Goal: Task Accomplishment & Management: Manage account settings

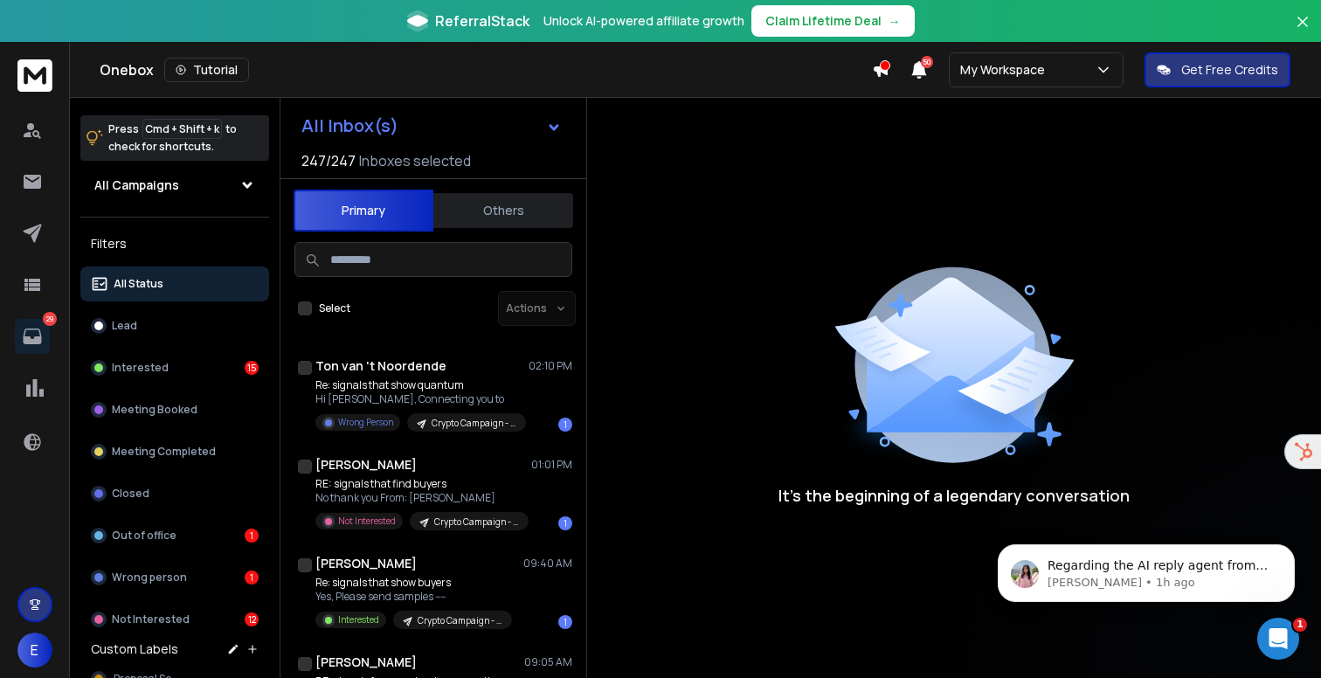
click at [367, 254] on input at bounding box center [433, 259] width 278 height 35
paste input "**********"
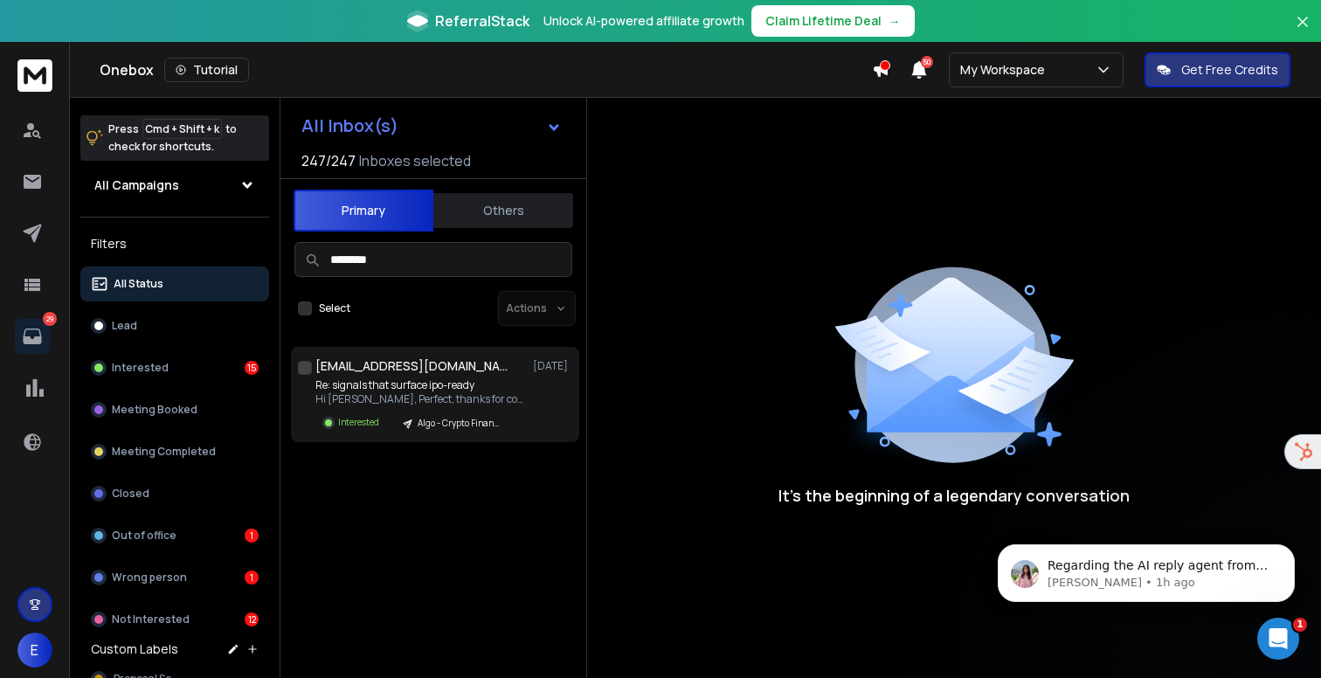
click at [487, 392] on p "Hi [PERSON_NAME], Perfect, thanks for confirming." at bounding box center [420, 399] width 210 height 14
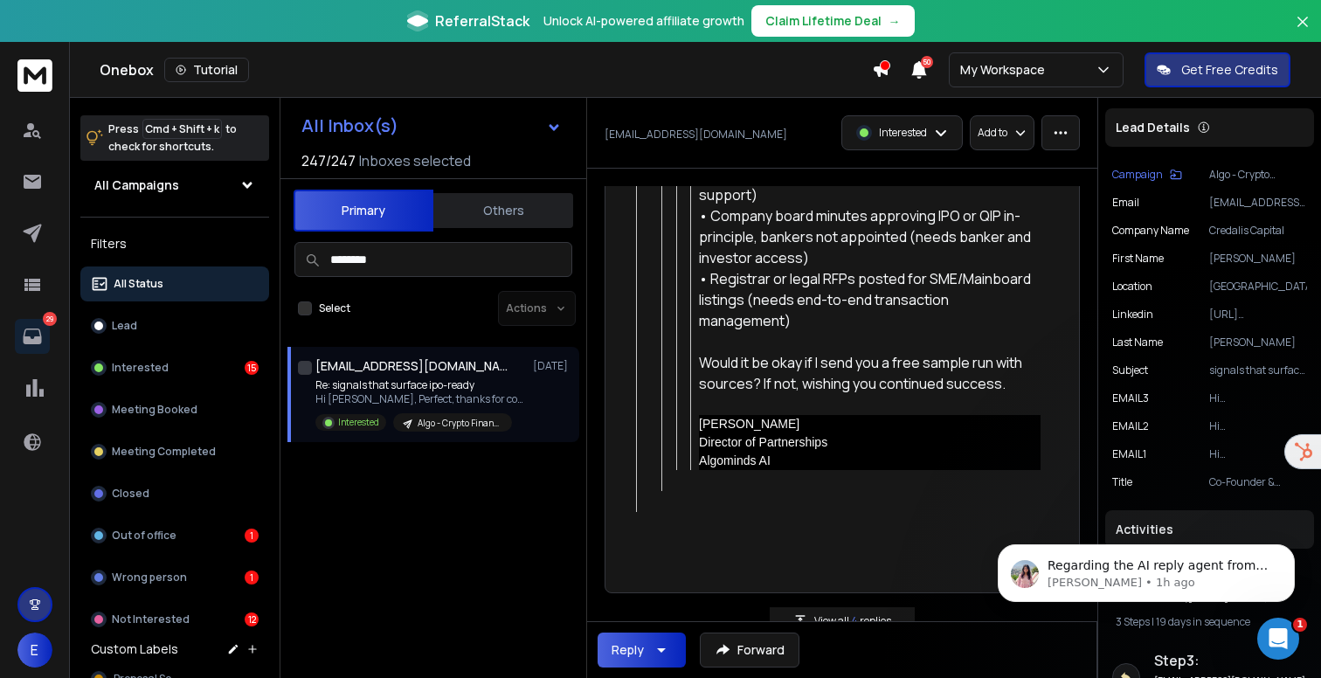
scroll to position [1697, 0]
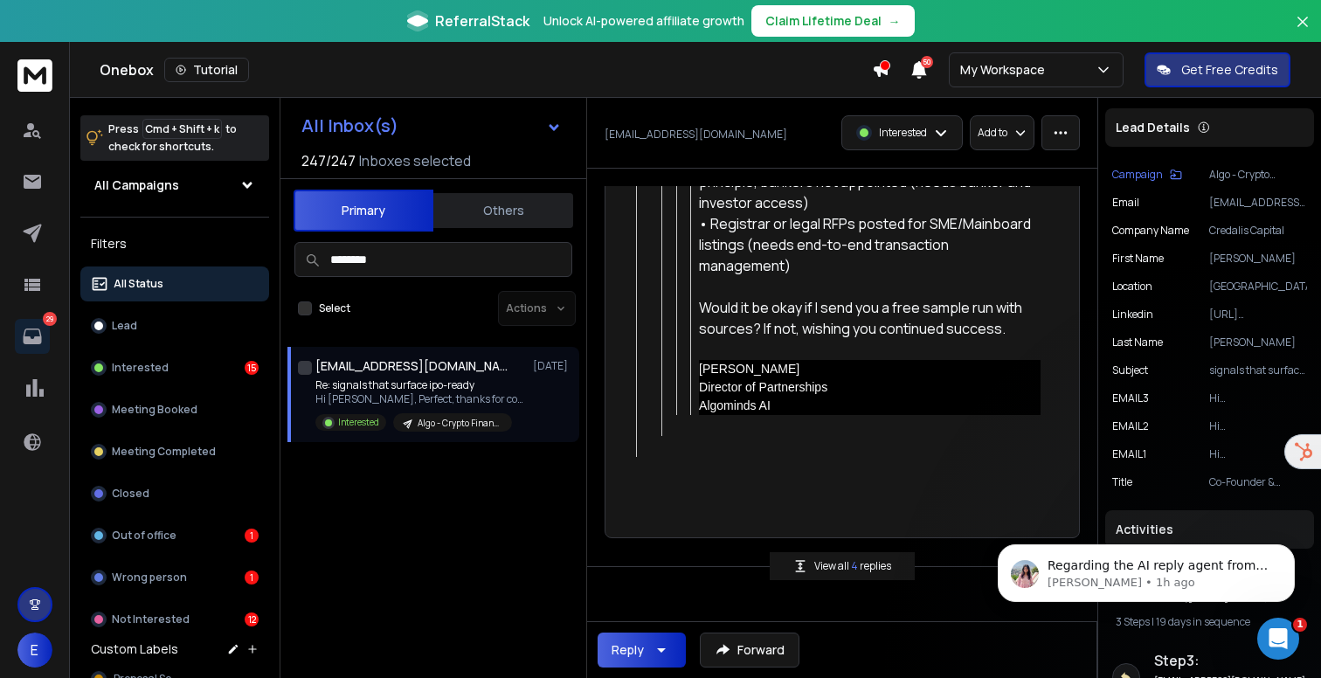
click at [888, 561] on p "View all 4 replies" at bounding box center [852, 566] width 77 height 14
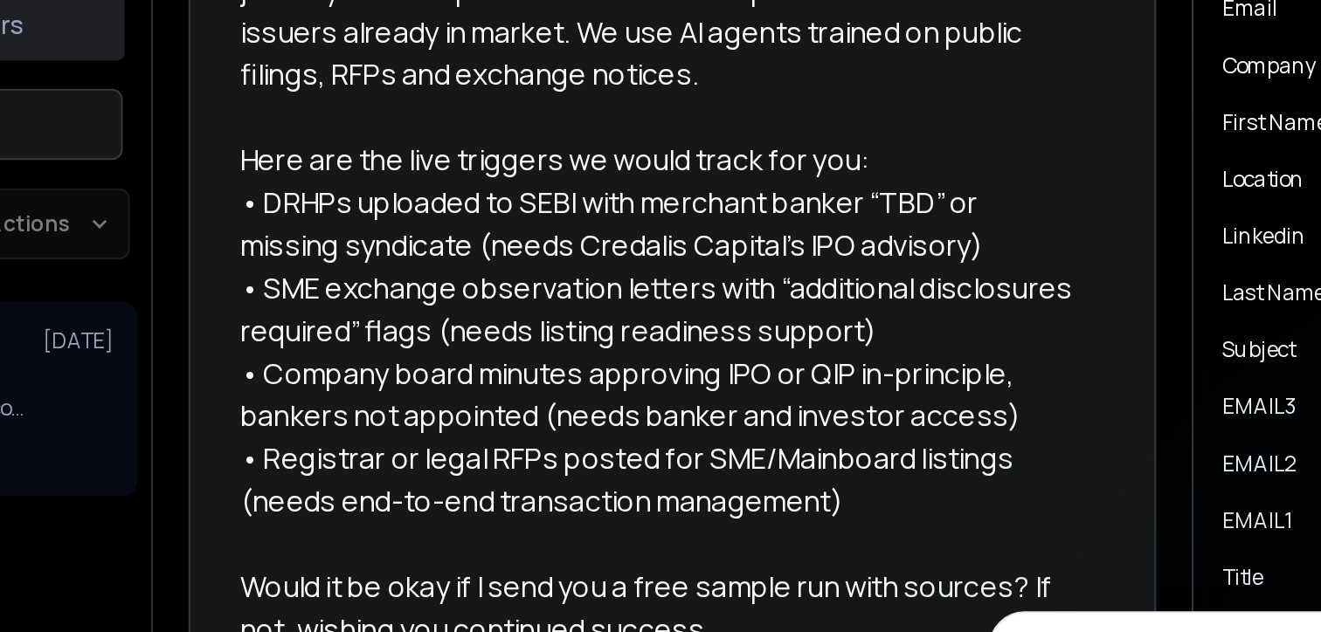
scroll to position [5998, 0]
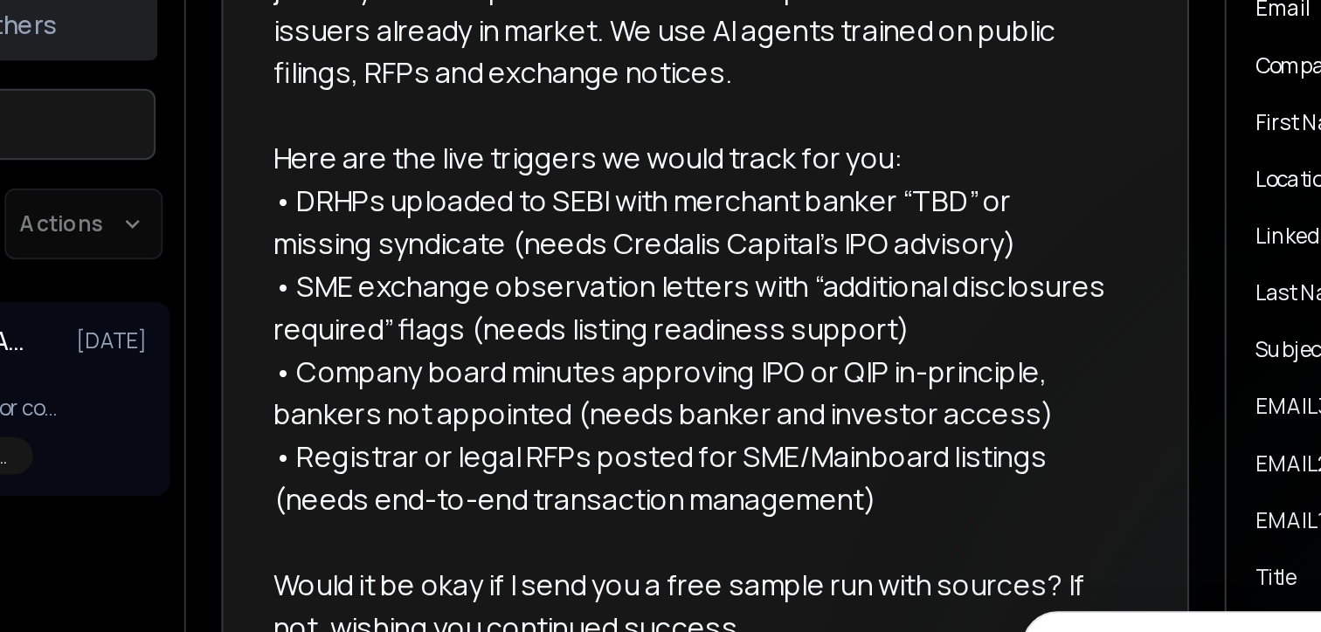
click at [806, 324] on div "Hi Abhinav, noted your focus on NSE Emerge, BSE SME and Mainboard journeys. We …" at bounding box center [835, 318] width 411 height 398
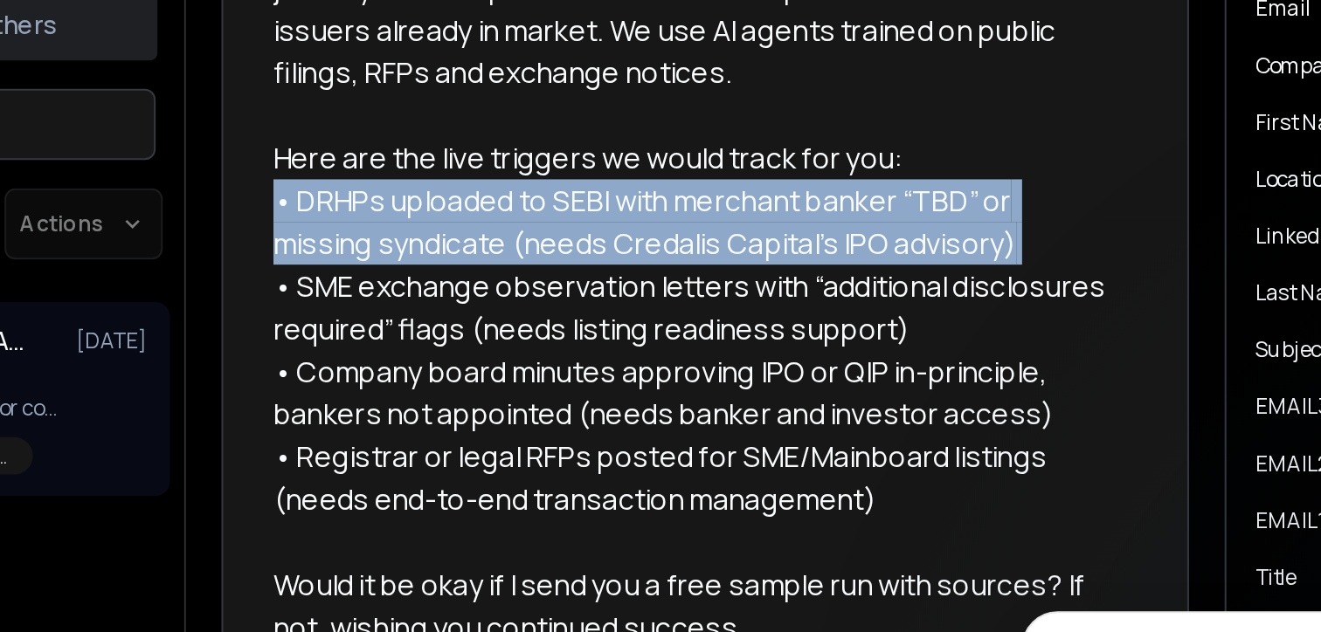
click at [806, 324] on div "Hi Abhinav, noted your focus on NSE Emerge, BSE SME and Mainboard journeys. We …" at bounding box center [835, 318] width 411 height 398
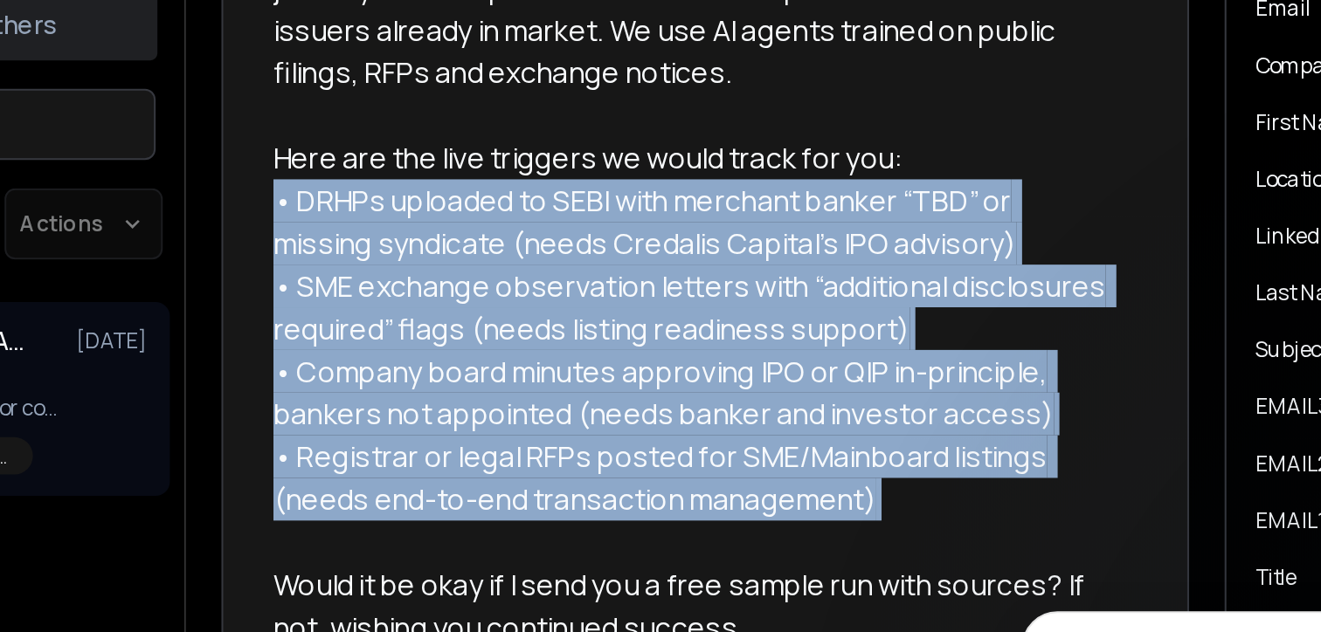
drag, startPoint x: 806, startPoint y: 324, endPoint x: 789, endPoint y: 444, distance: 120.9
click at [789, 444] on div "Hi Abhinav, noted your focus on NSE Emerge, BSE SME and Mainboard journeys. We …" at bounding box center [835, 318] width 411 height 398
click at [818, 325] on div "Hi Abhinav, noted your focus on NSE Emerge, BSE SME and Mainboard journeys. We …" at bounding box center [835, 318] width 411 height 398
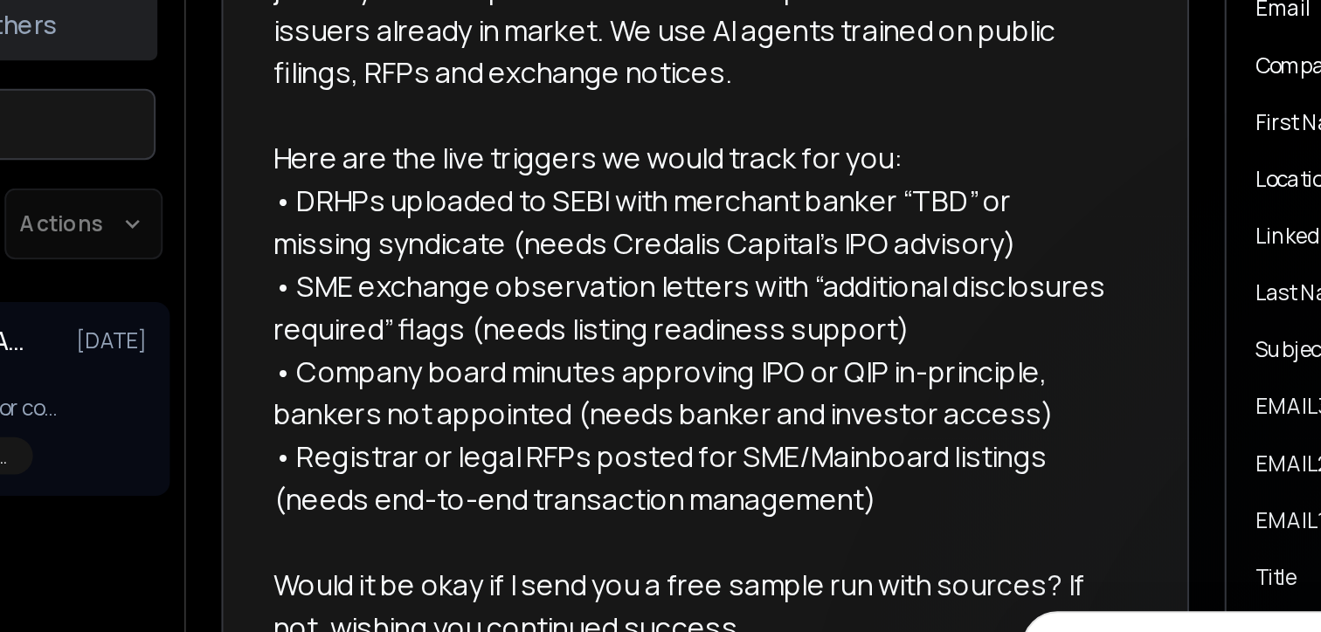
click at [725, 333] on div "Hi Abhinav, noted your focus on NSE Emerge, BSE SME and Mainboard journeys. We …" at bounding box center [835, 318] width 411 height 398
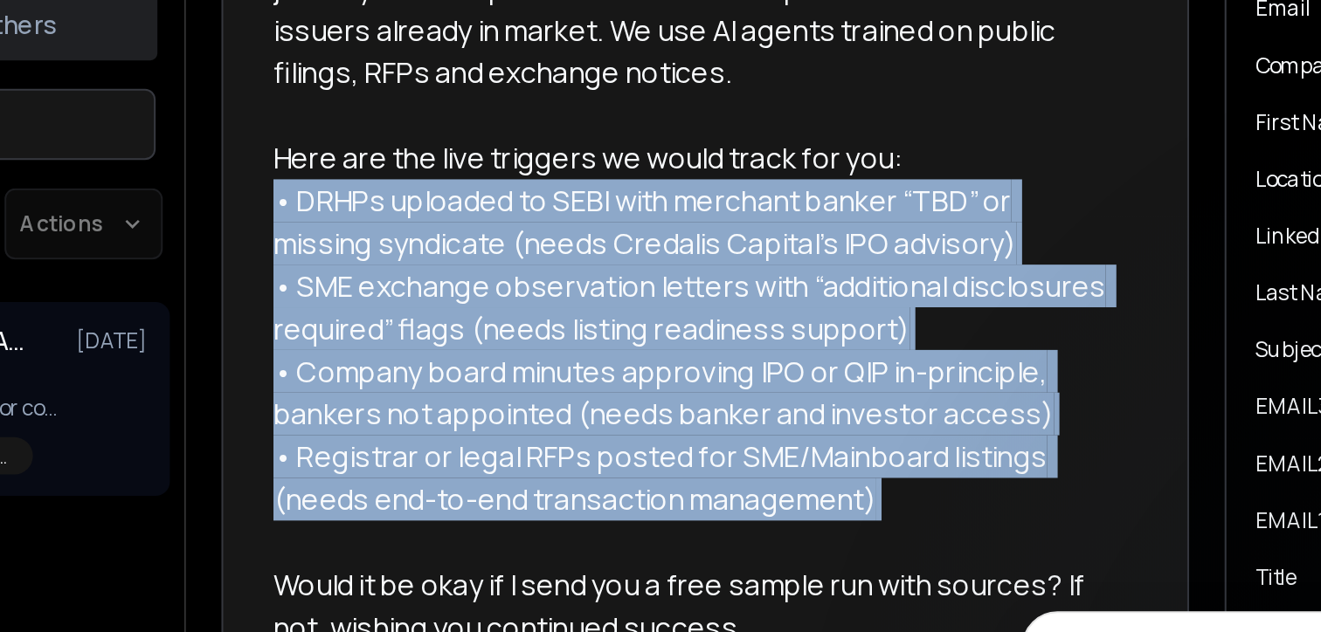
drag, startPoint x: 725, startPoint y: 333, endPoint x: 729, endPoint y: 457, distance: 124.1
click at [729, 457] on div "Hi Abhinav, noted your focus on NSE Emerge, BSE SME and Mainboard journeys. We …" at bounding box center [835, 318] width 411 height 398
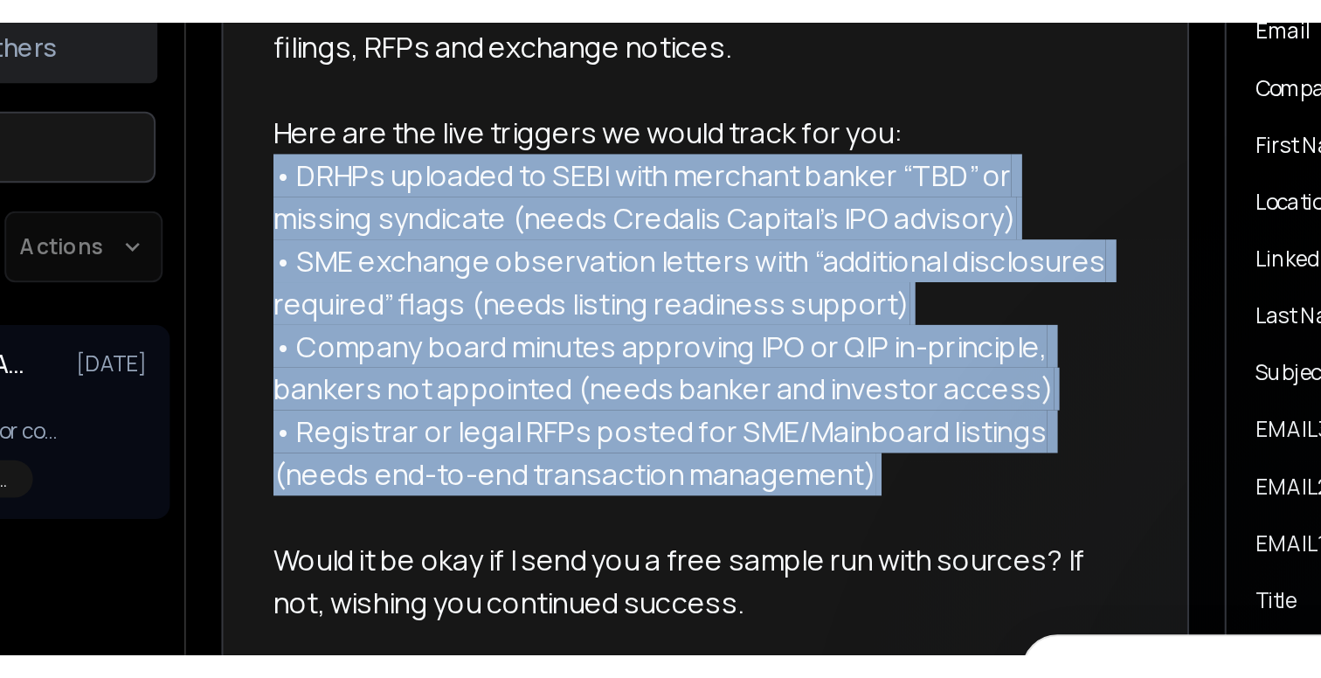
scroll to position [6020, 0]
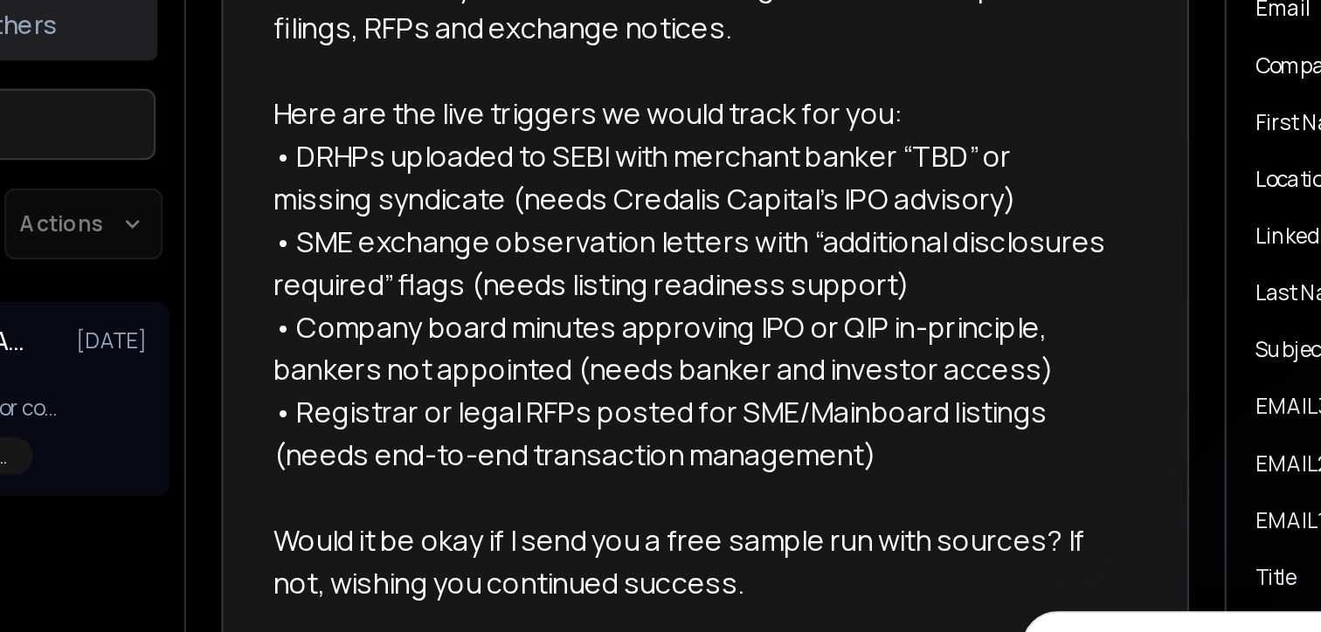
click at [741, 198] on div "Hi Abhinav, noted your focus on NSE Emerge, BSE SME and Mainboard journeys. We …" at bounding box center [835, 296] width 411 height 398
click at [763, 342] on div "Hi Abhinav, noted your focus on NSE Emerge, BSE SME and Mainboard journeys. We …" at bounding box center [835, 296] width 411 height 398
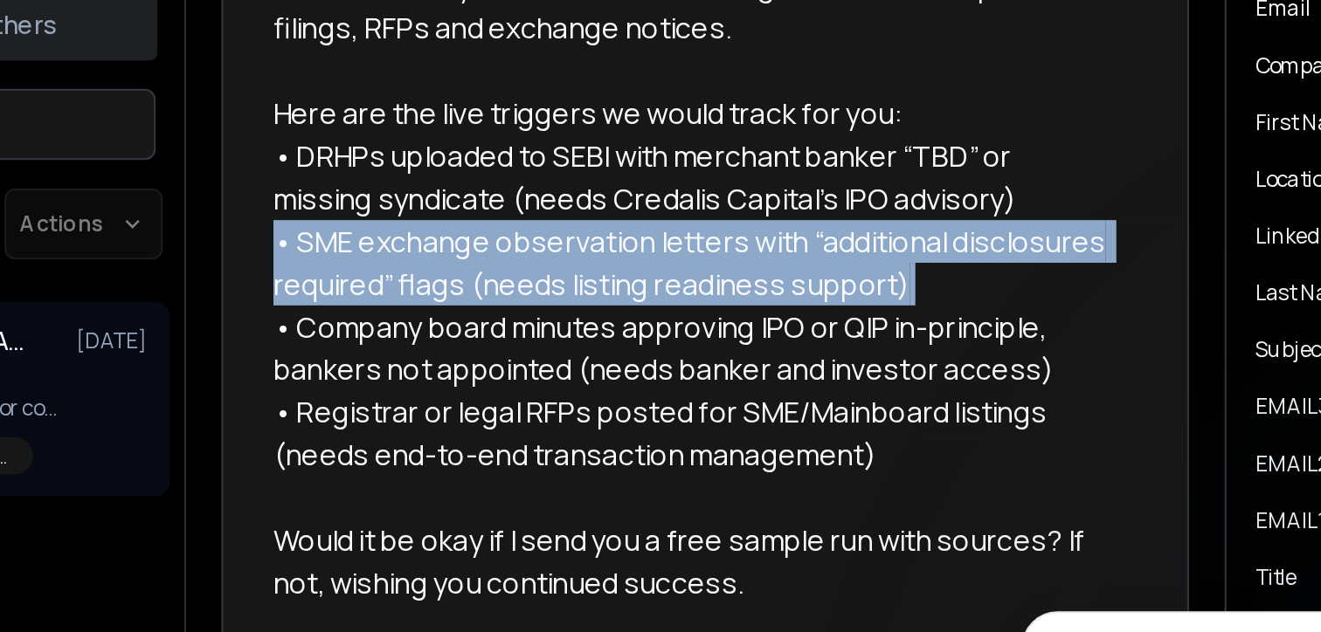
click at [763, 342] on div "Hi Abhinav, noted your focus on NSE Emerge, BSE SME and Mainboard journeys. We …" at bounding box center [835, 296] width 411 height 398
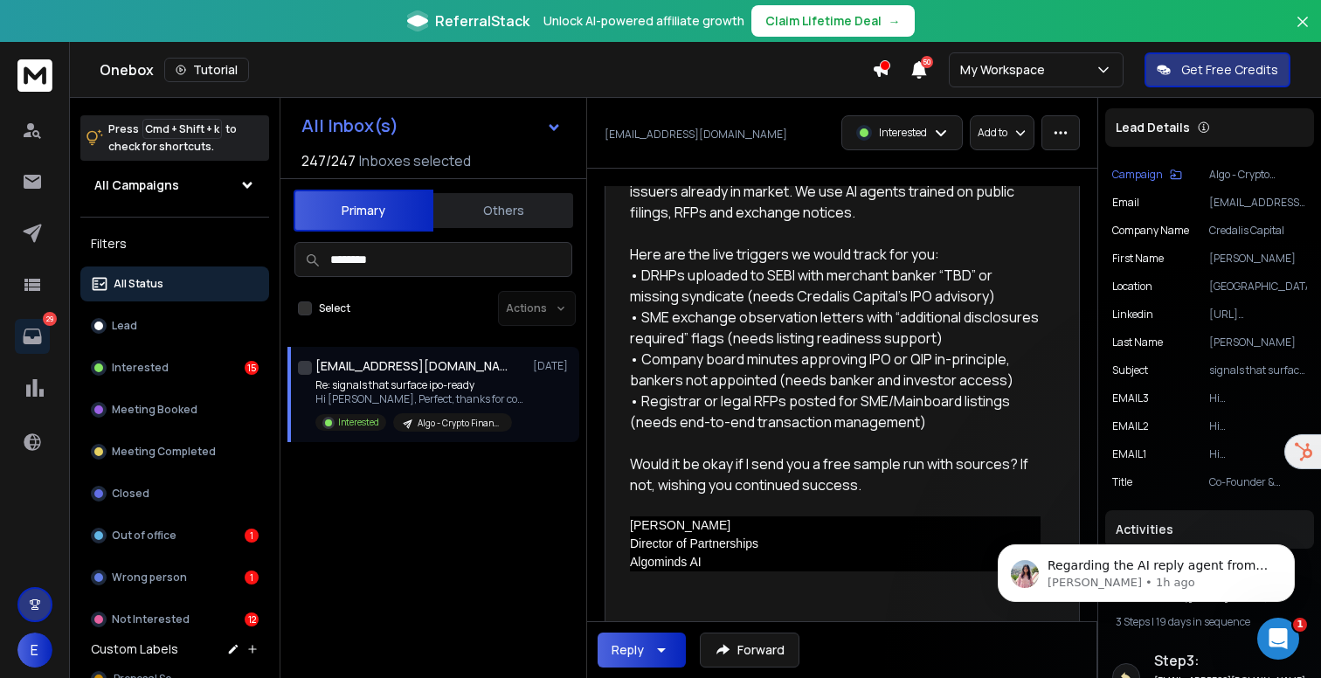
click at [429, 265] on input "********" at bounding box center [433, 259] width 278 height 35
paste input "**********"
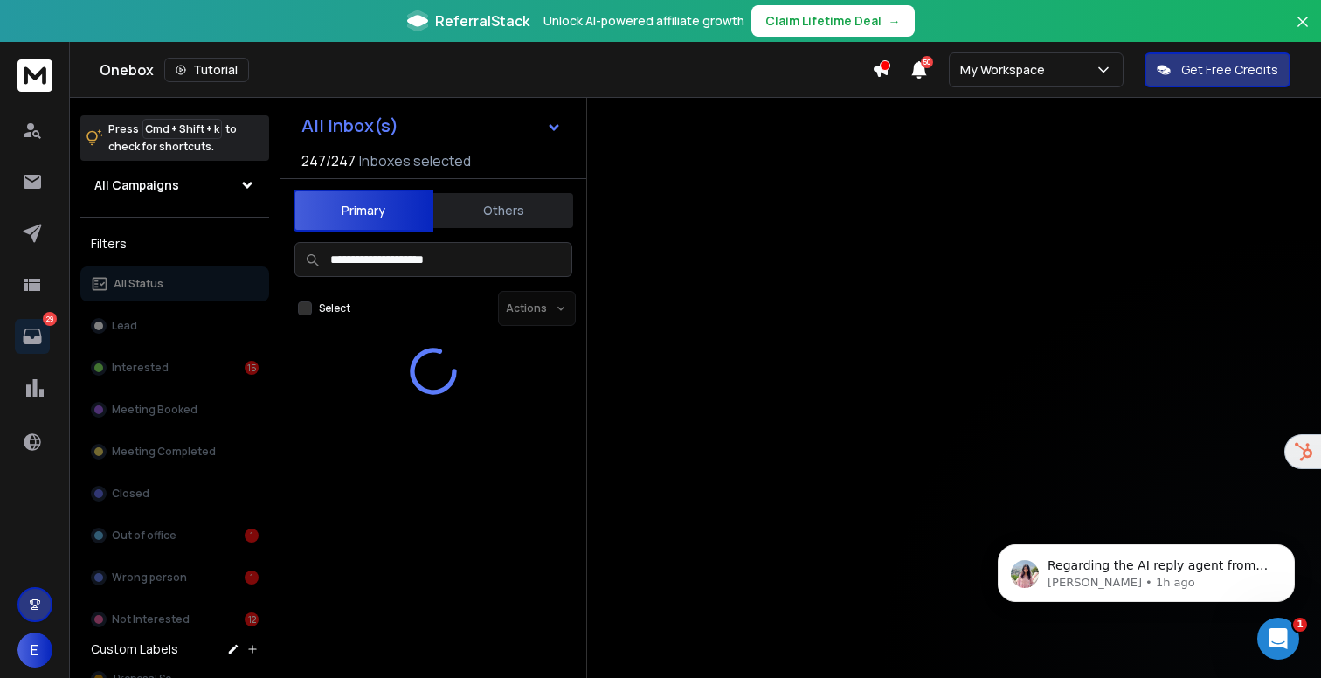
scroll to position [0, 0]
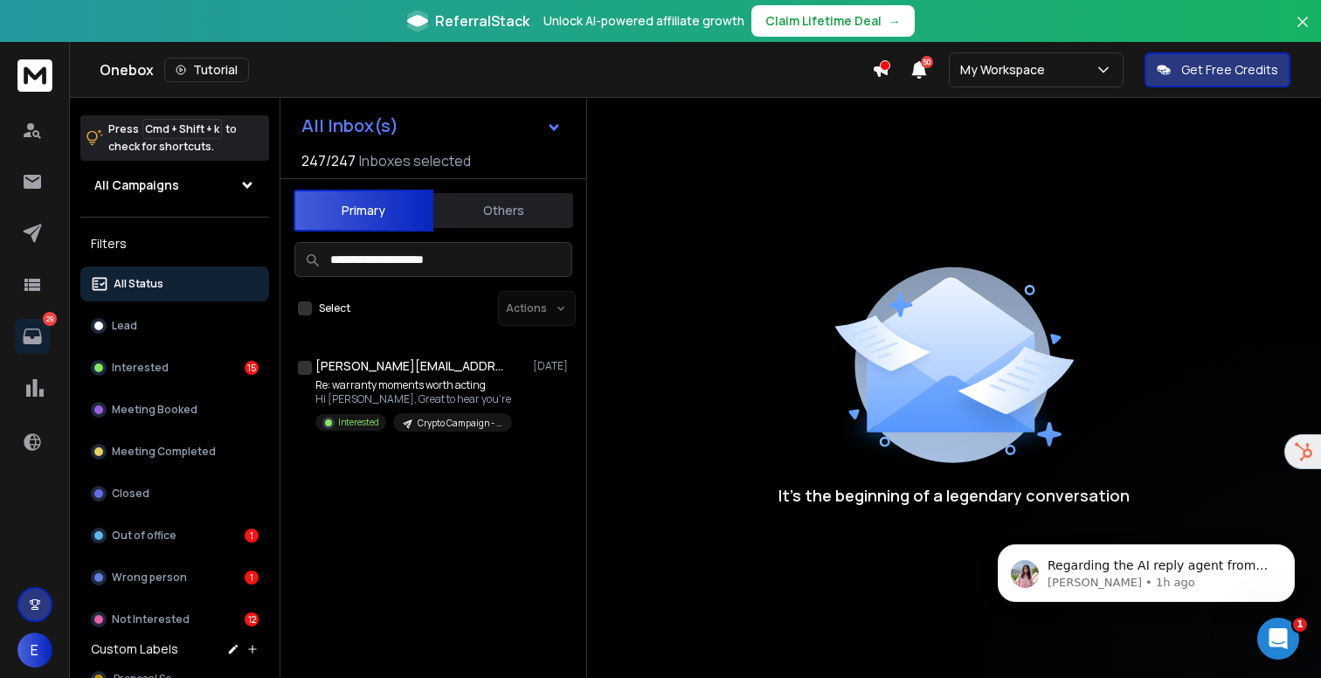
type input "**********"
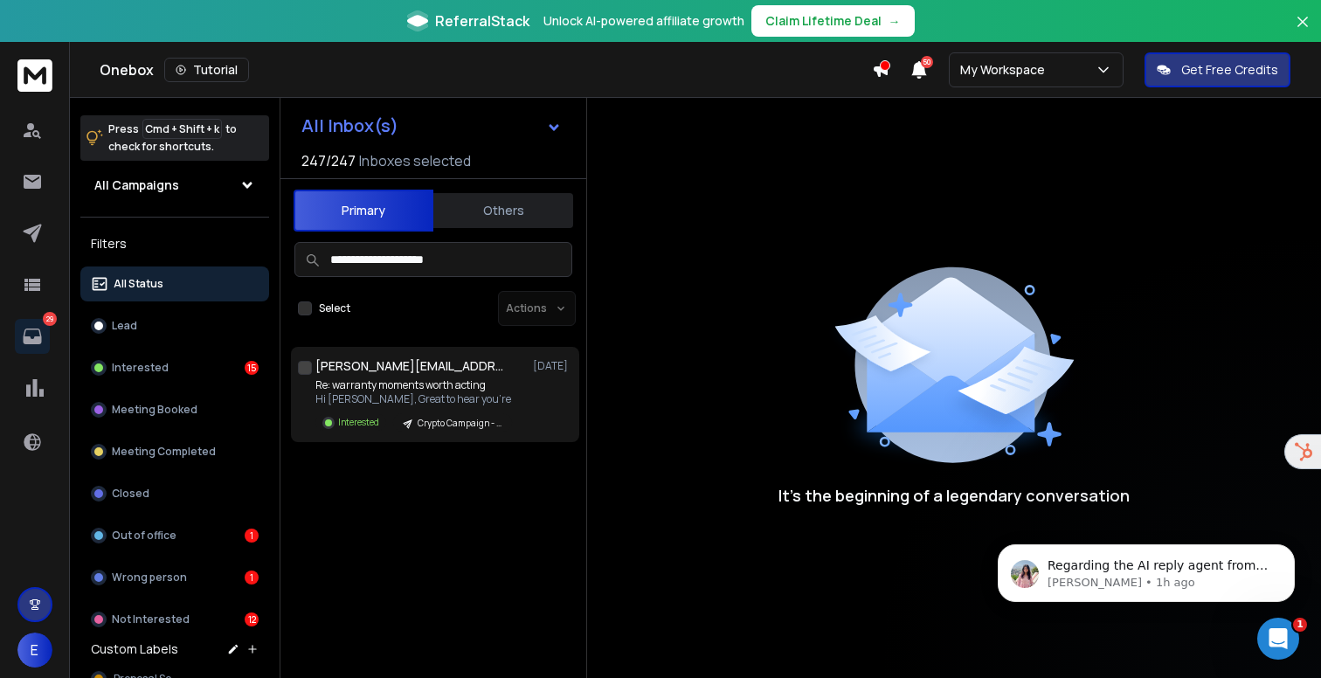
click at [436, 362] on h1 "sergey@guardhomewarranty.com" at bounding box center [411, 365] width 192 height 17
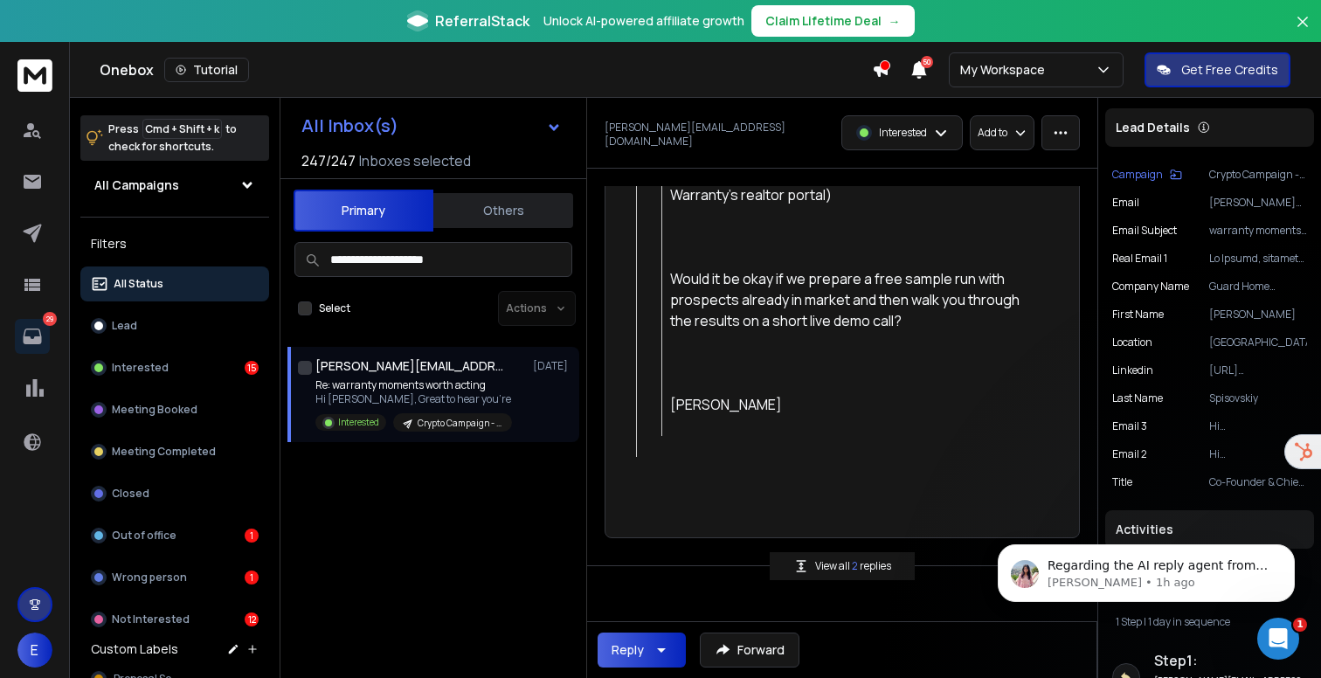
scroll to position [1615, 0]
click at [855, 569] on span "2" at bounding box center [856, 565] width 8 height 15
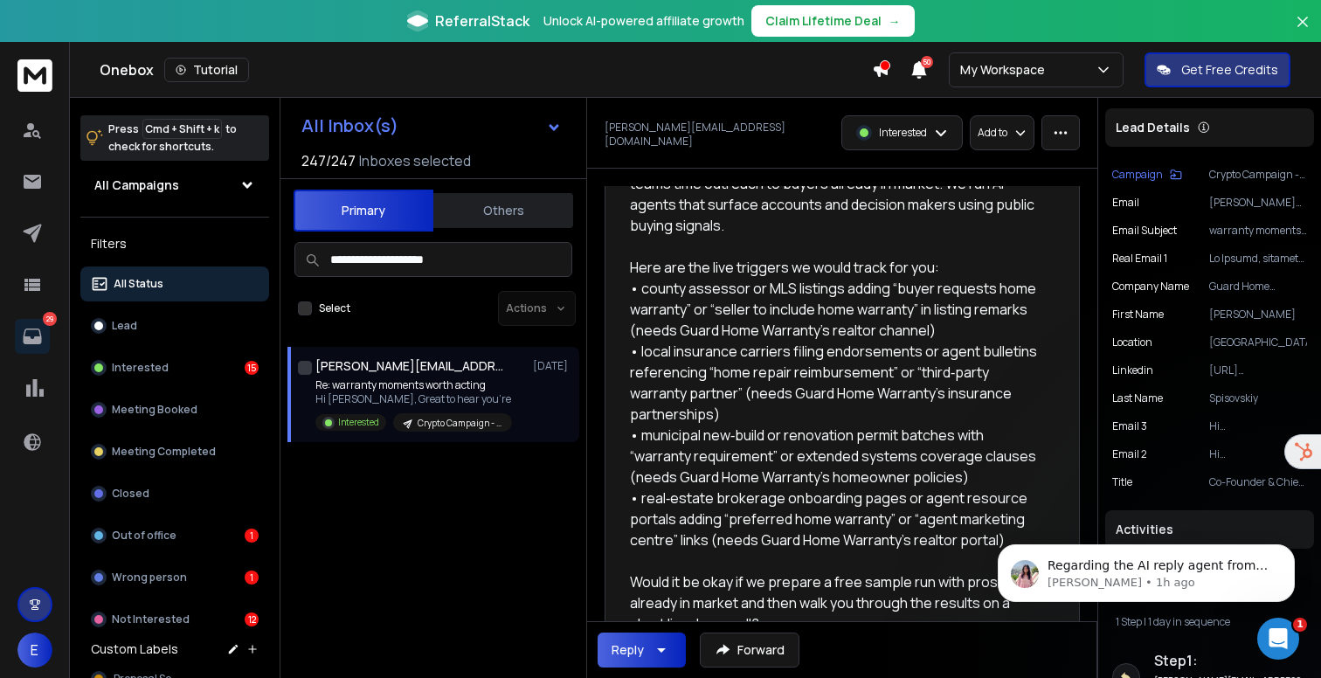
scroll to position [3894, 0]
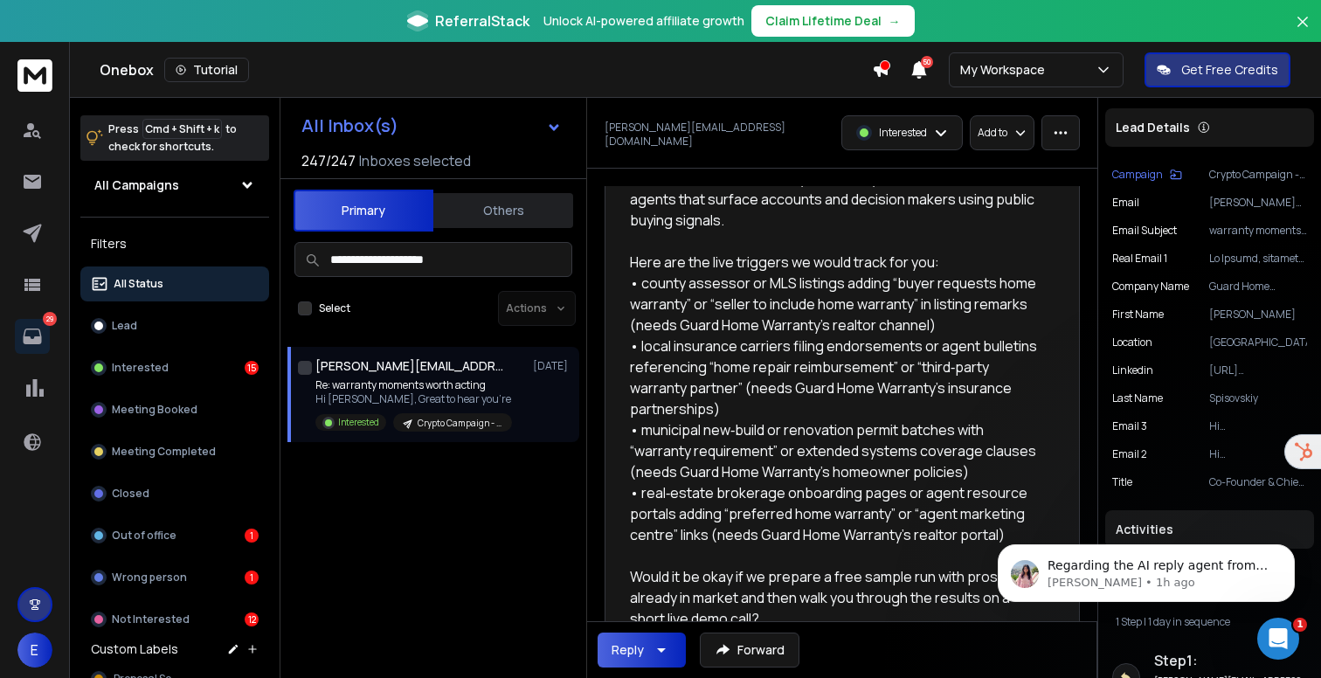
click at [646, 179] on div "sergey@guardhomewarranty.com Interested Add to Interested Add to 2 days ago Re:…" at bounding box center [842, 437] width 510 height 678
click at [646, 184] on div "sergey@guardhomewarranty.com Interested Add to Interested Add to 2 days ago Re:…" at bounding box center [842, 437] width 510 height 678
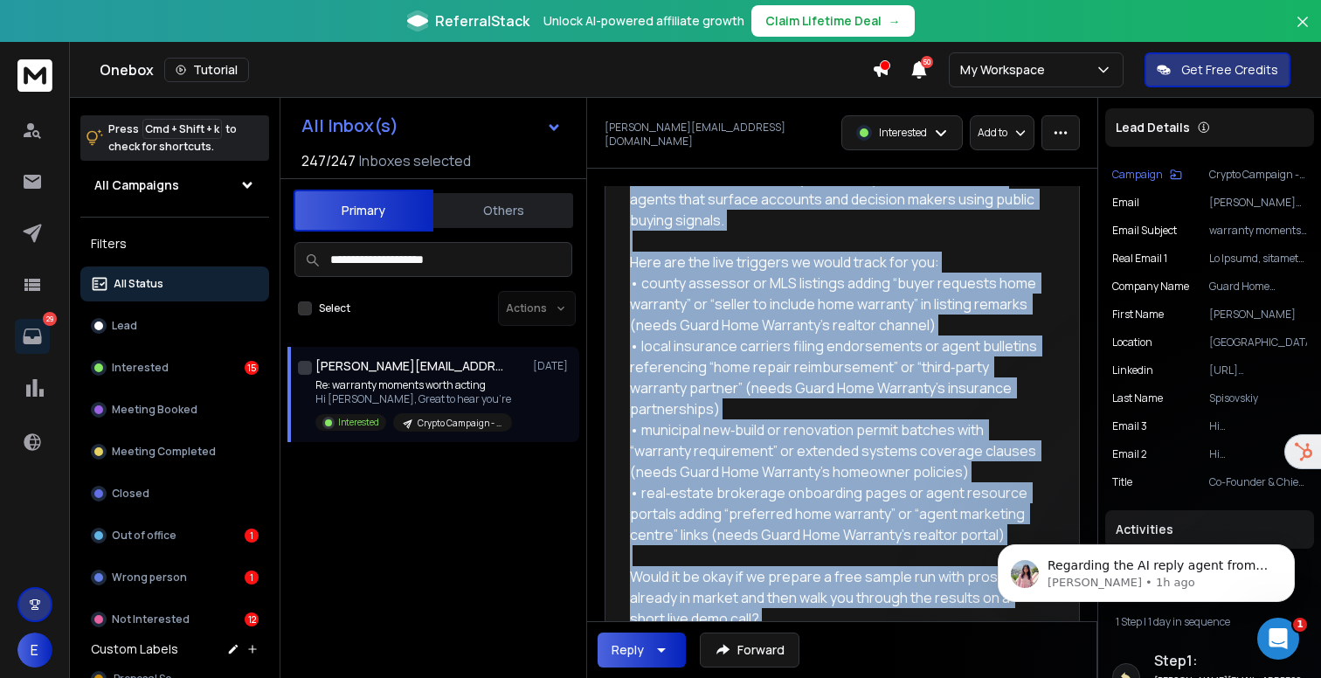
drag, startPoint x: 646, startPoint y: 184, endPoint x: 699, endPoint y: 578, distance: 397.4
click at [699, 578] on div "sergey@guardhomewarranty.com Interested Add to Interested Add to 2 days ago Re:…" at bounding box center [842, 437] width 510 height 678
copy div "noticed Guard Home Warranty emphasises instant payouts and letting customers us…"
click at [770, 336] on div "Hi Sergey, noticed Guard Home Warranty emphasises instant payouts and letting c…" at bounding box center [842, 395] width 424 height 622
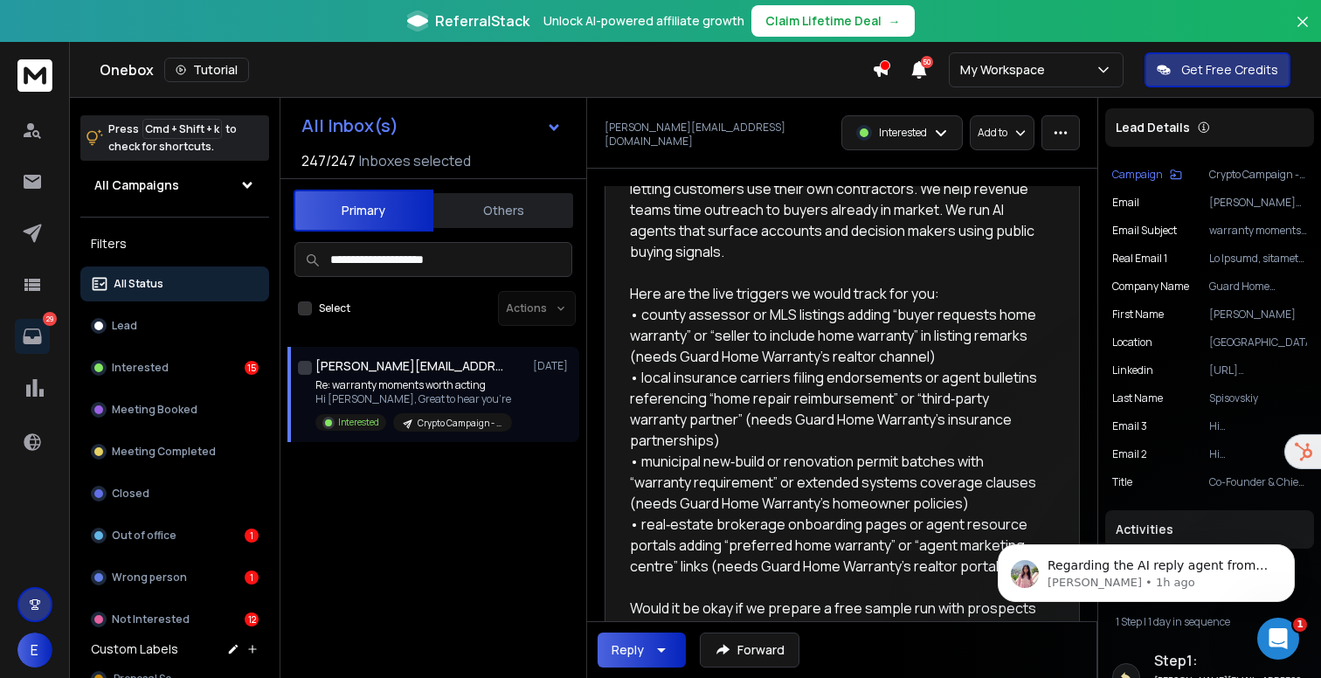
scroll to position [3860, 0]
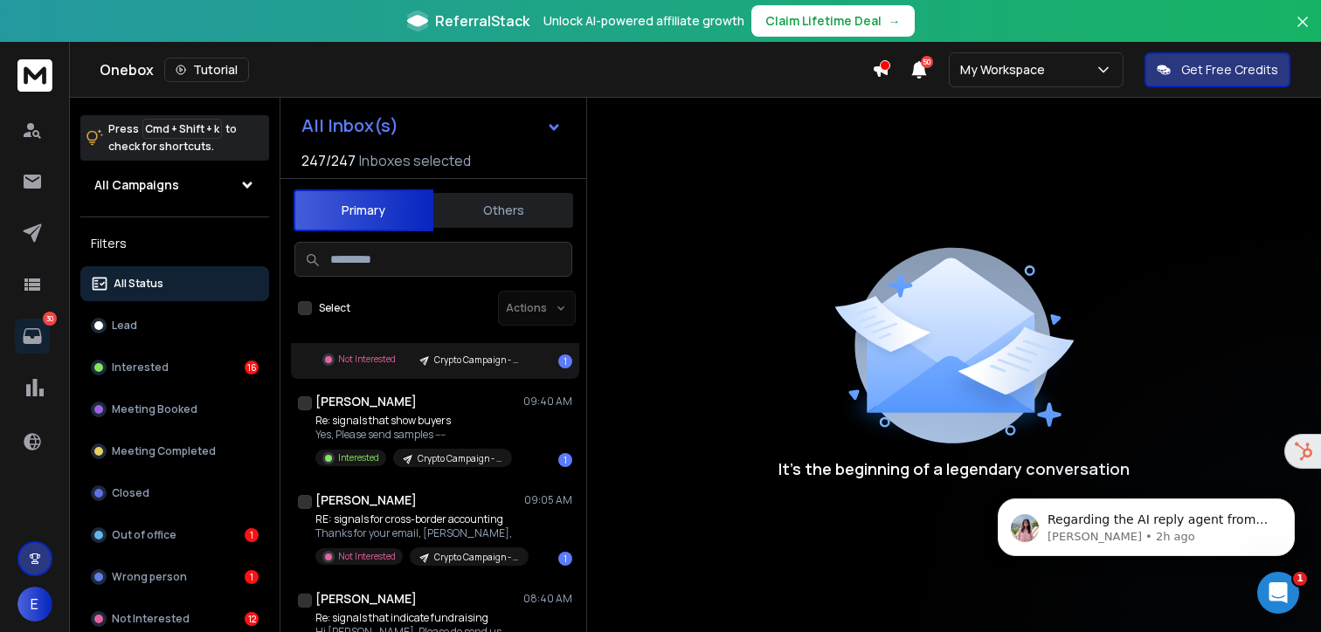
scroll to position [270, 0]
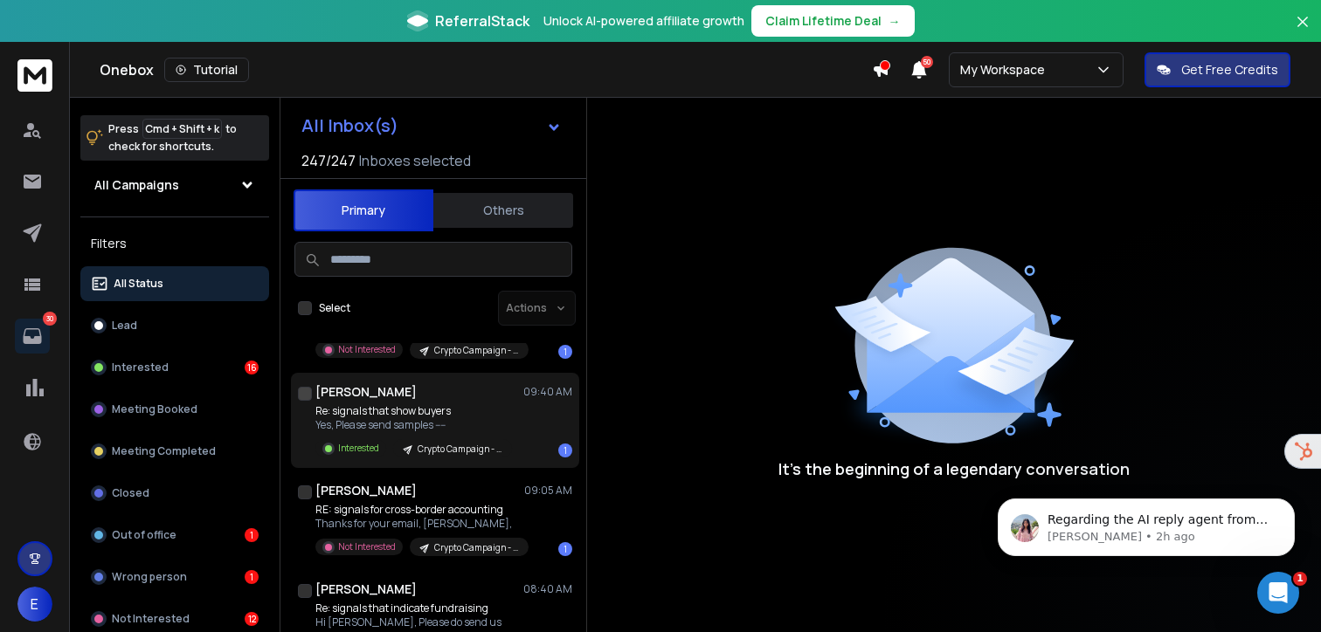
click at [423, 401] on div "[PERSON_NAME] 09:40 AM Re: signals that show buyers Yes, Please send samples --…" at bounding box center [443, 420] width 257 height 74
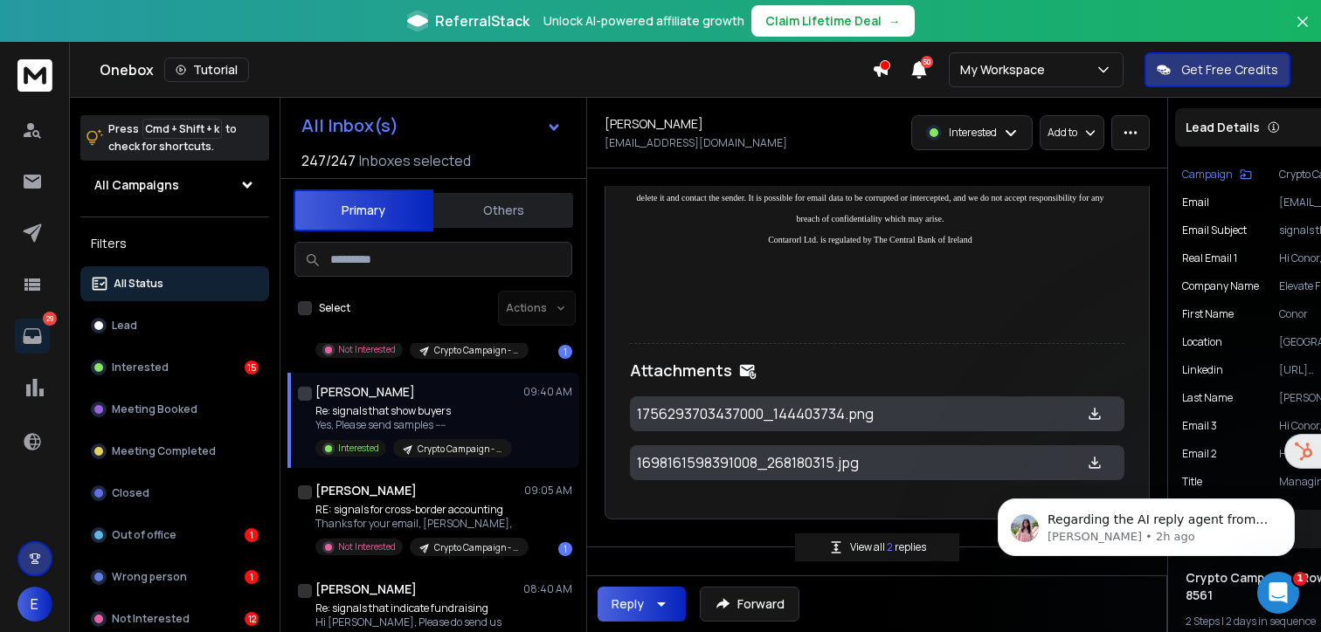
click at [826, 534] on div "View all 2 replies" at bounding box center [877, 548] width 165 height 28
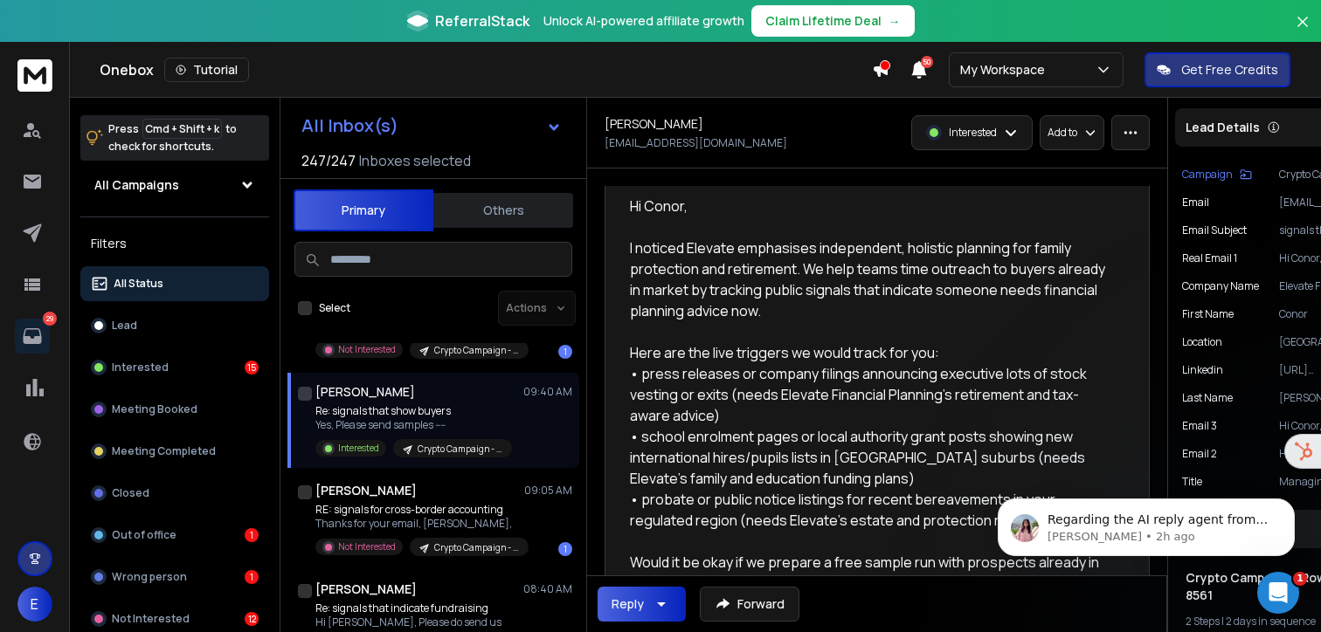
scroll to position [3464, 0]
click at [721, 213] on div "Hi Conor, I noticed Elevate emphasises independent, holistic planning for famil…" at bounding box center [870, 393] width 480 height 398
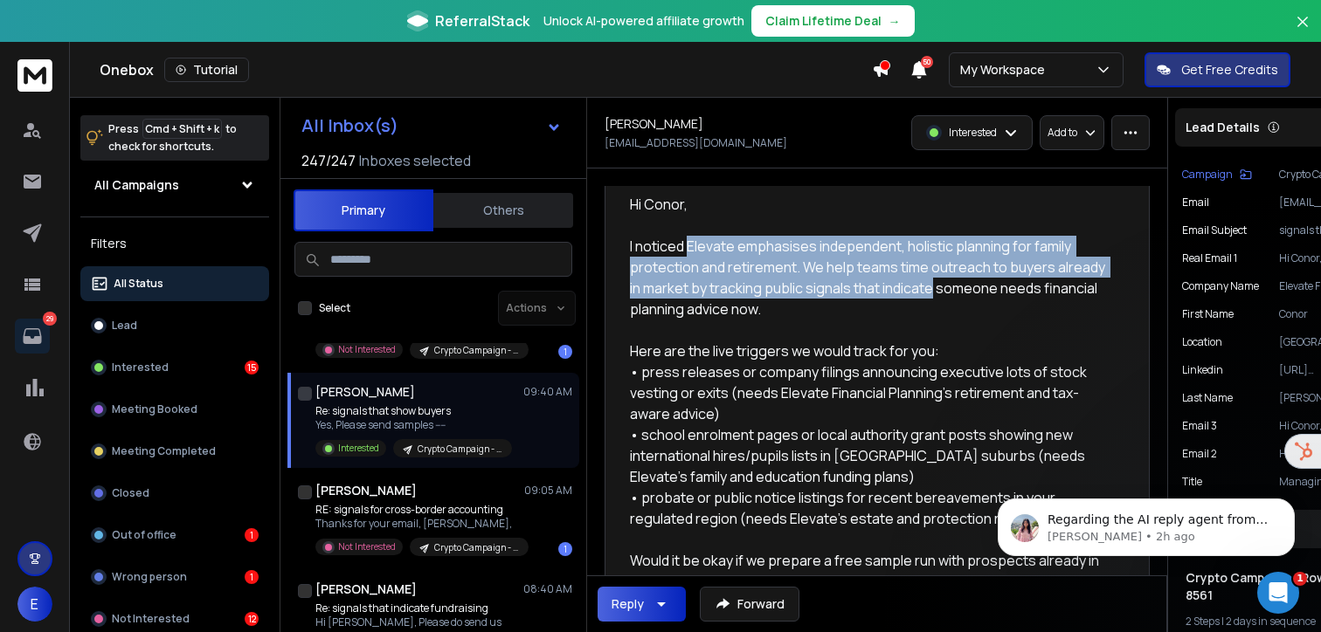
drag, startPoint x: 721, startPoint y: 213, endPoint x: 901, endPoint y: 261, distance: 186.2
click at [901, 261] on div "Hi Conor, I noticed Elevate emphasises independent, holistic planning for famil…" at bounding box center [870, 393] width 480 height 398
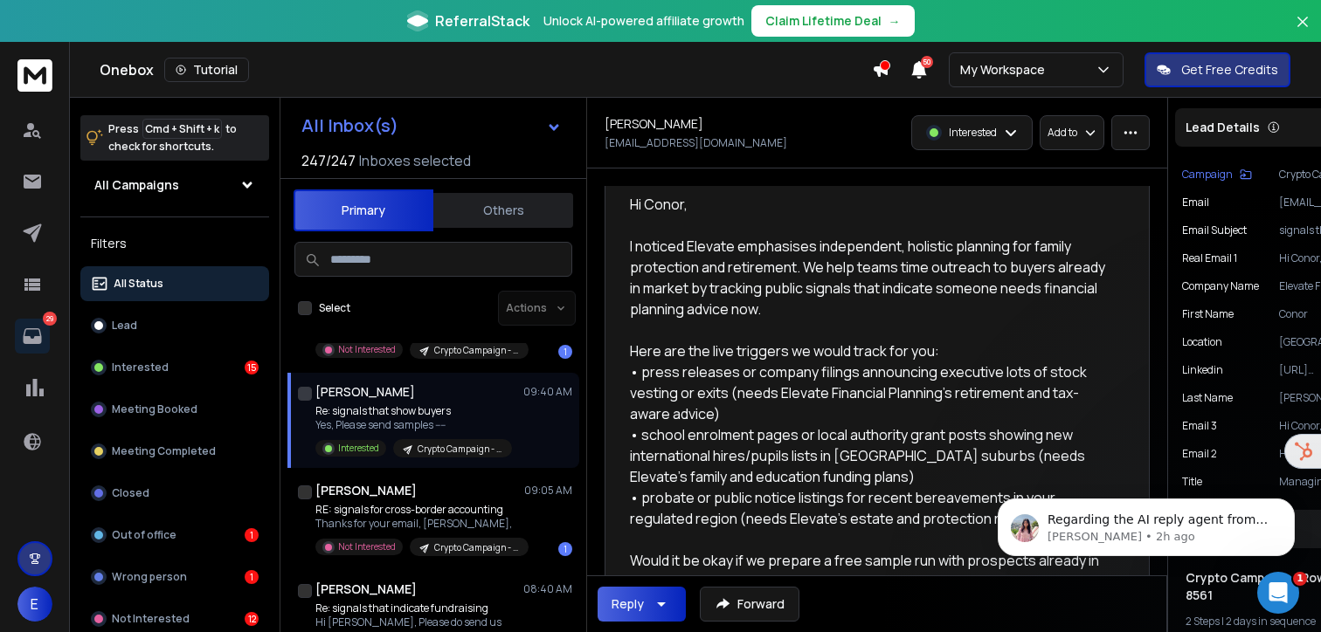
click at [894, 269] on div "Hi Conor, I noticed Elevate emphasises independent, holistic planning for famil…" at bounding box center [870, 393] width 480 height 398
click at [791, 317] on div "Hi Conor, I noticed Elevate emphasises independent, holistic planning for famil…" at bounding box center [870, 393] width 480 height 398
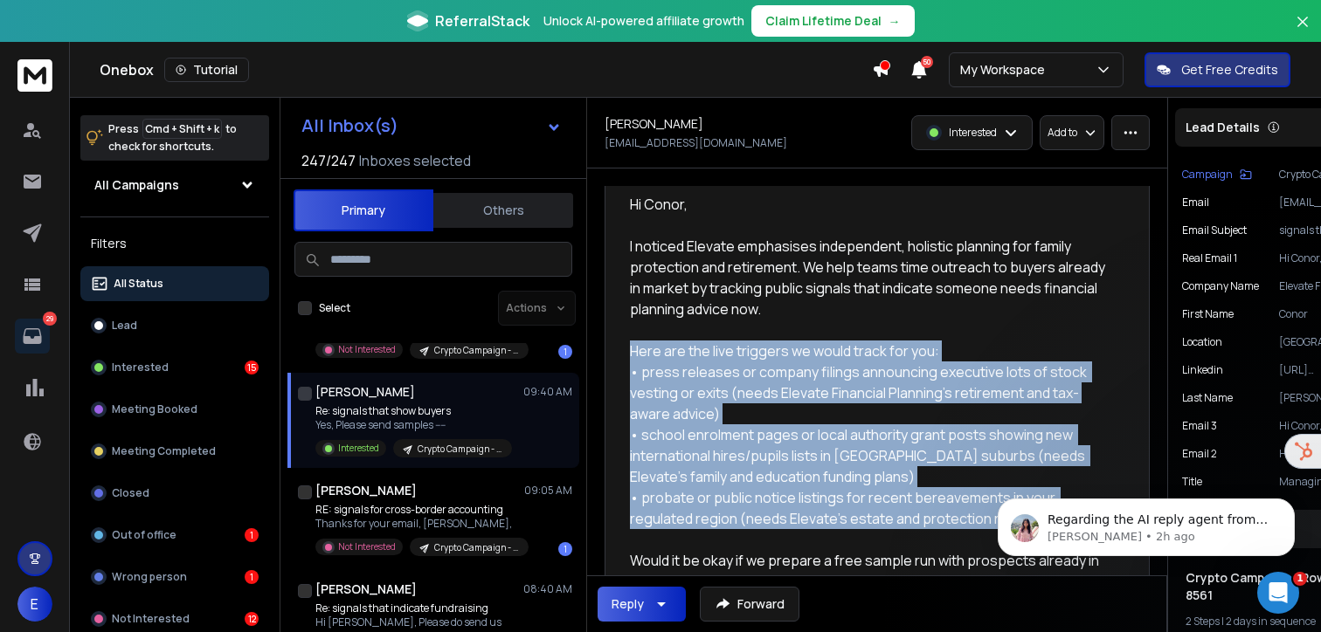
drag, startPoint x: 791, startPoint y: 317, endPoint x: 791, endPoint y: 494, distance: 177.3
click at [791, 494] on div "Hi Conor, I noticed Elevate emphasises independent, holistic planning for famil…" at bounding box center [870, 393] width 480 height 398
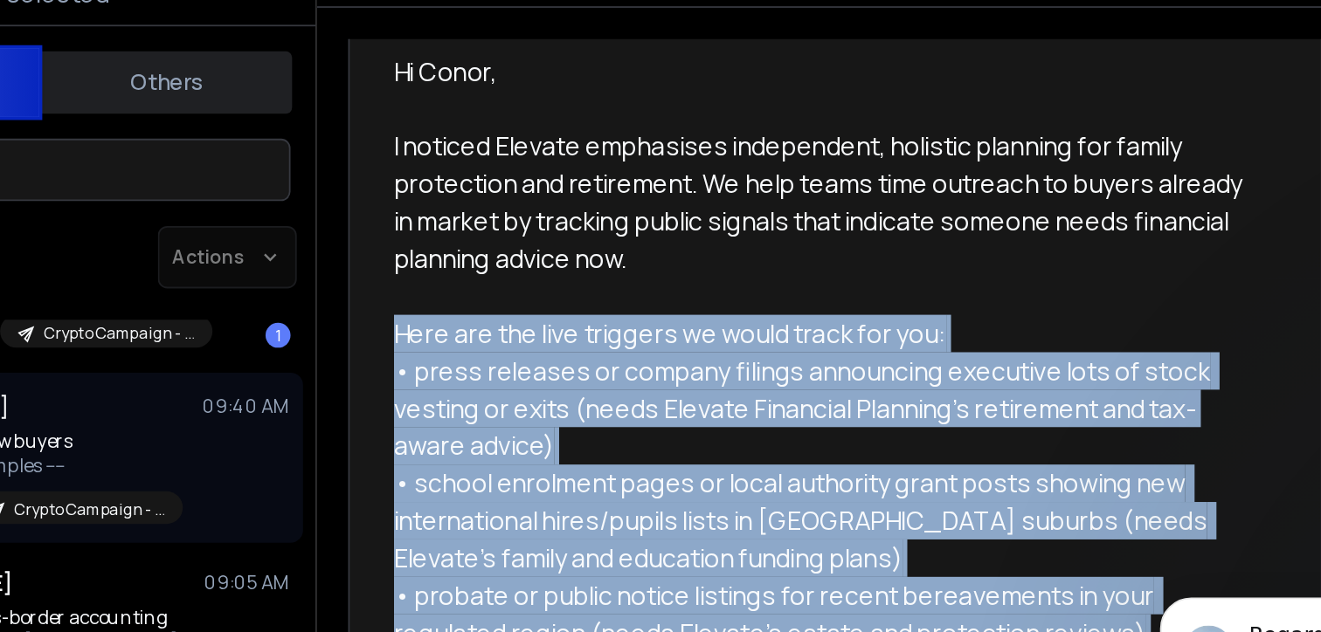
scroll to position [0, 80]
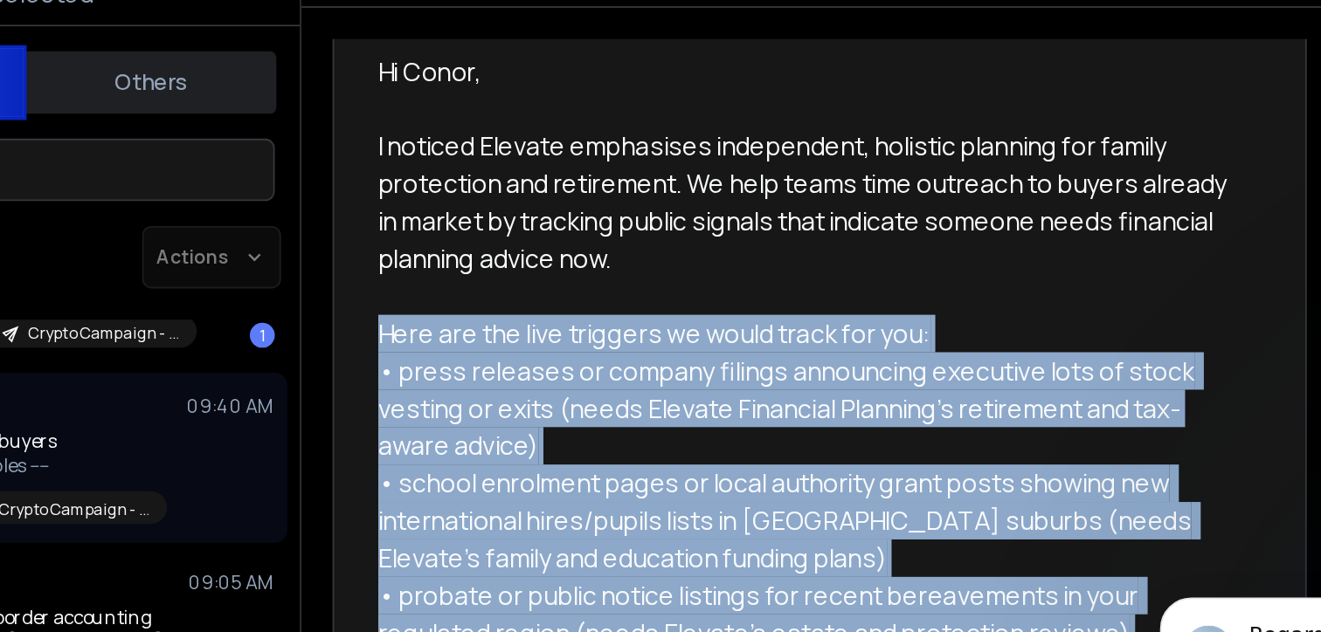
click at [680, 365] on div "Hi Conor, I noticed Elevate emphasises independent, holistic planning for famil…" at bounding box center [800, 393] width 480 height 398
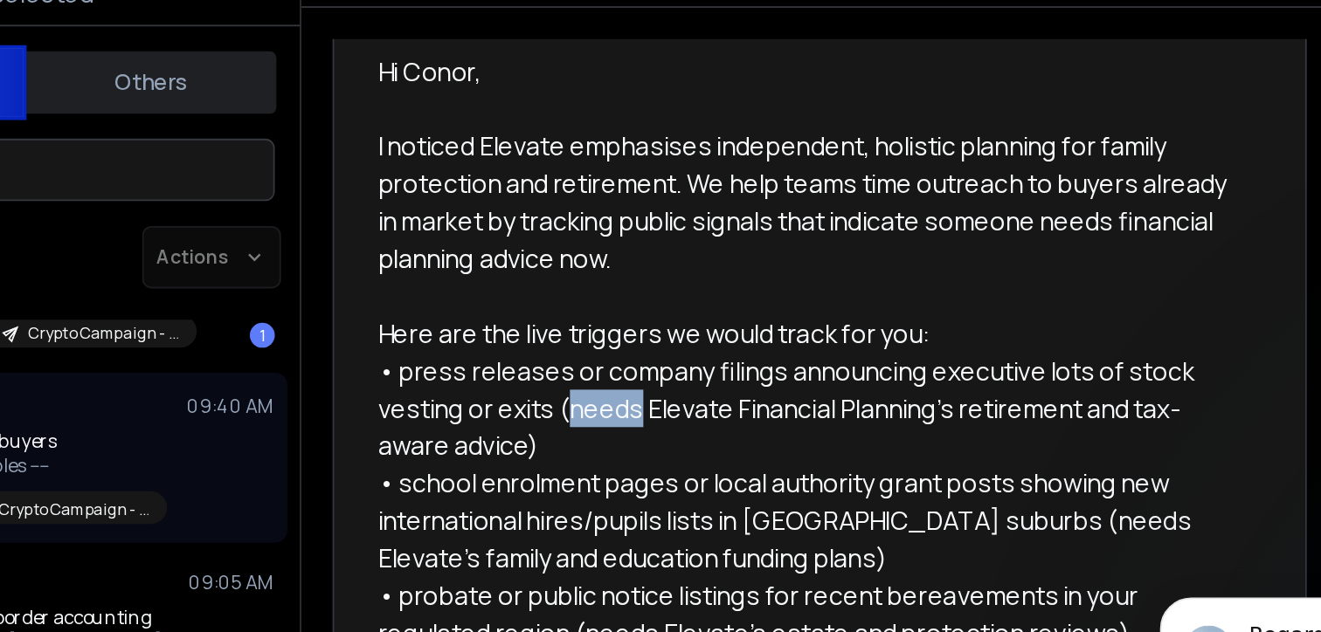
click at [677, 365] on div "Hi Conor, I noticed Elevate emphasises independent, holistic planning for famil…" at bounding box center [800, 393] width 480 height 398
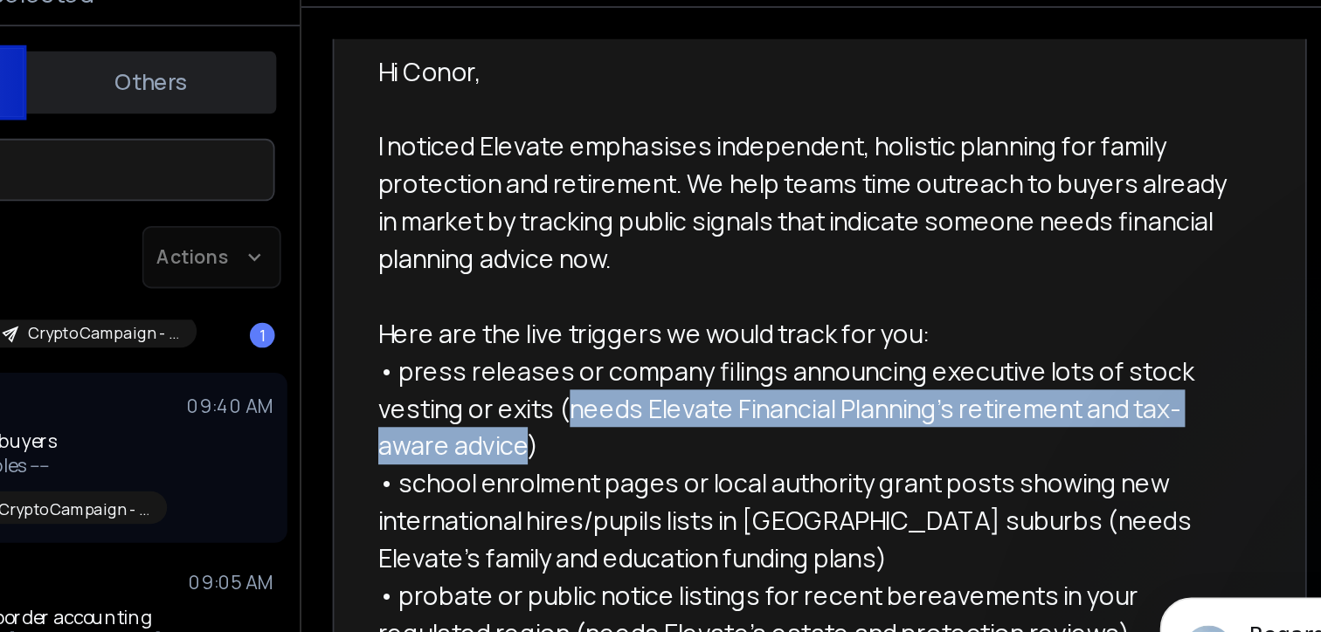
drag, startPoint x: 677, startPoint y: 365, endPoint x: 611, endPoint y: 383, distance: 68.0
click at [611, 383] on div "Hi Conor, I noticed Elevate emphasises independent, holistic planning for famil…" at bounding box center [800, 393] width 480 height 398
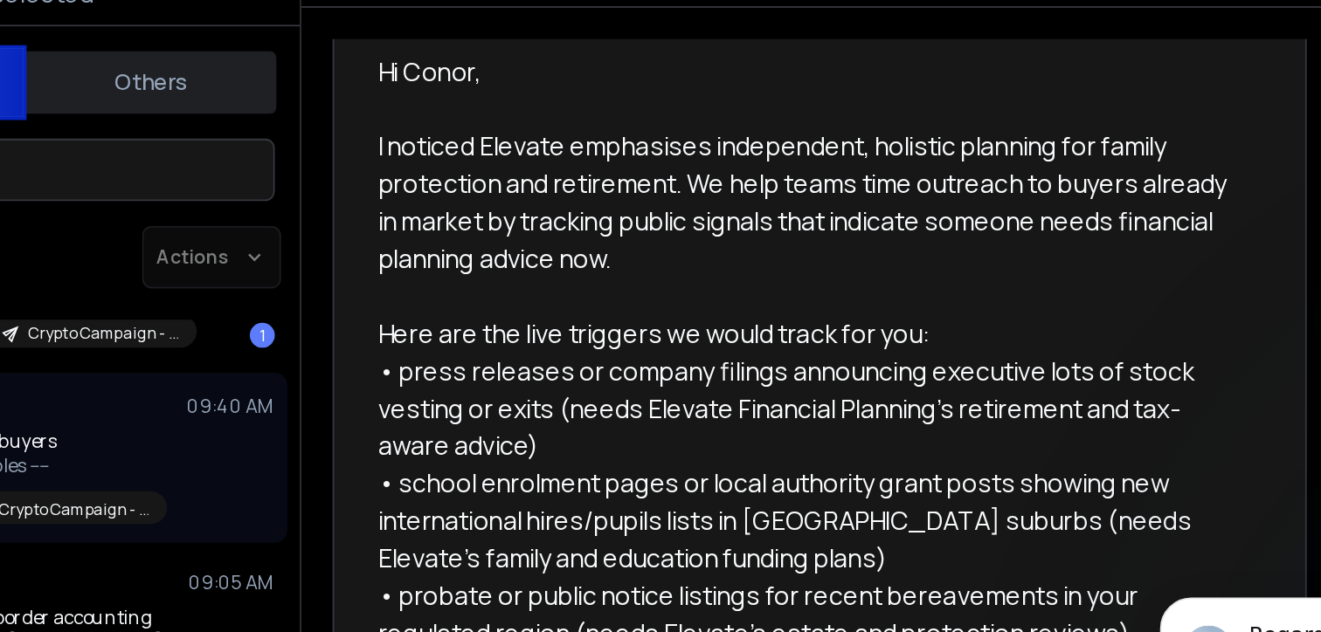
click at [587, 414] on div "Hi Conor, I noticed Elevate emphasises independent, holistic planning for famil…" at bounding box center [800, 393] width 480 height 398
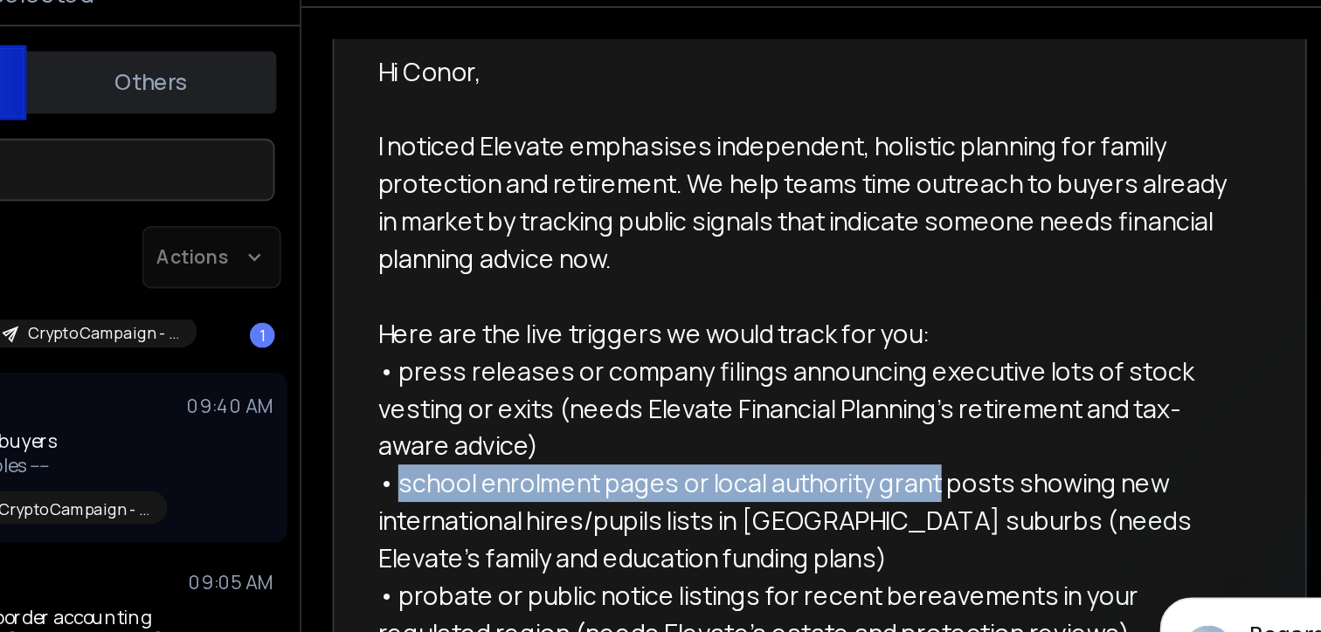
drag, startPoint x: 587, startPoint y: 414, endPoint x: 836, endPoint y: 417, distance: 248.9
click at [836, 417] on div "Hi Conor, I noticed Elevate emphasises independent, holistic planning for famil…" at bounding box center [800, 393] width 480 height 398
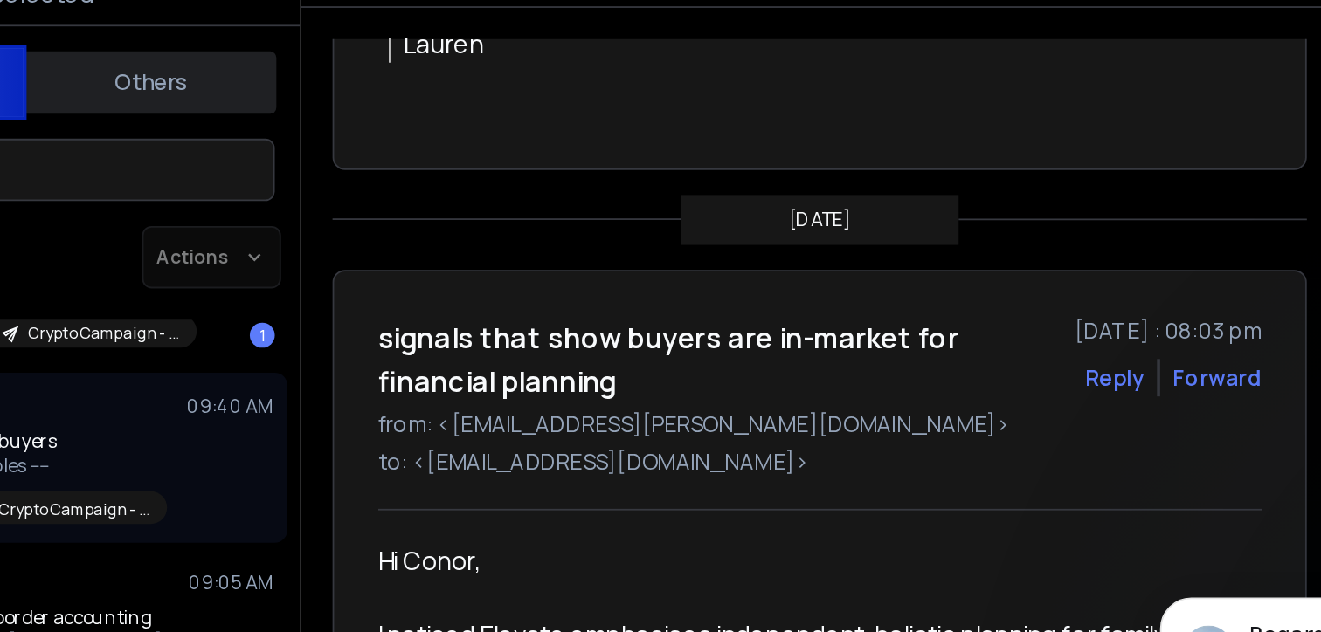
scroll to position [3195, 0]
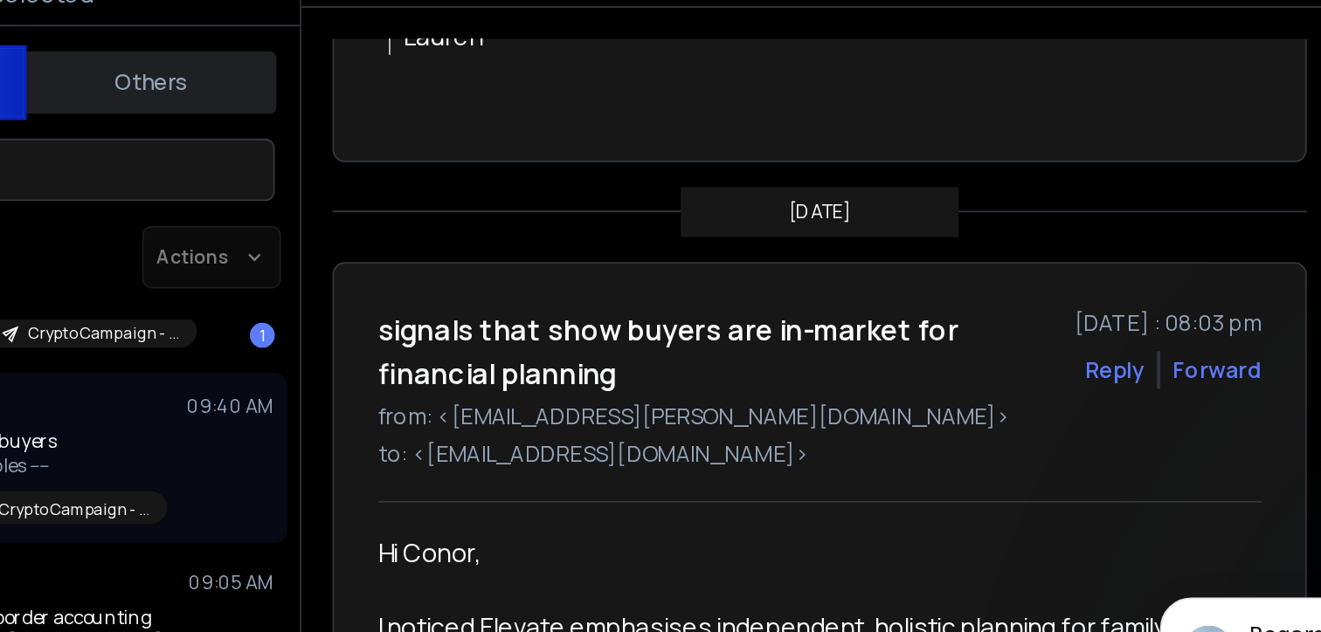
click at [603, 389] on p "from: <[EMAIL_ADDRESS][PERSON_NAME][DOMAIN_NAME]>" at bounding box center [807, 397] width 494 height 17
drag, startPoint x: 603, startPoint y: 373, endPoint x: 646, endPoint y: 373, distance: 43.7
click at [646, 389] on p "from: <[EMAIL_ADDRESS][PERSON_NAME][DOMAIN_NAME]>" at bounding box center [807, 397] width 494 height 17
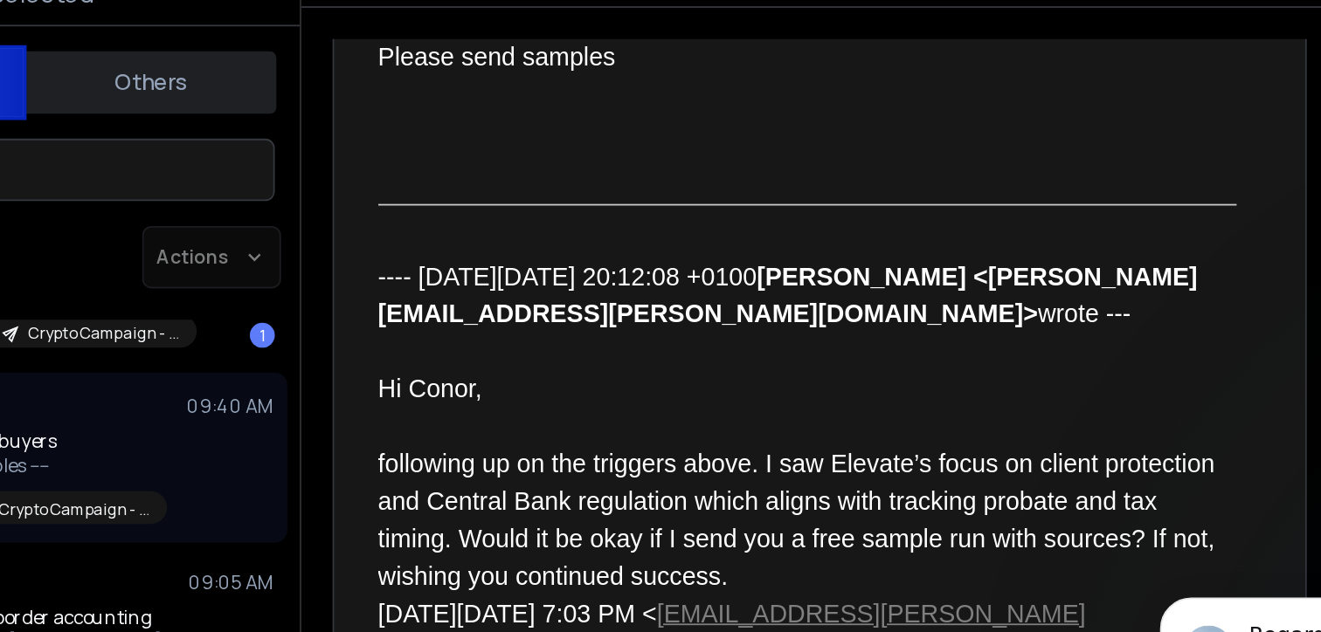
scroll to position [0, 0]
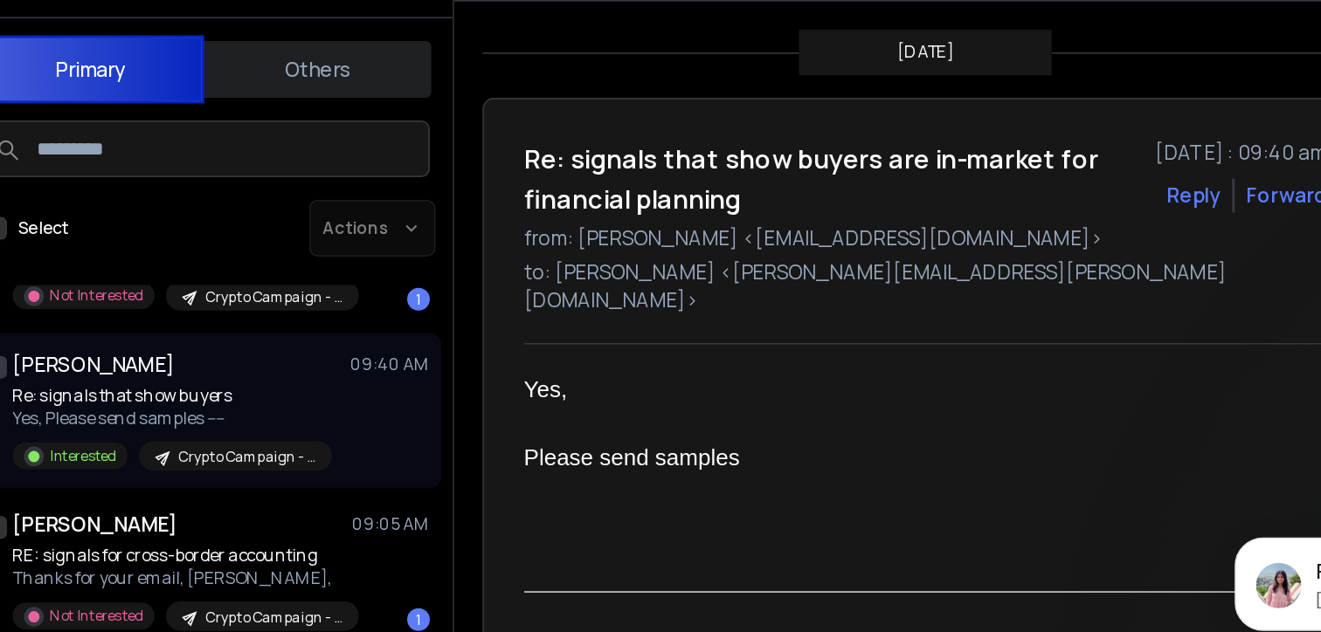
click at [618, 436] on div "Yes, Please send samples" at bounding box center [800, 428] width 480 height 63
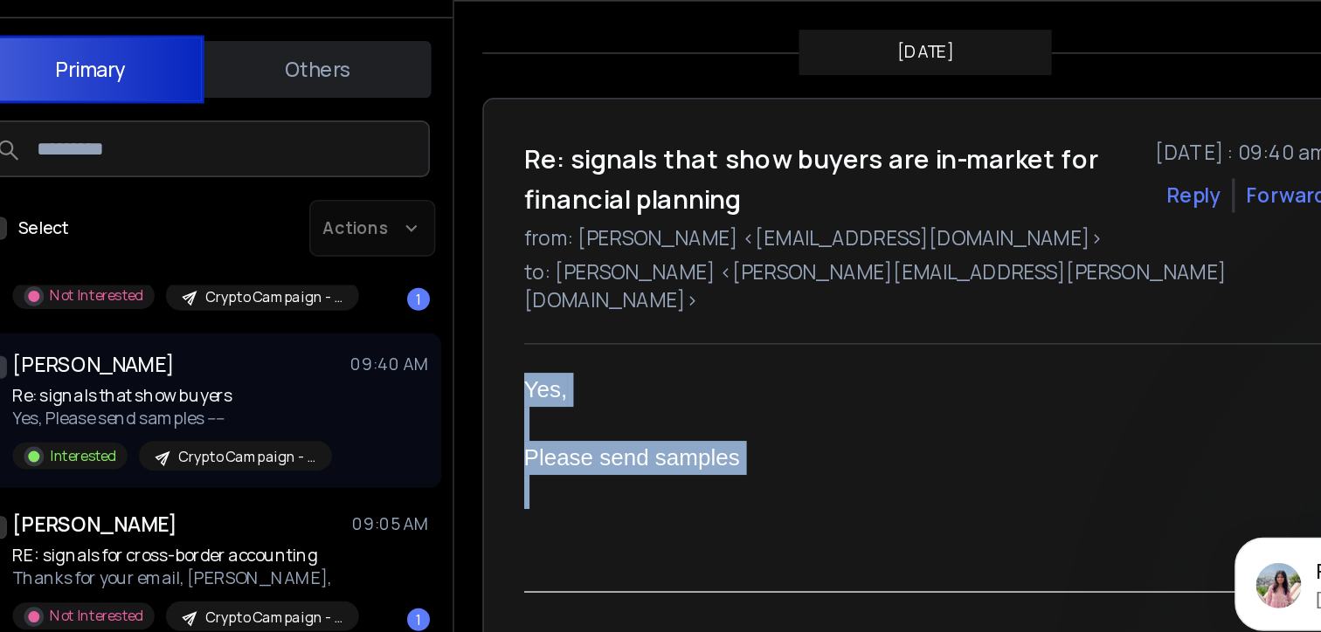
drag, startPoint x: 618, startPoint y: 436, endPoint x: 620, endPoint y: 378, distance: 57.7
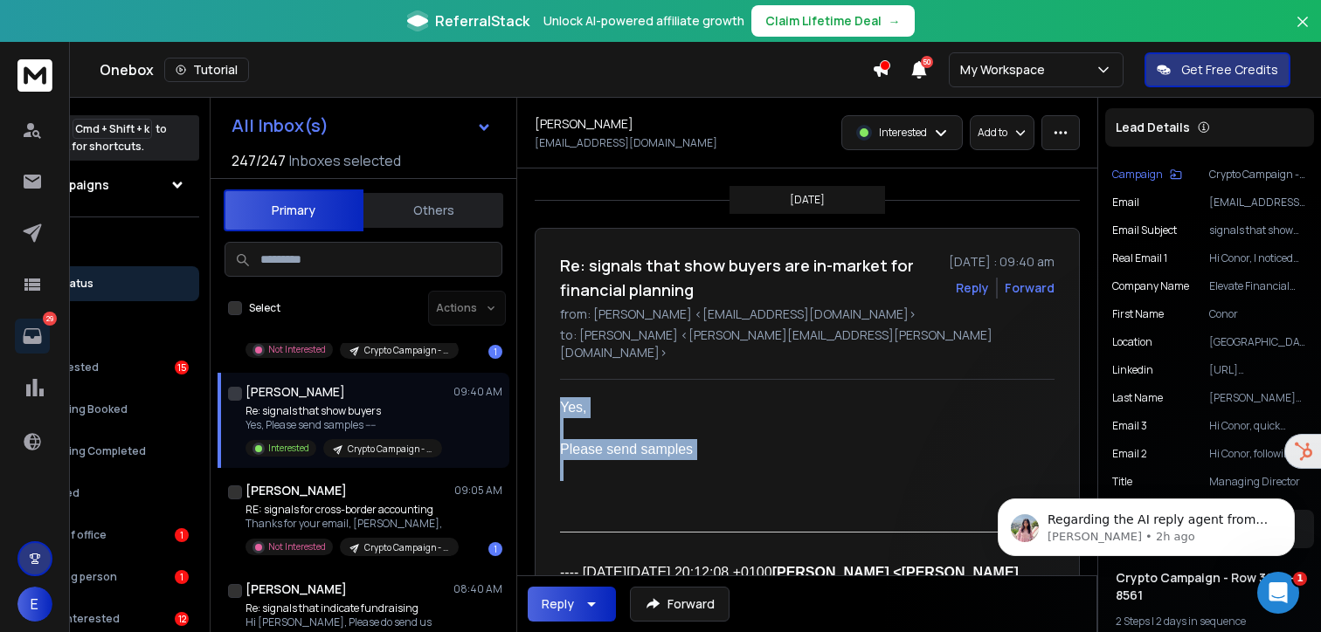
click at [1066, 131] on icon "button" at bounding box center [1061, 133] width 16 height 16
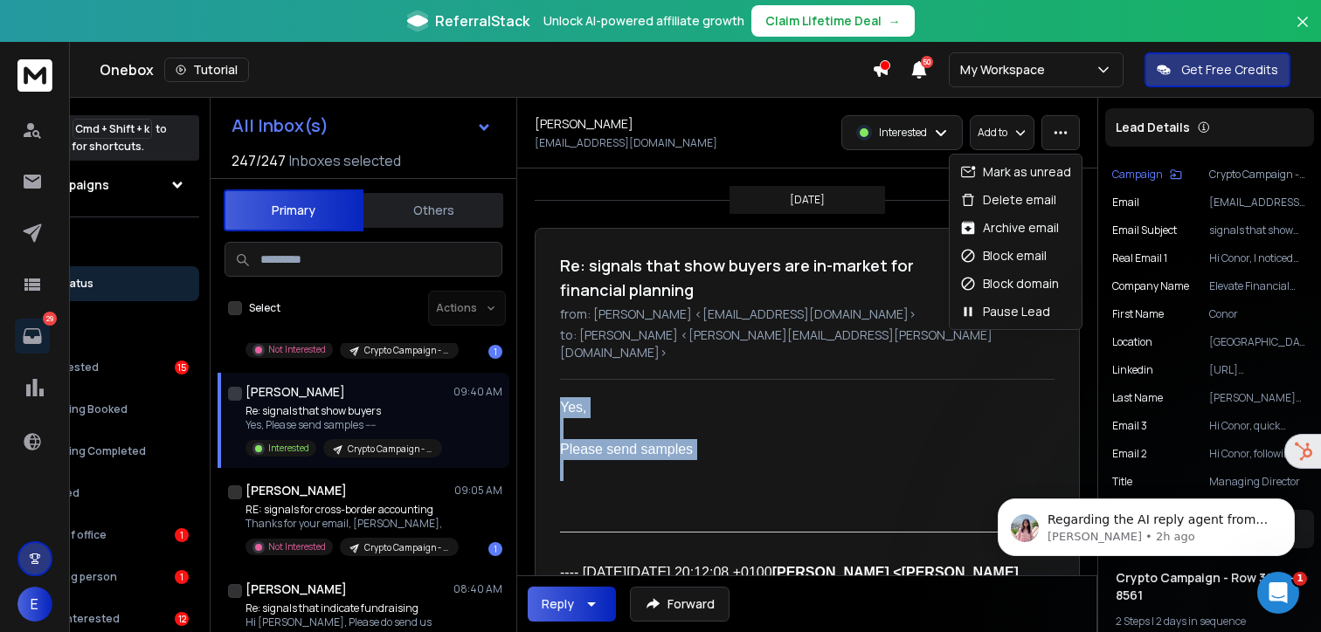
click at [1066, 131] on icon "button" at bounding box center [1061, 133] width 16 height 16
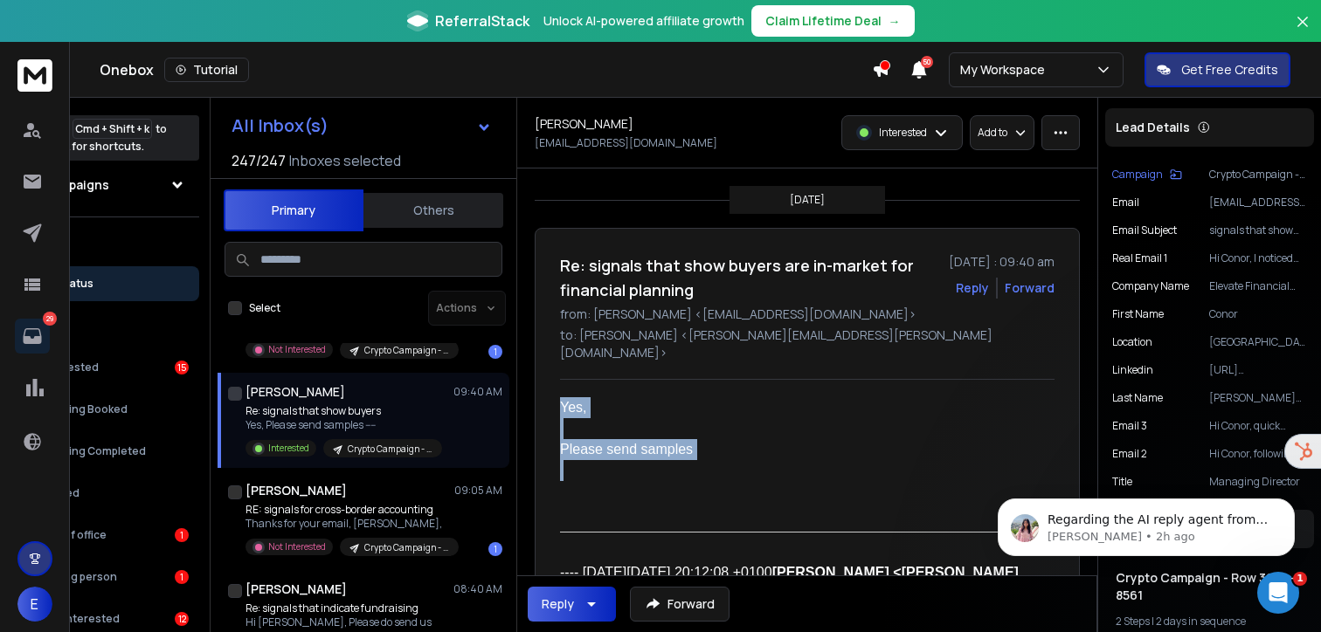
click at [1060, 129] on icon "button" at bounding box center [1061, 133] width 16 height 16
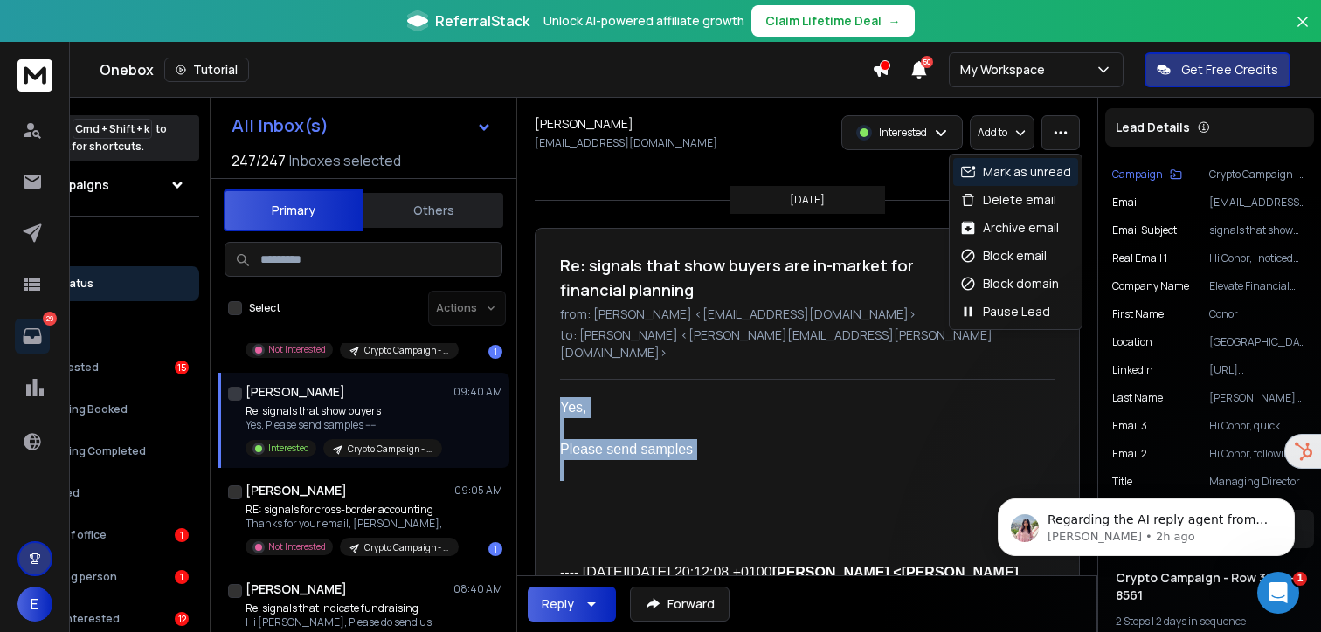
click at [1037, 173] on div "Mark as unread" at bounding box center [1015, 171] width 111 height 17
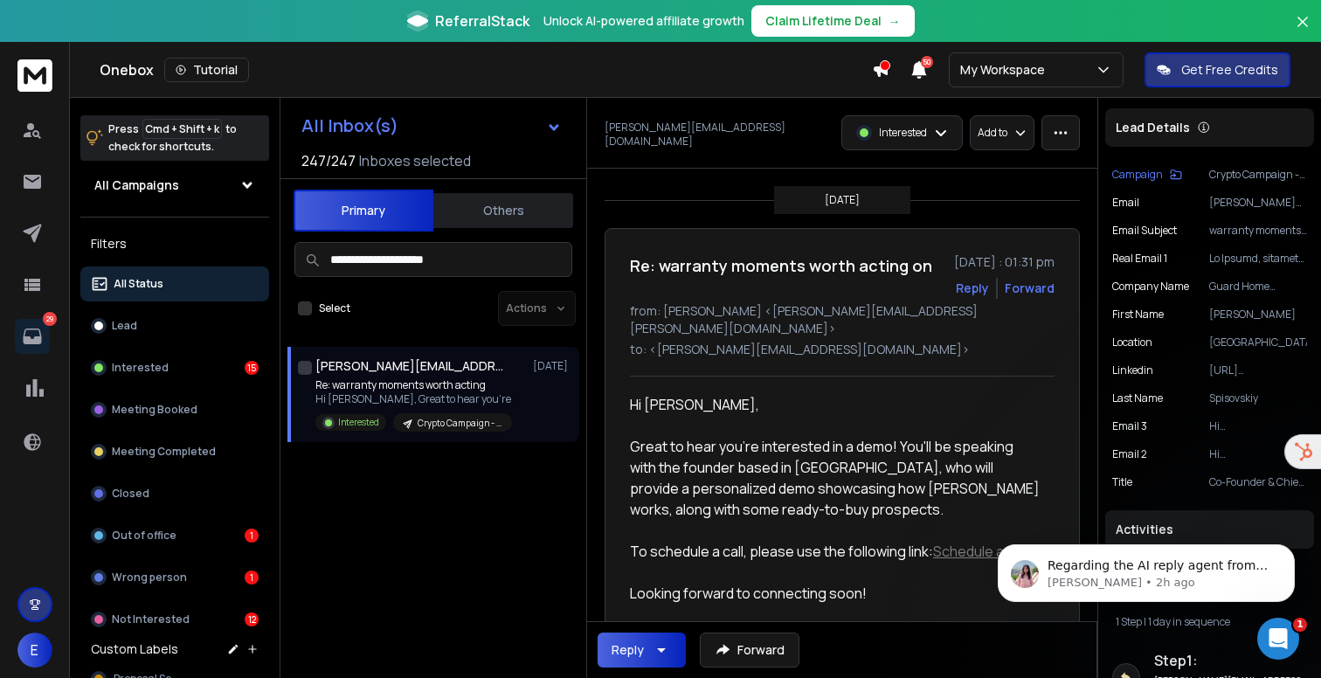
scroll to position [3860, 0]
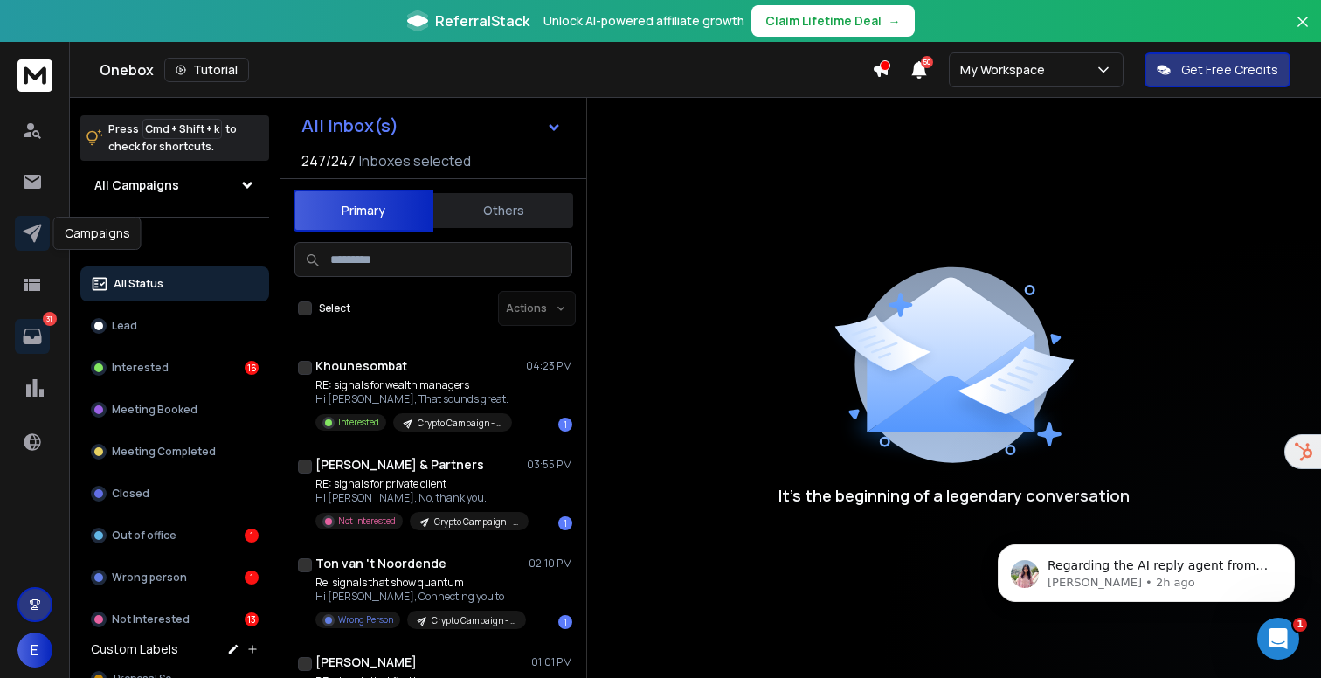
click at [30, 243] on link at bounding box center [32, 233] width 35 height 35
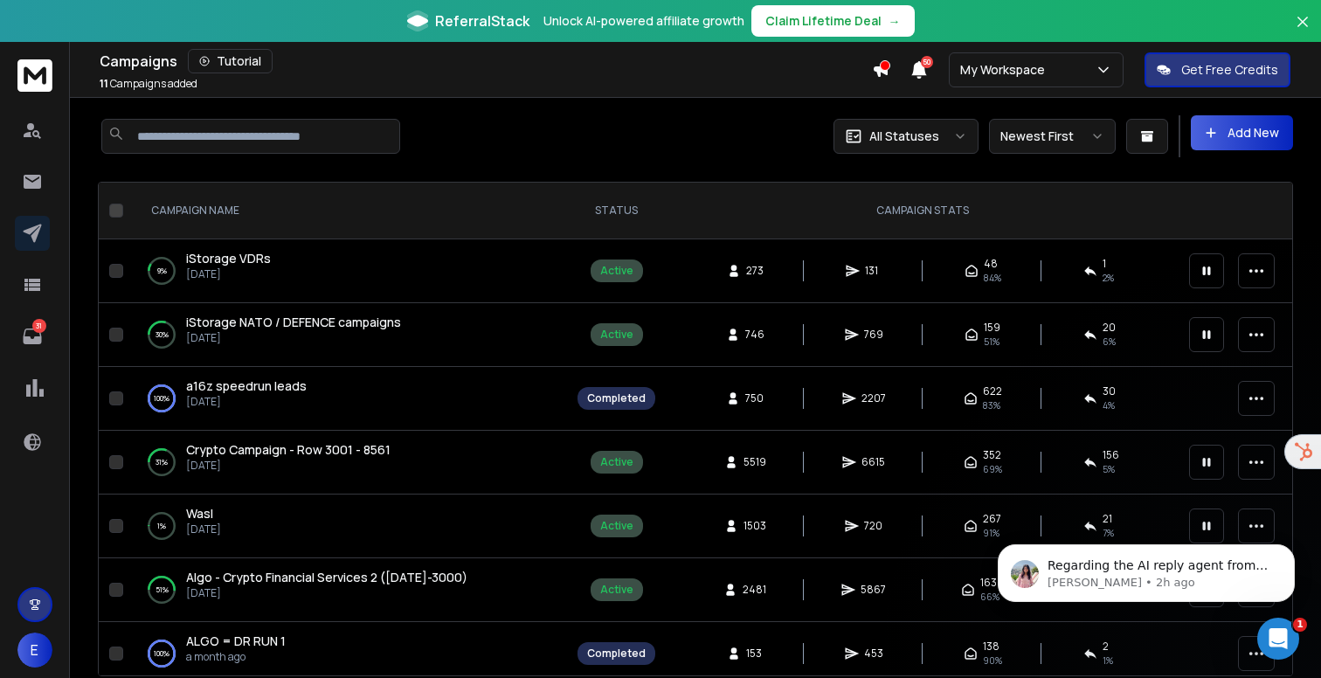
click at [251, 376] on td "100 % a16z speedrun leads 8 days ago" at bounding box center [348, 399] width 437 height 64
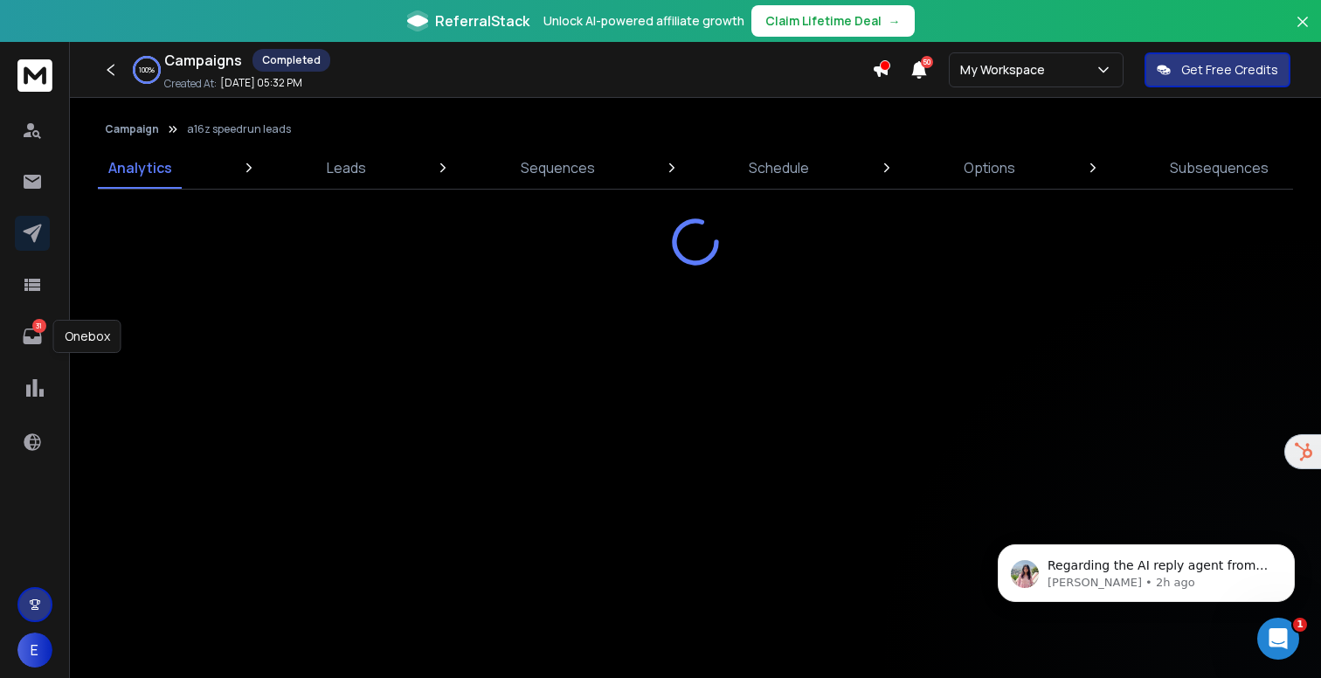
click at [35, 355] on div "31" at bounding box center [35, 339] width 40 height 41
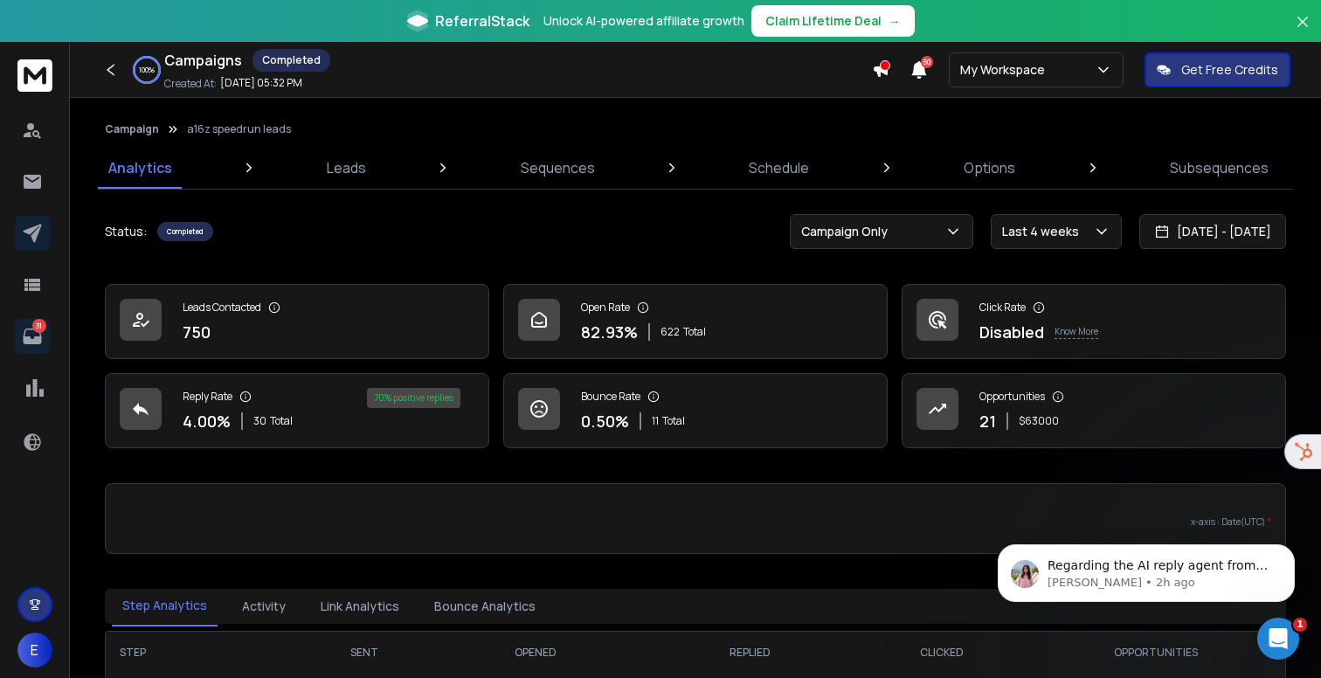
click at [38, 335] on icon at bounding box center [32, 336] width 21 height 21
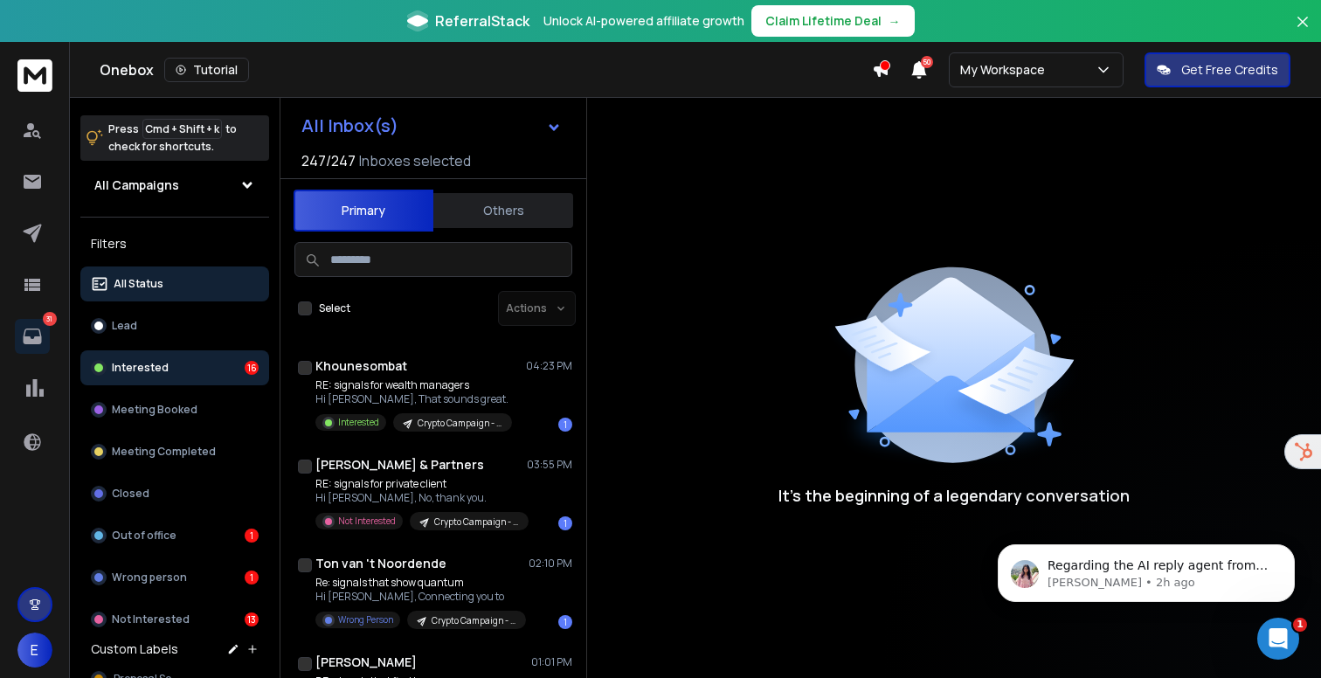
click at [155, 373] on p "Interested" at bounding box center [140, 368] width 57 height 14
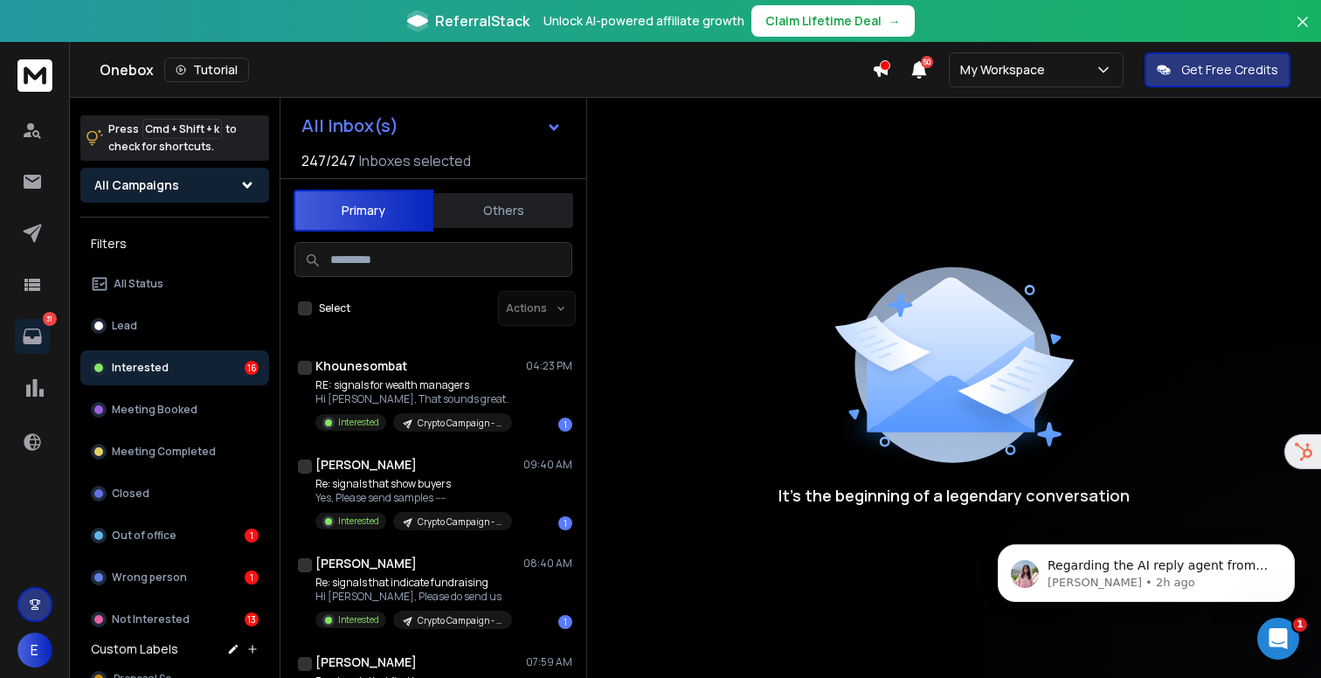
click at [183, 184] on button "All Campaigns" at bounding box center [174, 185] width 189 height 35
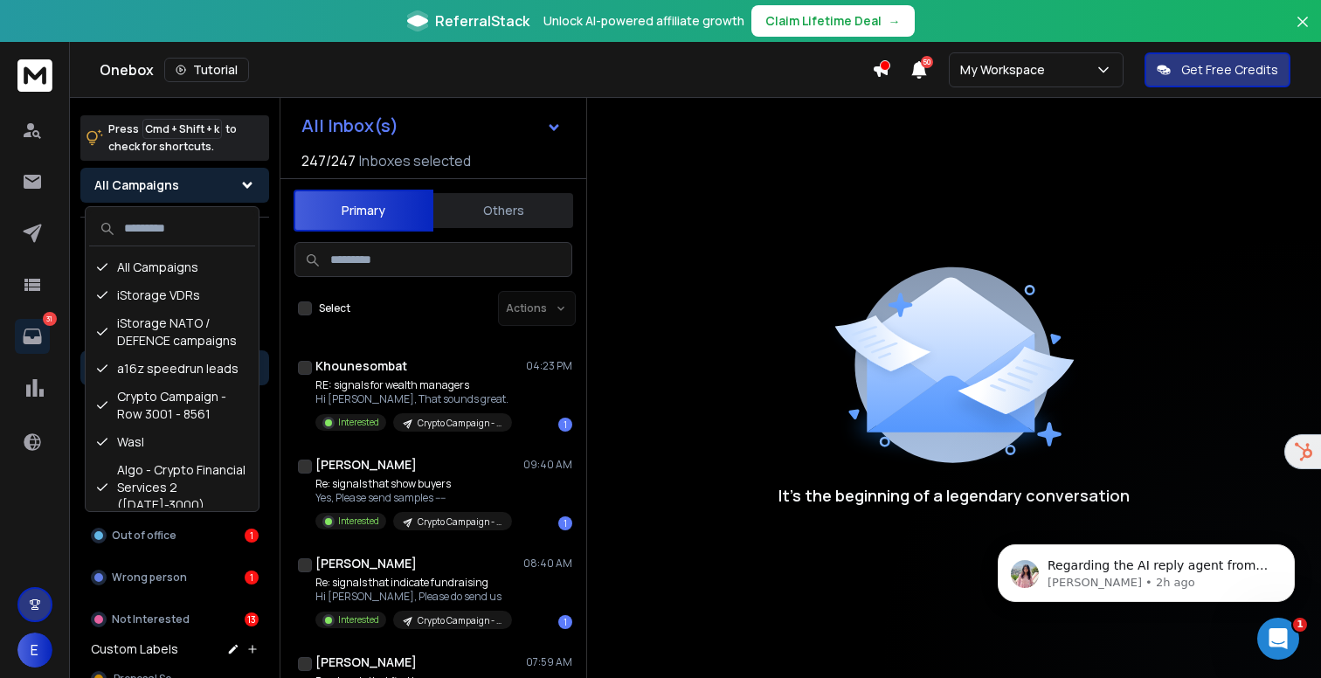
click at [183, 184] on button "All Campaigns" at bounding box center [174, 185] width 189 height 35
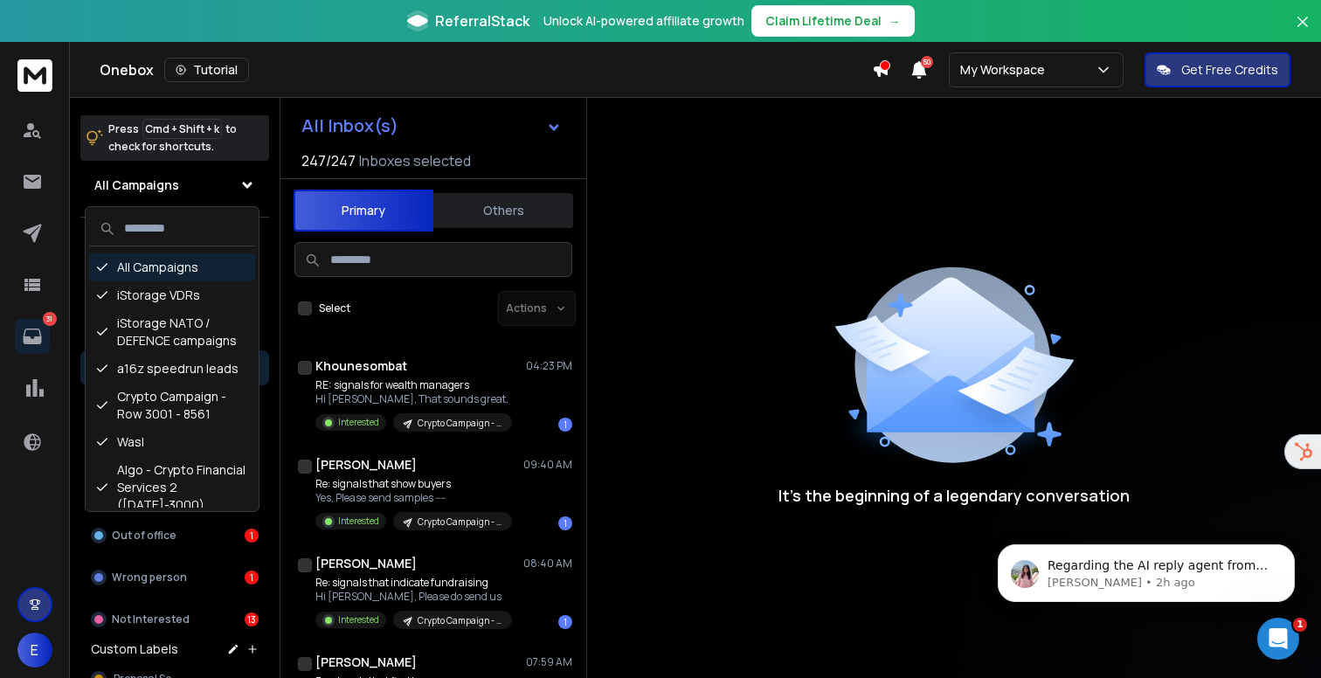
click at [154, 266] on div "All Campaigns" at bounding box center [172, 267] width 166 height 28
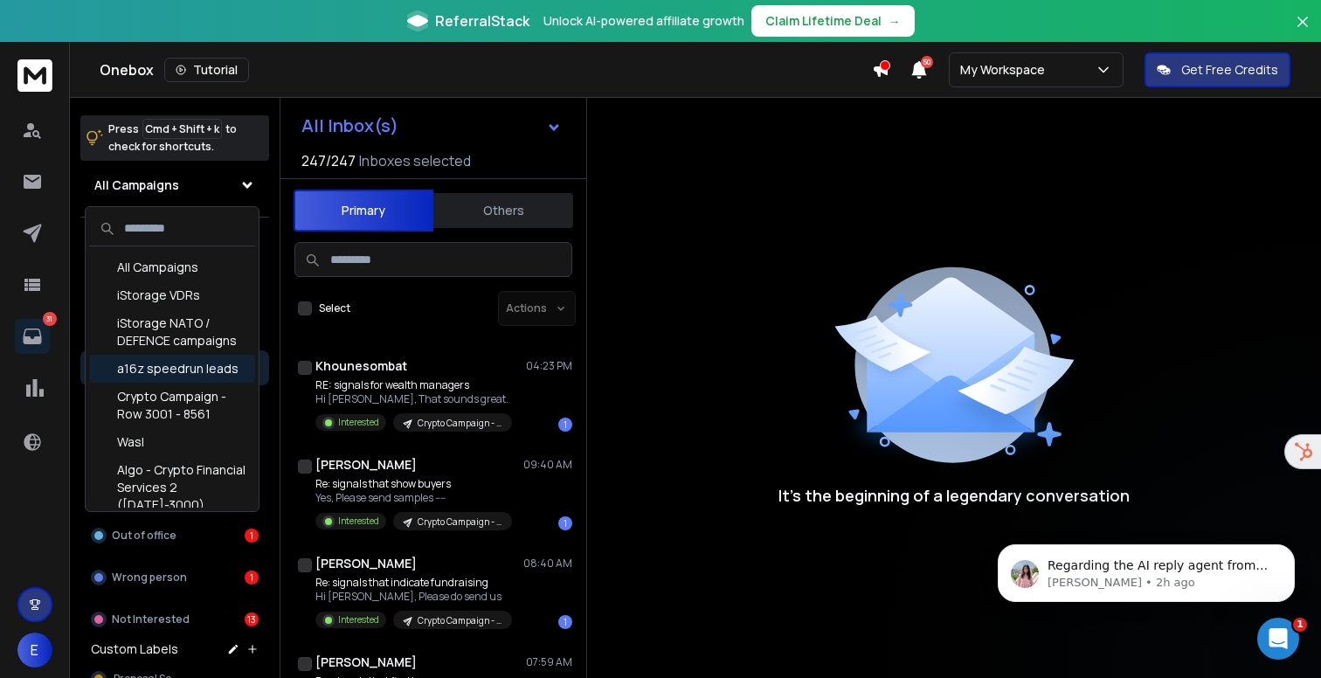
click at [162, 370] on div "a16z speedrun leads" at bounding box center [172, 369] width 166 height 28
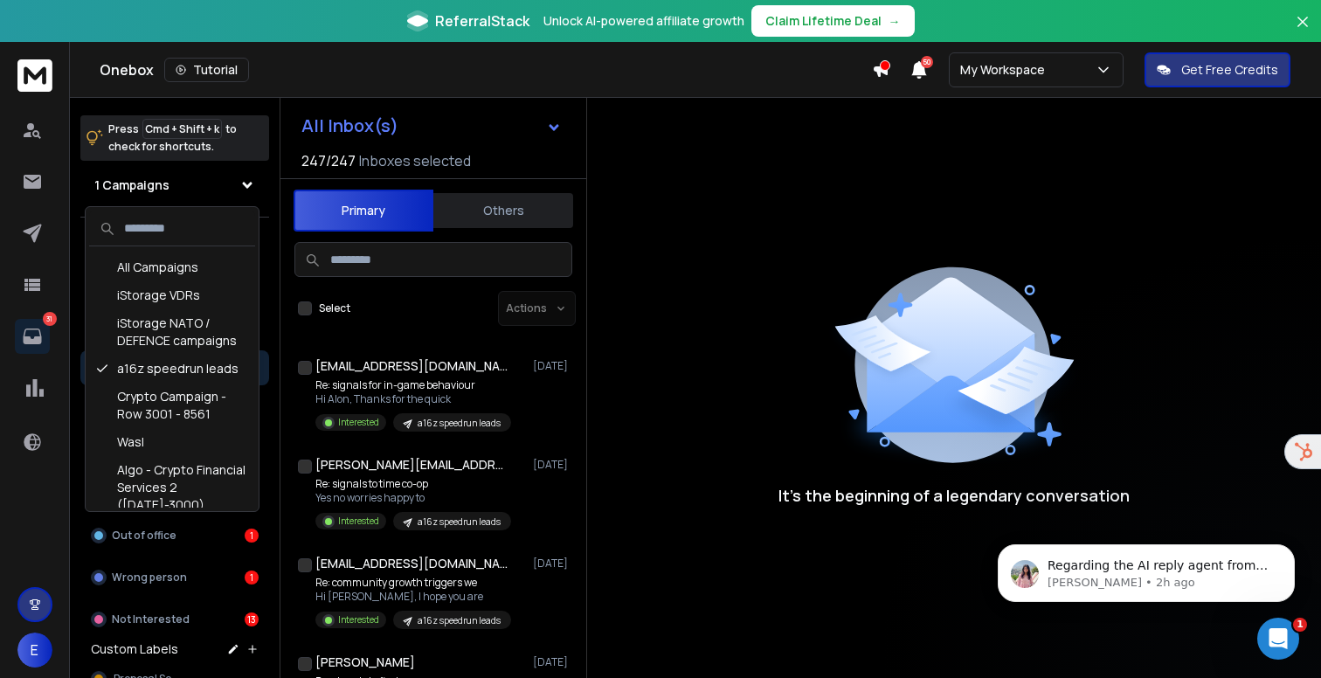
click at [652, 298] on div "It’s the beginning of a legendary conversation" at bounding box center [954, 386] width 734 height 576
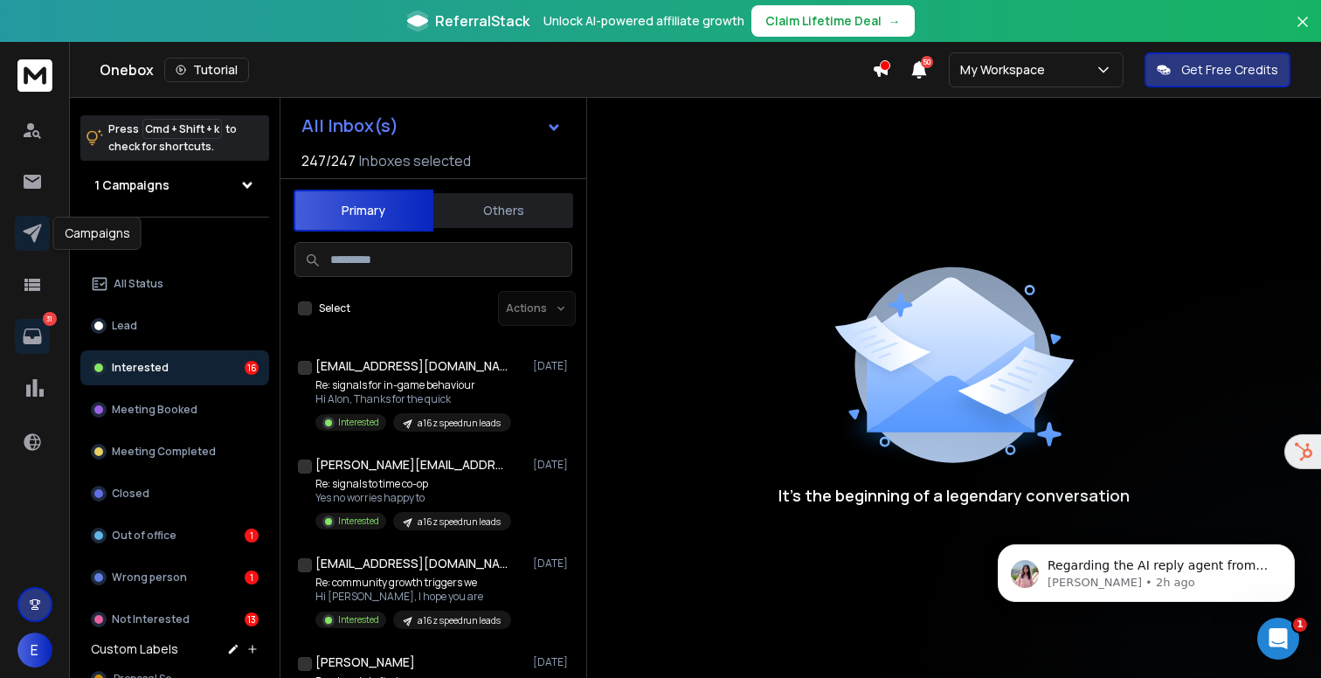
click at [31, 235] on icon at bounding box center [32, 233] width 18 height 18
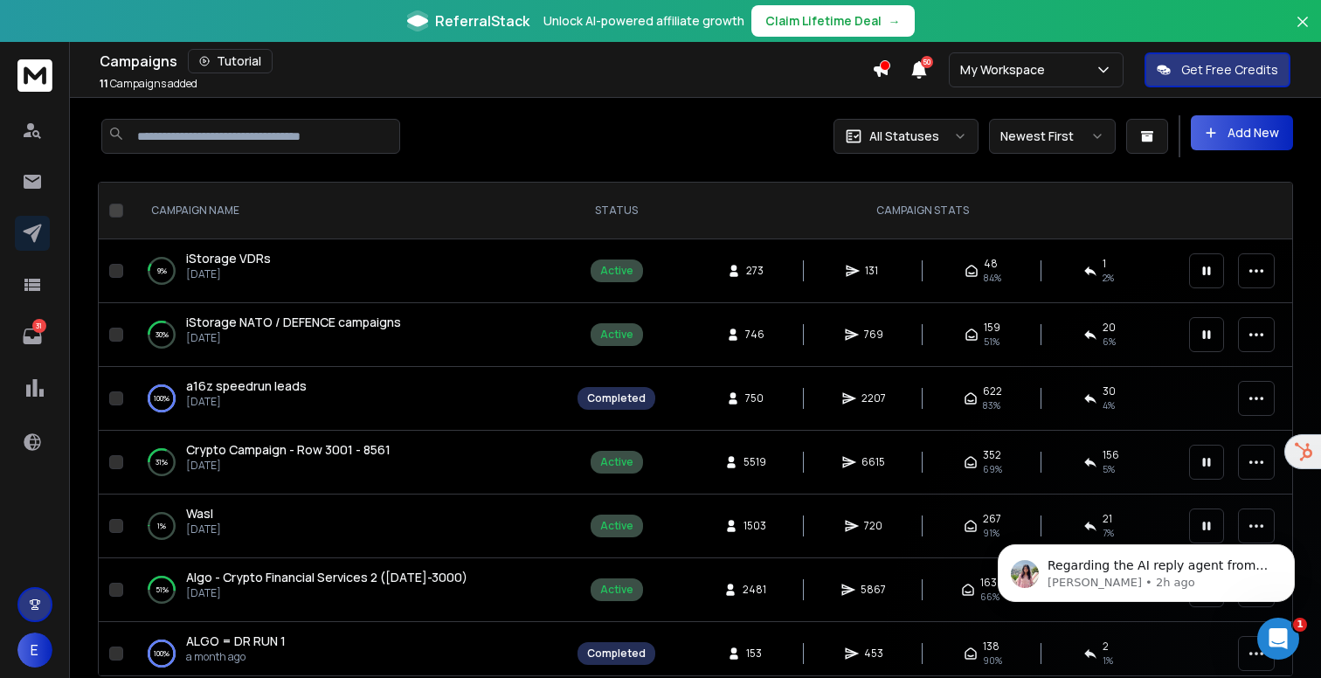
click at [294, 383] on span "a16z speedrun leads" at bounding box center [246, 385] width 121 height 17
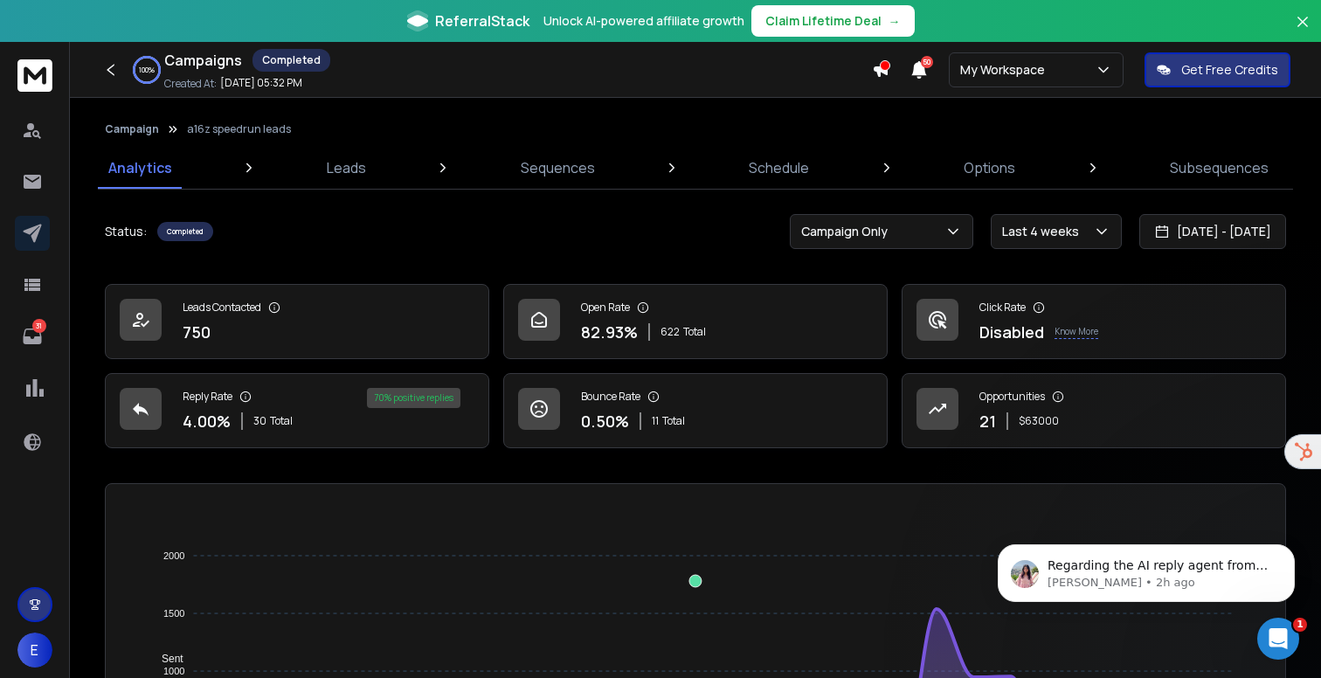
click at [224, 132] on p "a16z speedrun leads" at bounding box center [239, 129] width 104 height 14
click at [46, 225] on link at bounding box center [32, 233] width 35 height 35
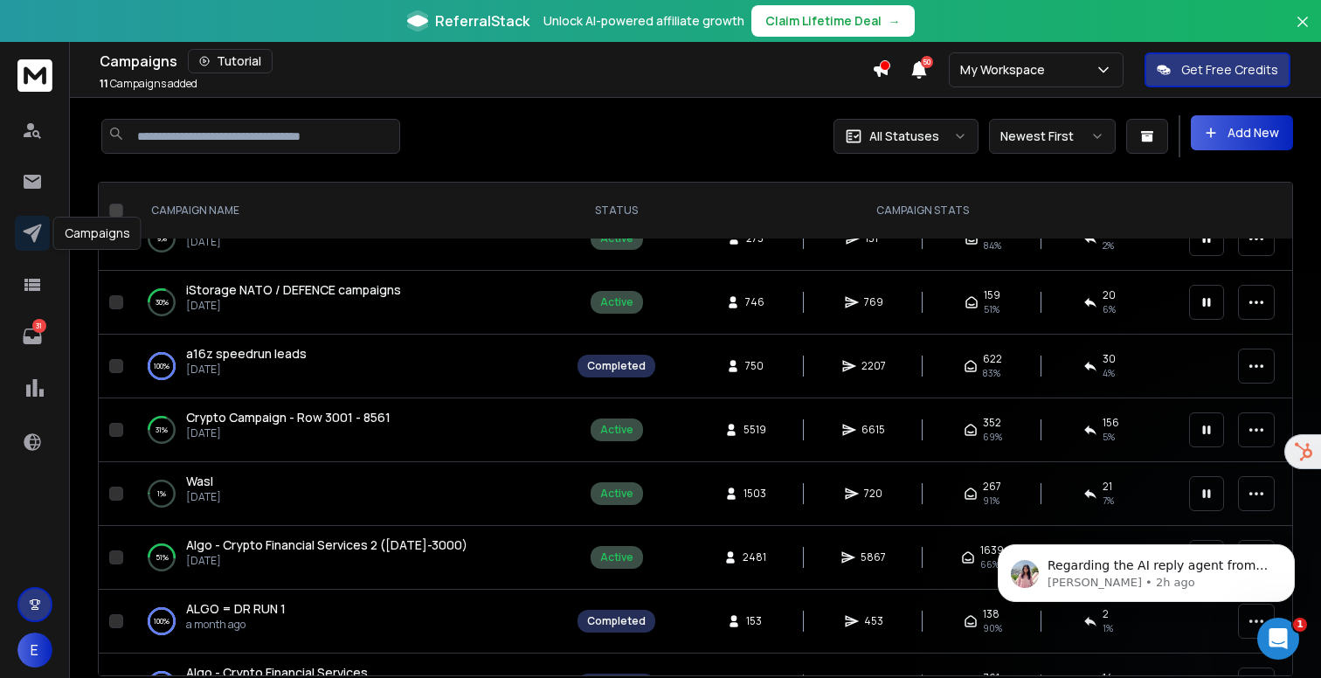
scroll to position [35, 0]
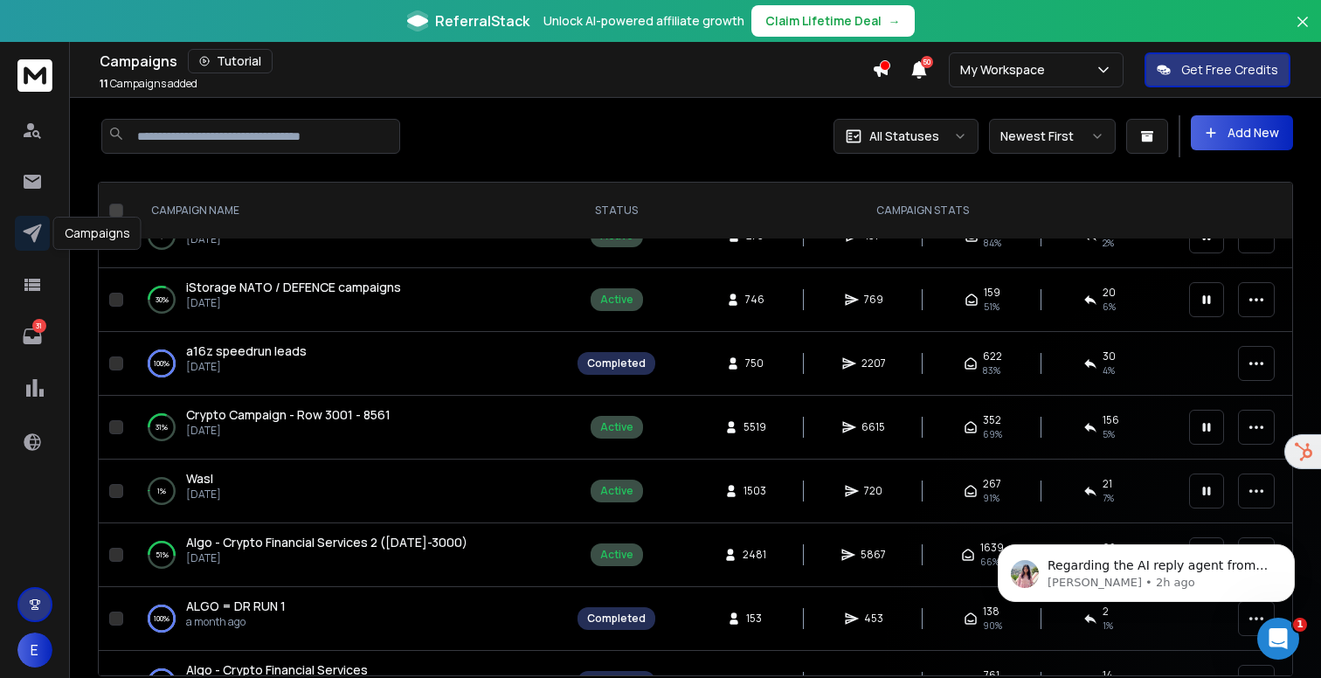
click at [1253, 356] on icon "button" at bounding box center [1255, 363] width 17 height 17
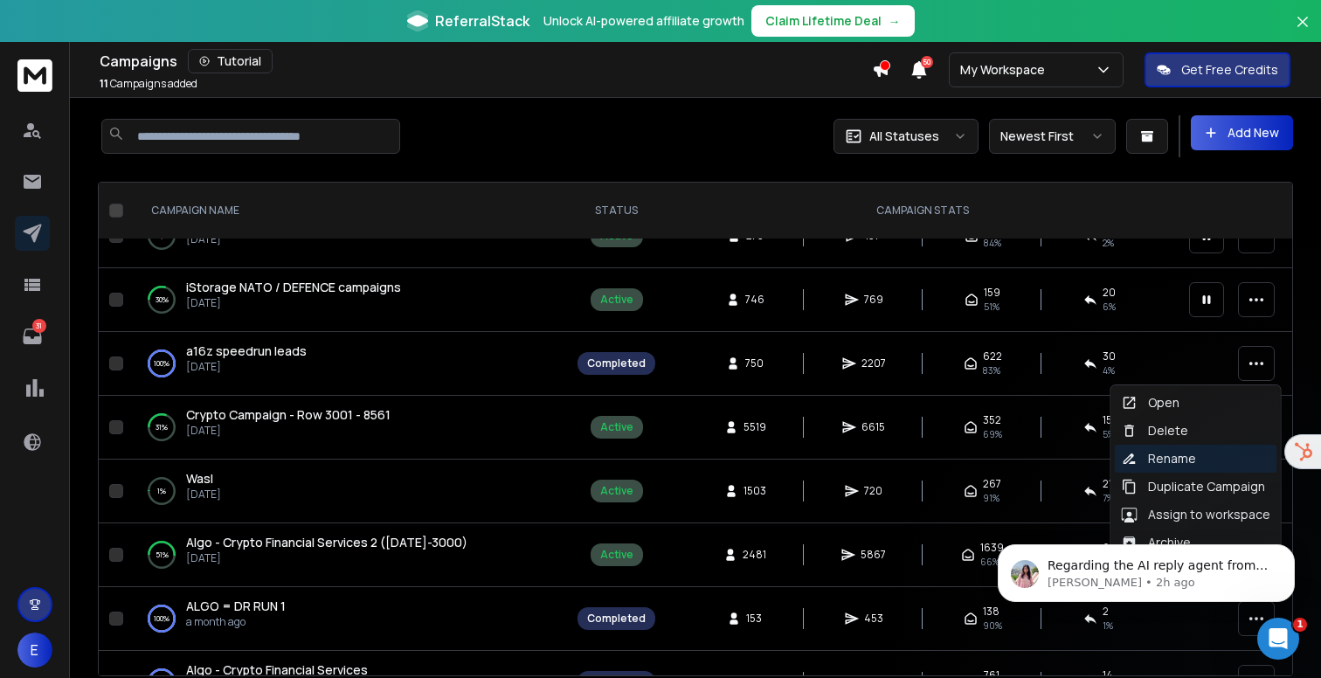
click at [1174, 457] on div "Rename" at bounding box center [1159, 458] width 74 height 17
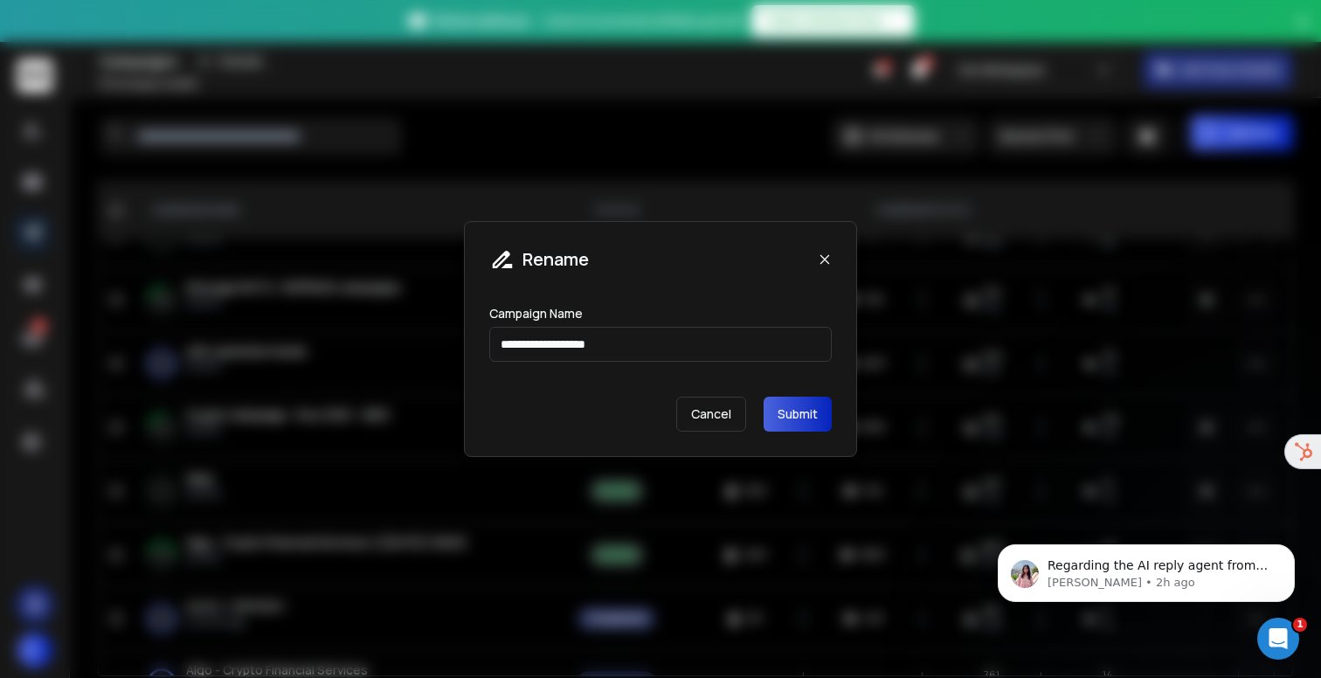
click at [628, 342] on input "**********" at bounding box center [660, 344] width 342 height 35
type input "**********"
click at [812, 418] on button "Submit" at bounding box center [797, 414] width 68 height 35
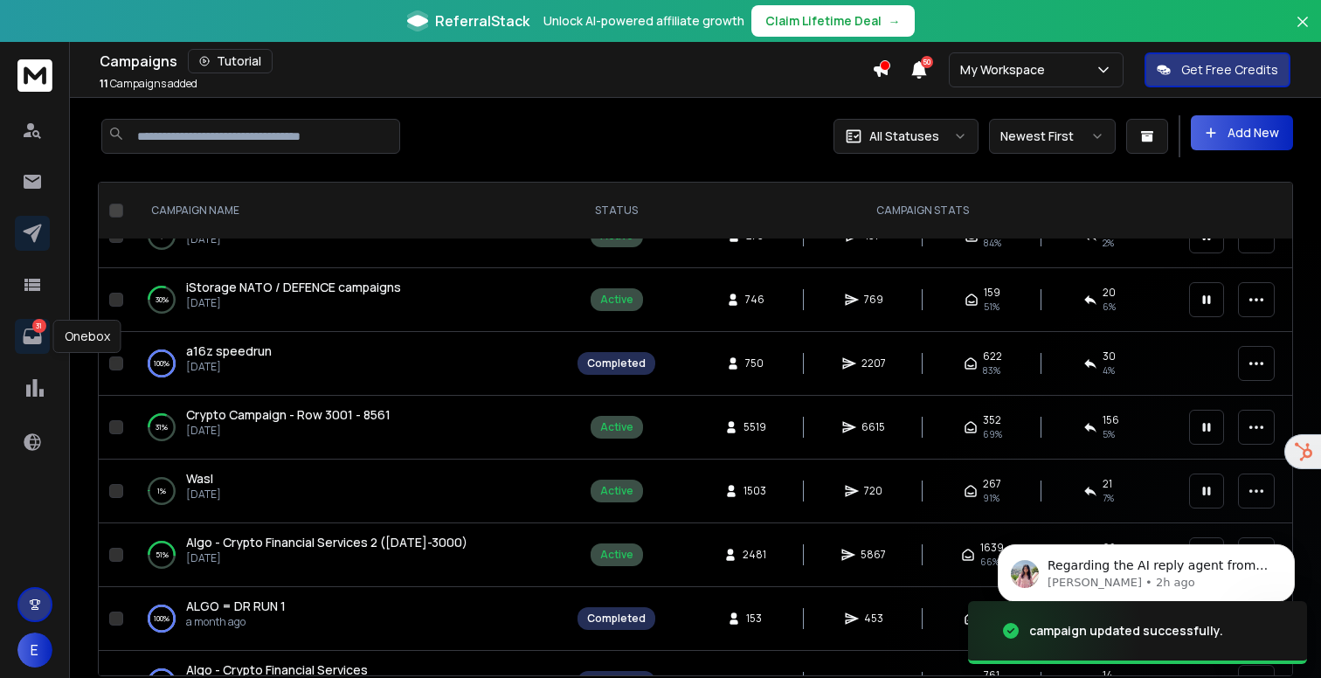
click at [46, 338] on link "31" at bounding box center [32, 336] width 35 height 35
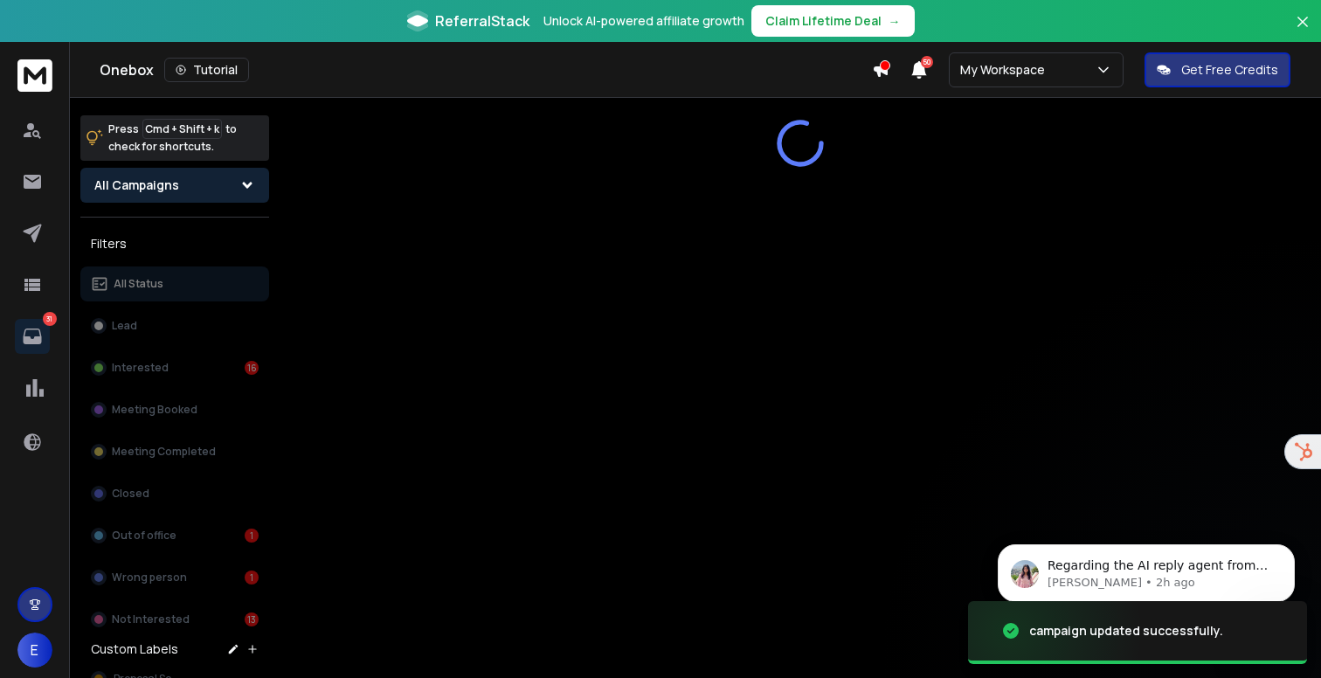
click at [186, 193] on button "All Campaigns" at bounding box center [174, 185] width 189 height 35
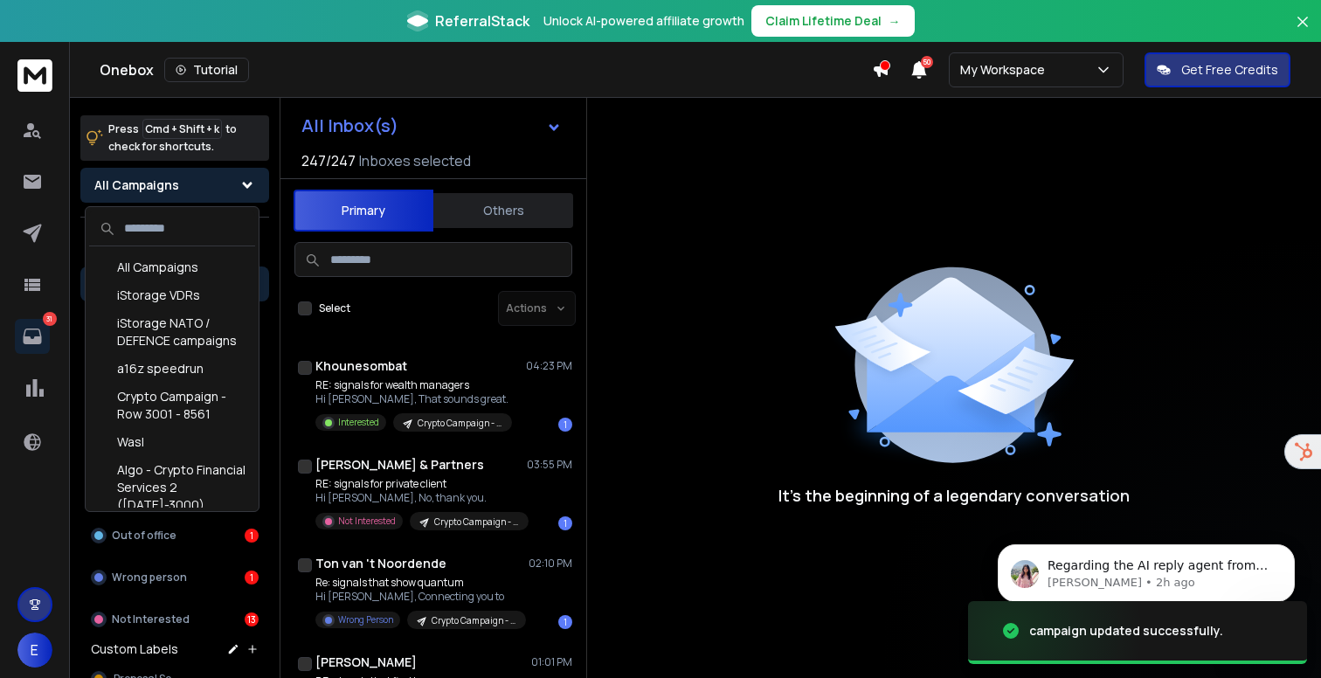
click at [186, 193] on button "All Campaigns" at bounding box center [174, 185] width 189 height 35
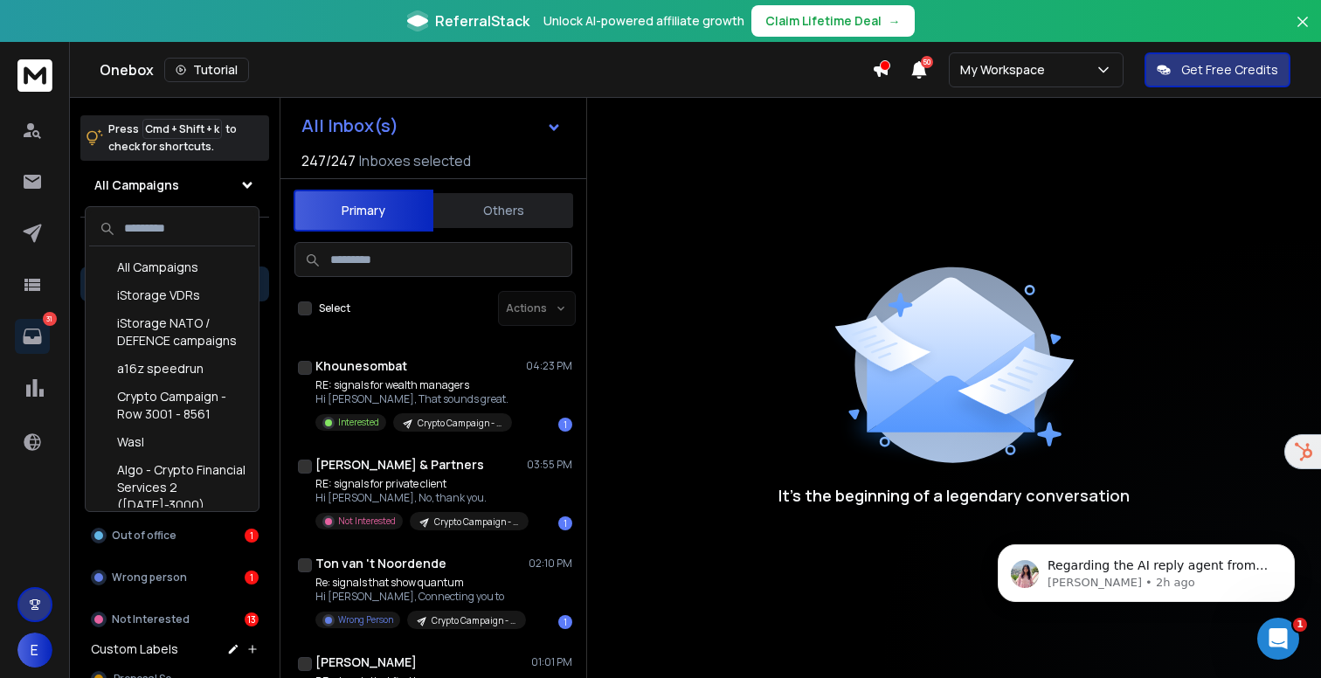
click at [262, 293] on button "All Status" at bounding box center [174, 283] width 189 height 35
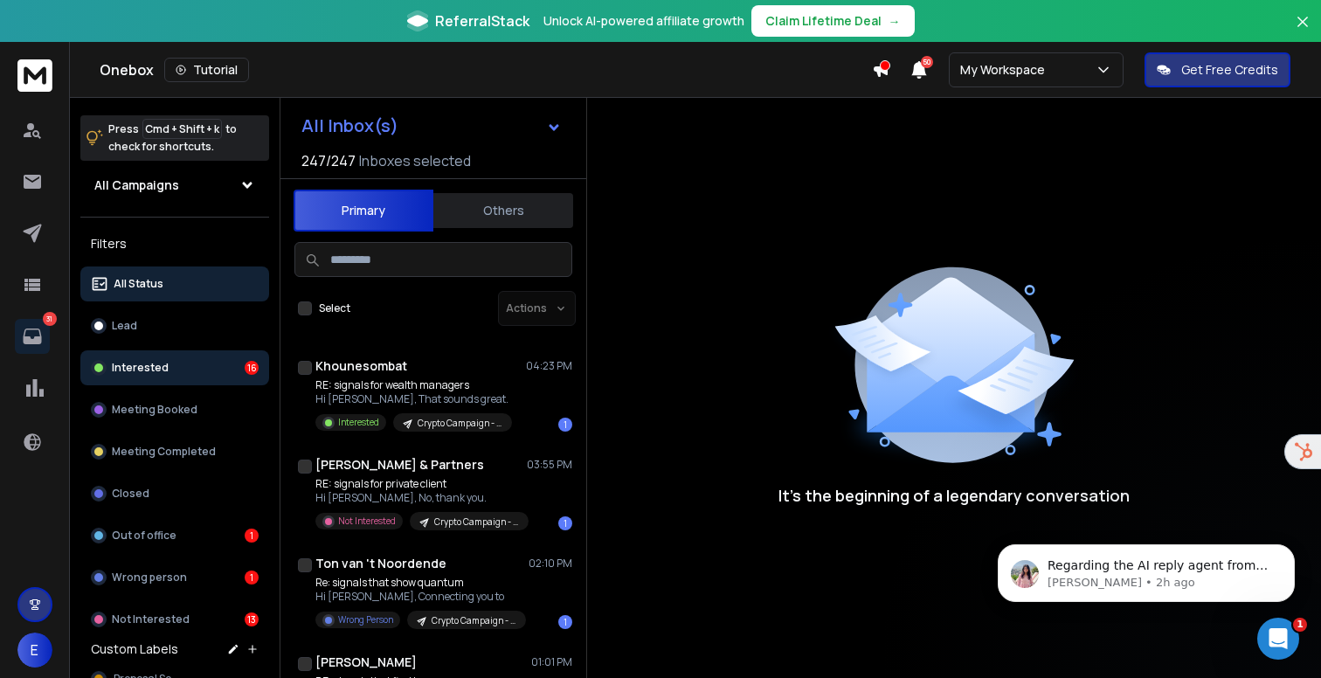
click at [211, 368] on button "Interested 16" at bounding box center [174, 367] width 189 height 35
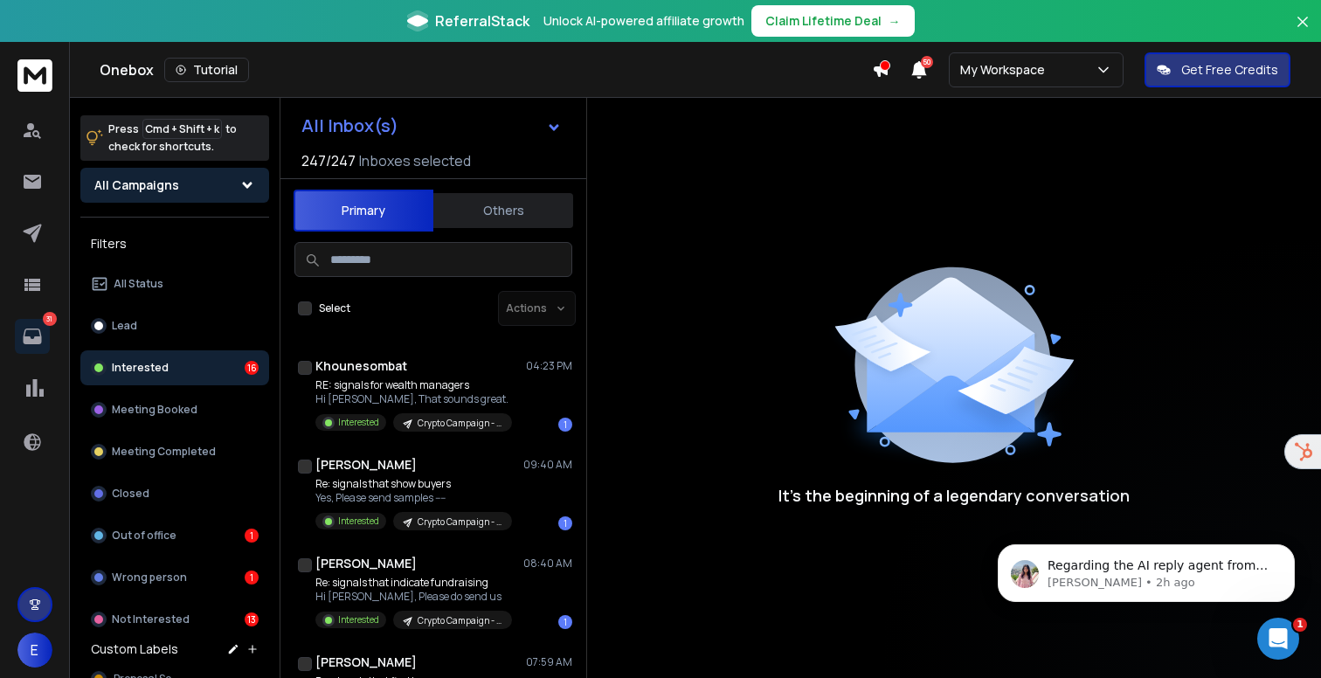
click at [192, 183] on button "All Campaigns" at bounding box center [174, 185] width 189 height 35
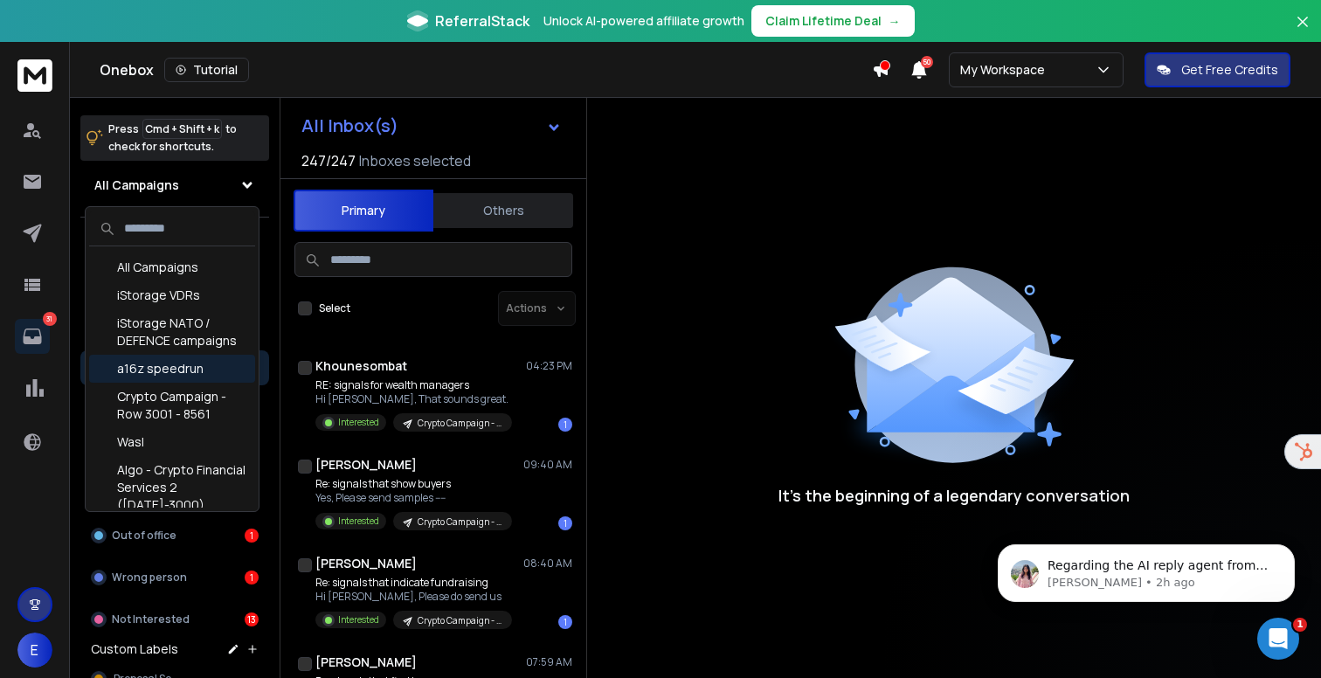
click at [183, 372] on div "a16z speedrun" at bounding box center [172, 369] width 166 height 28
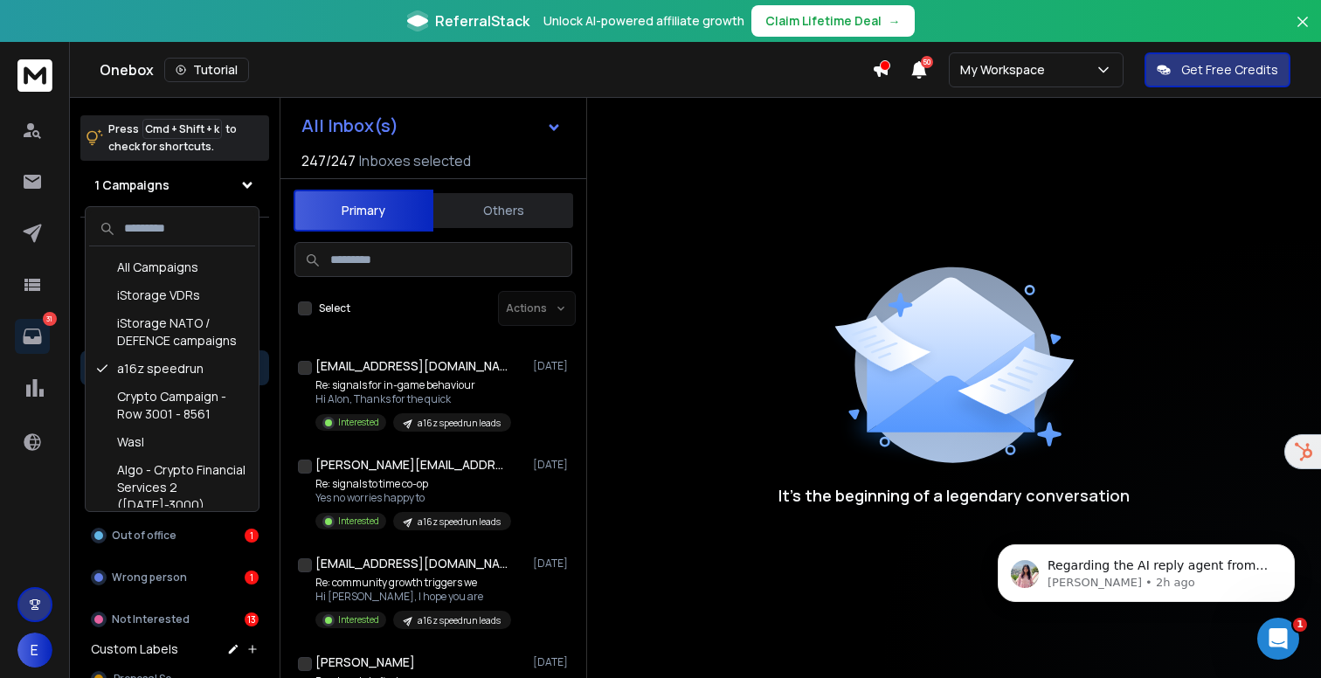
click at [652, 342] on div "It’s the beginning of a legendary conversation" at bounding box center [954, 386] width 734 height 576
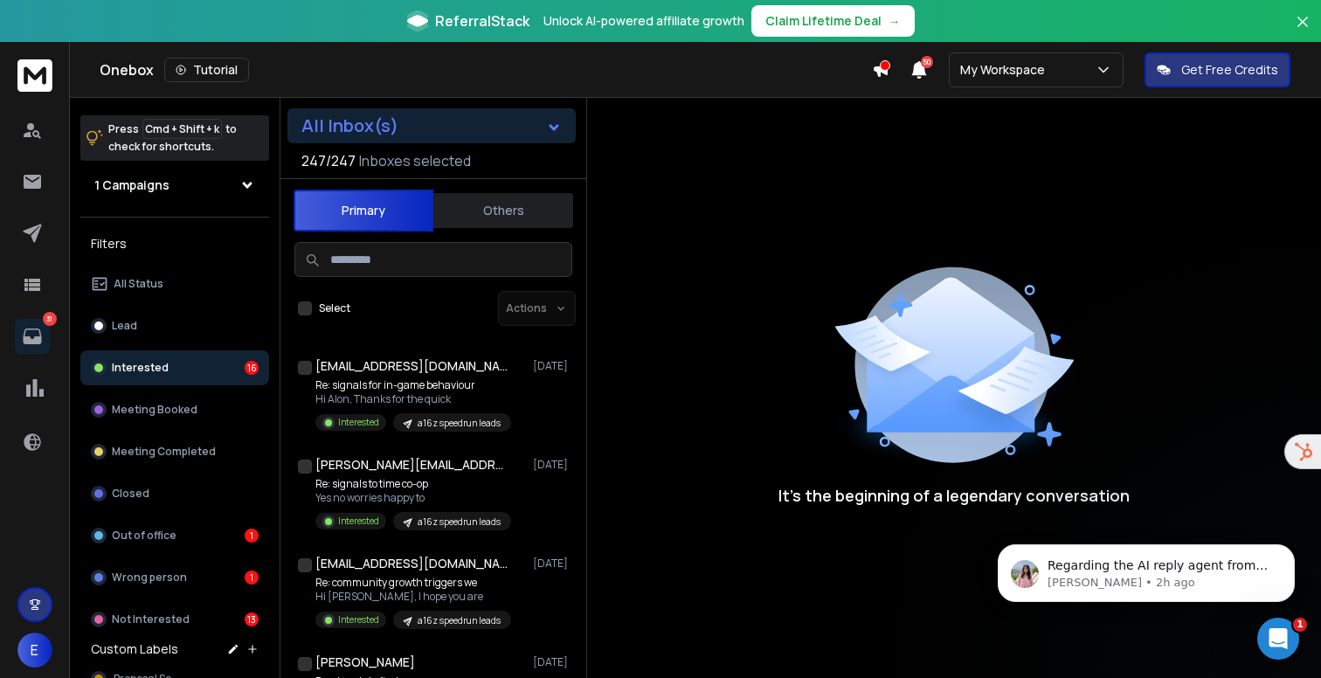
click at [553, 132] on icon at bounding box center [554, 128] width 16 height 16
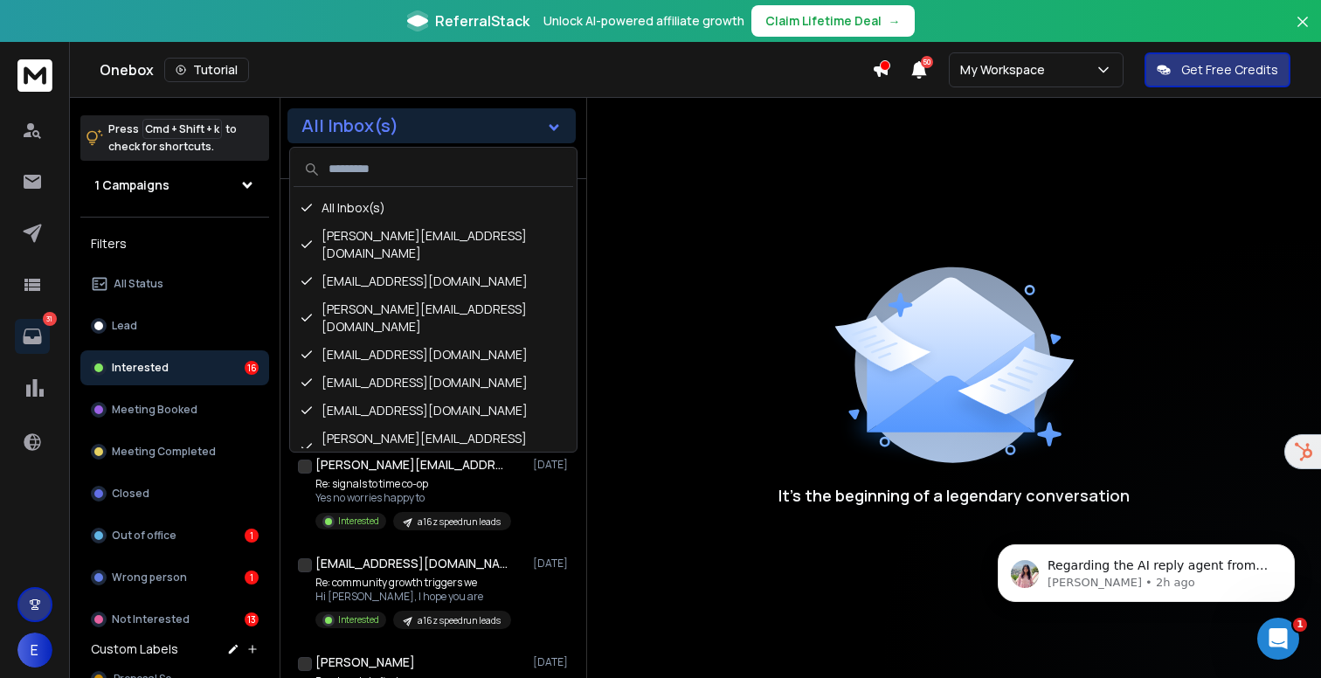
click at [553, 132] on icon at bounding box center [554, 128] width 16 height 16
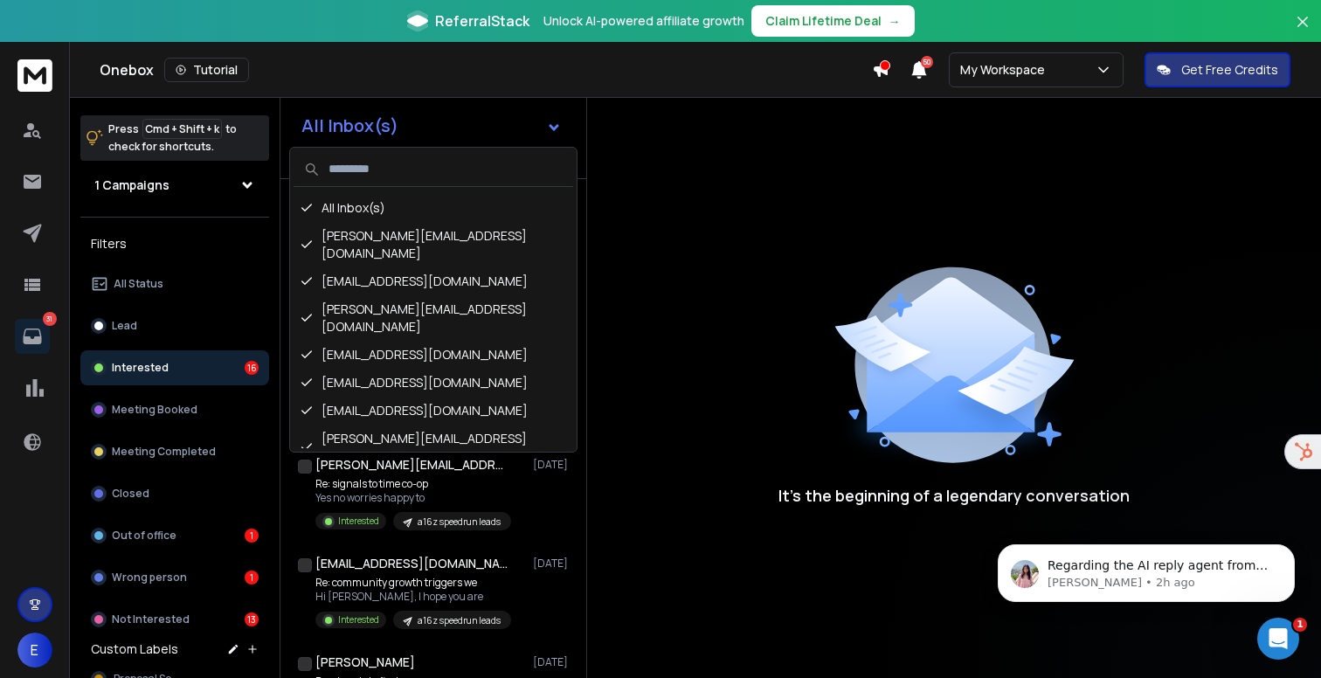
click at [763, 369] on div "It’s the beginning of a legendary conversation" at bounding box center [954, 386] width 734 height 576
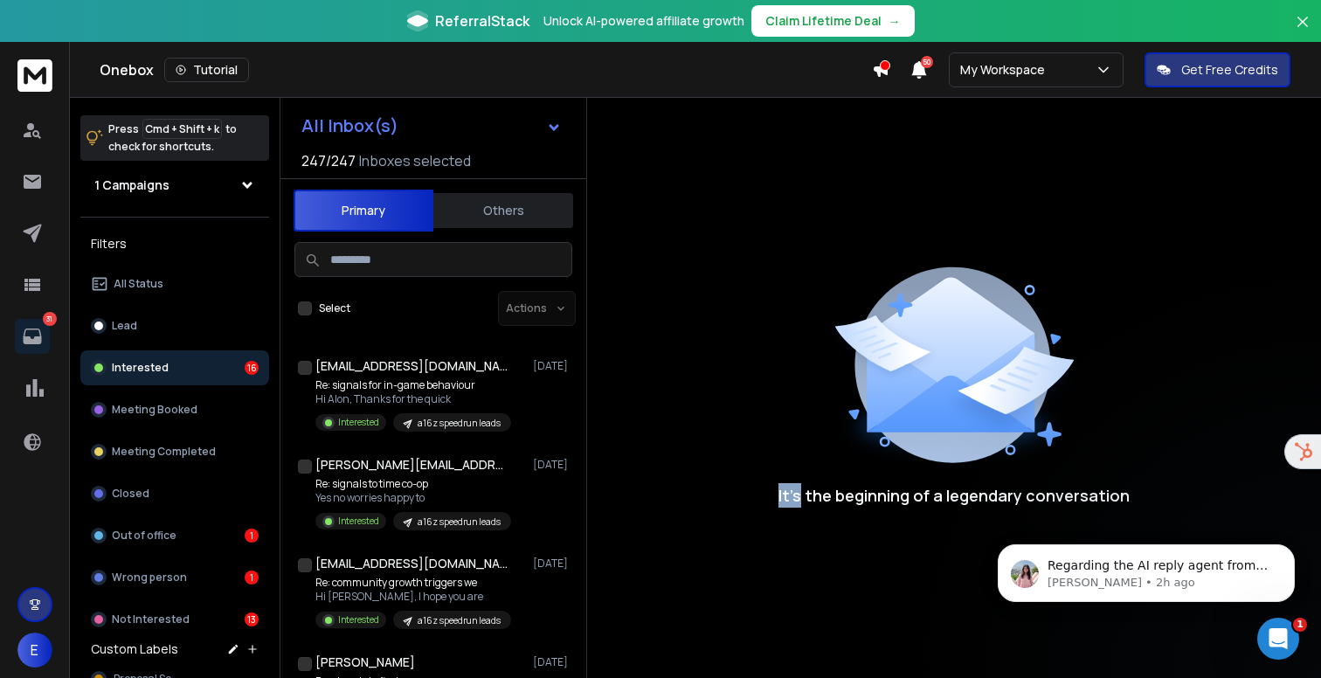
click at [763, 369] on div "It’s the beginning of a legendary conversation" at bounding box center [954, 386] width 734 height 576
click at [699, 401] on div "It’s the beginning of a legendary conversation" at bounding box center [954, 386] width 734 height 576
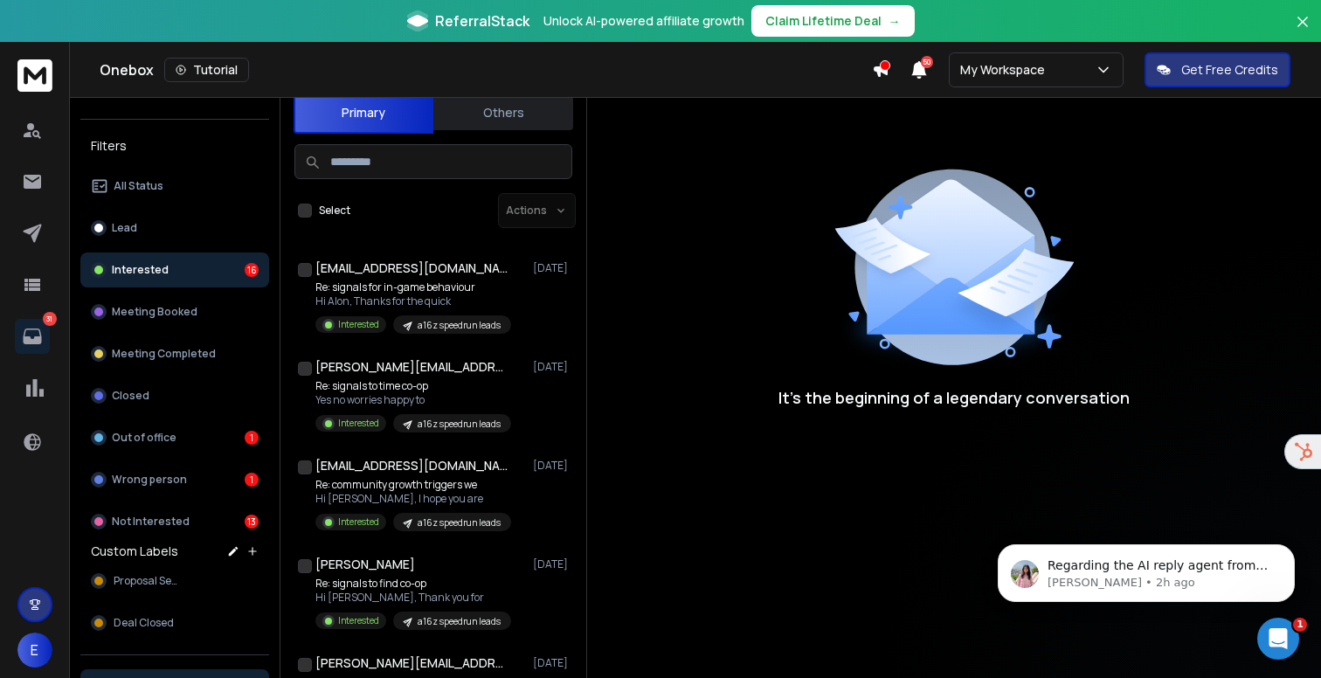
click at [815, 256] on div "It’s the beginning of a legendary conversation" at bounding box center [954, 288] width 734 height 576
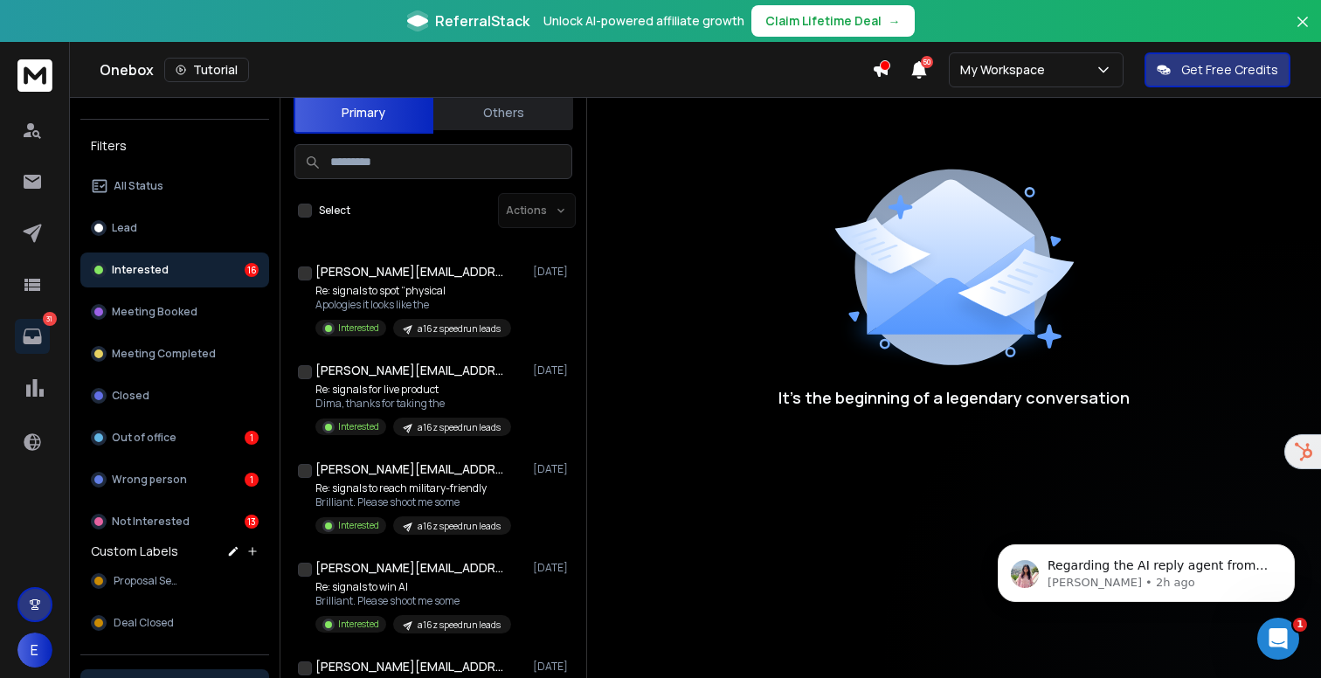
scroll to position [1187, 0]
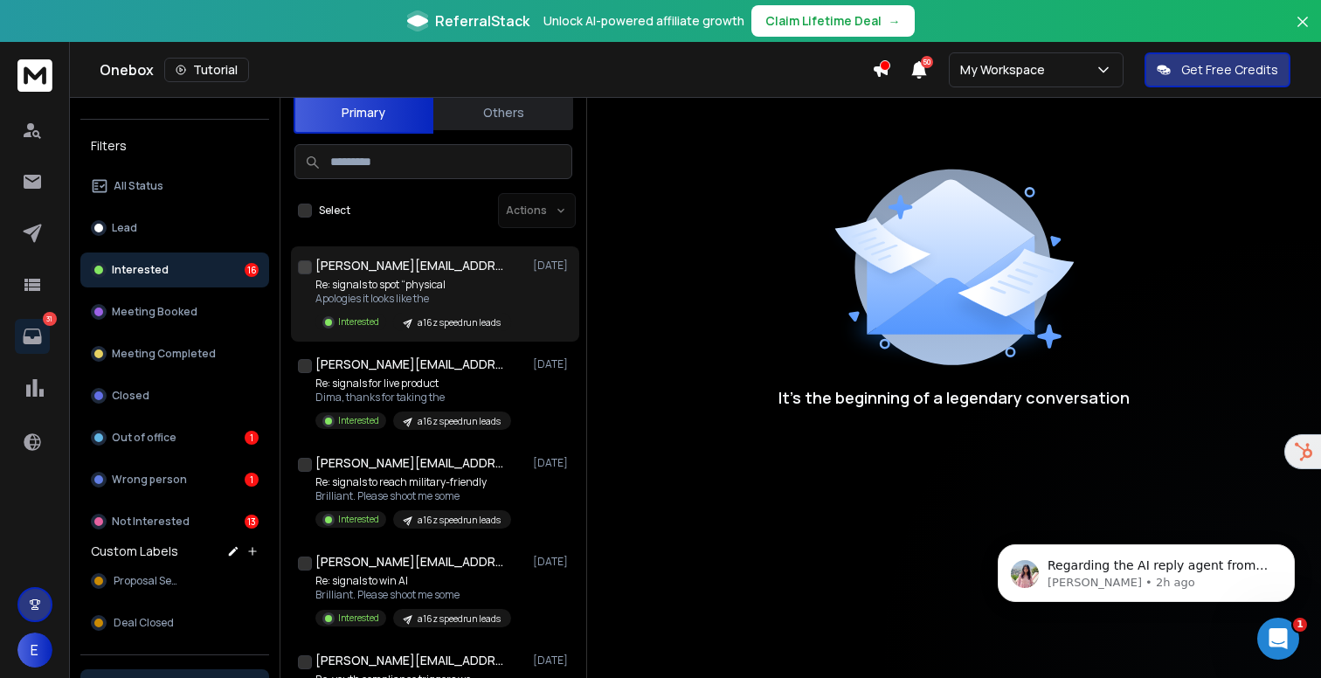
click at [418, 259] on h1 "doug@spatial.capital" at bounding box center [411, 265] width 192 height 17
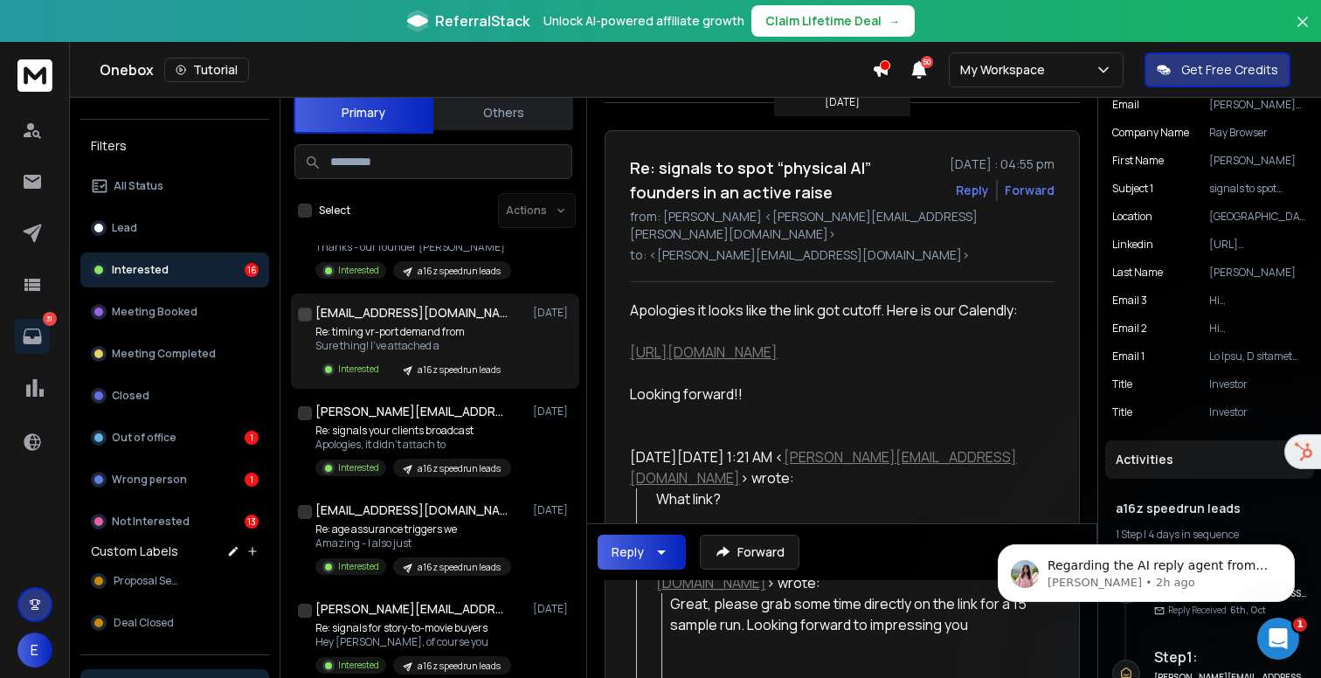
scroll to position [0, 0]
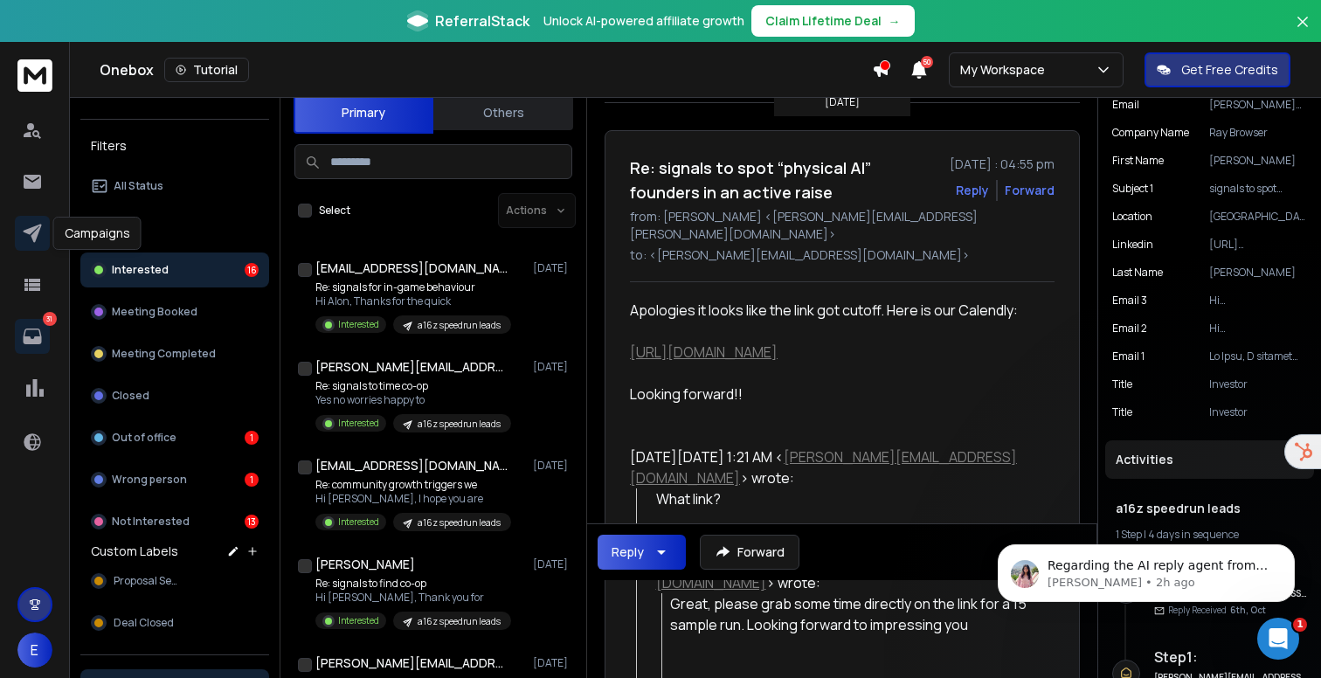
click at [48, 226] on body "ReferralStack Unlock AI-powered affiliate growth Lifetime Deals available! Clai…" at bounding box center [660, 241] width 1321 height 678
click at [28, 245] on link at bounding box center [32, 233] width 35 height 35
